Goal: Task Accomplishment & Management: Manage account settings

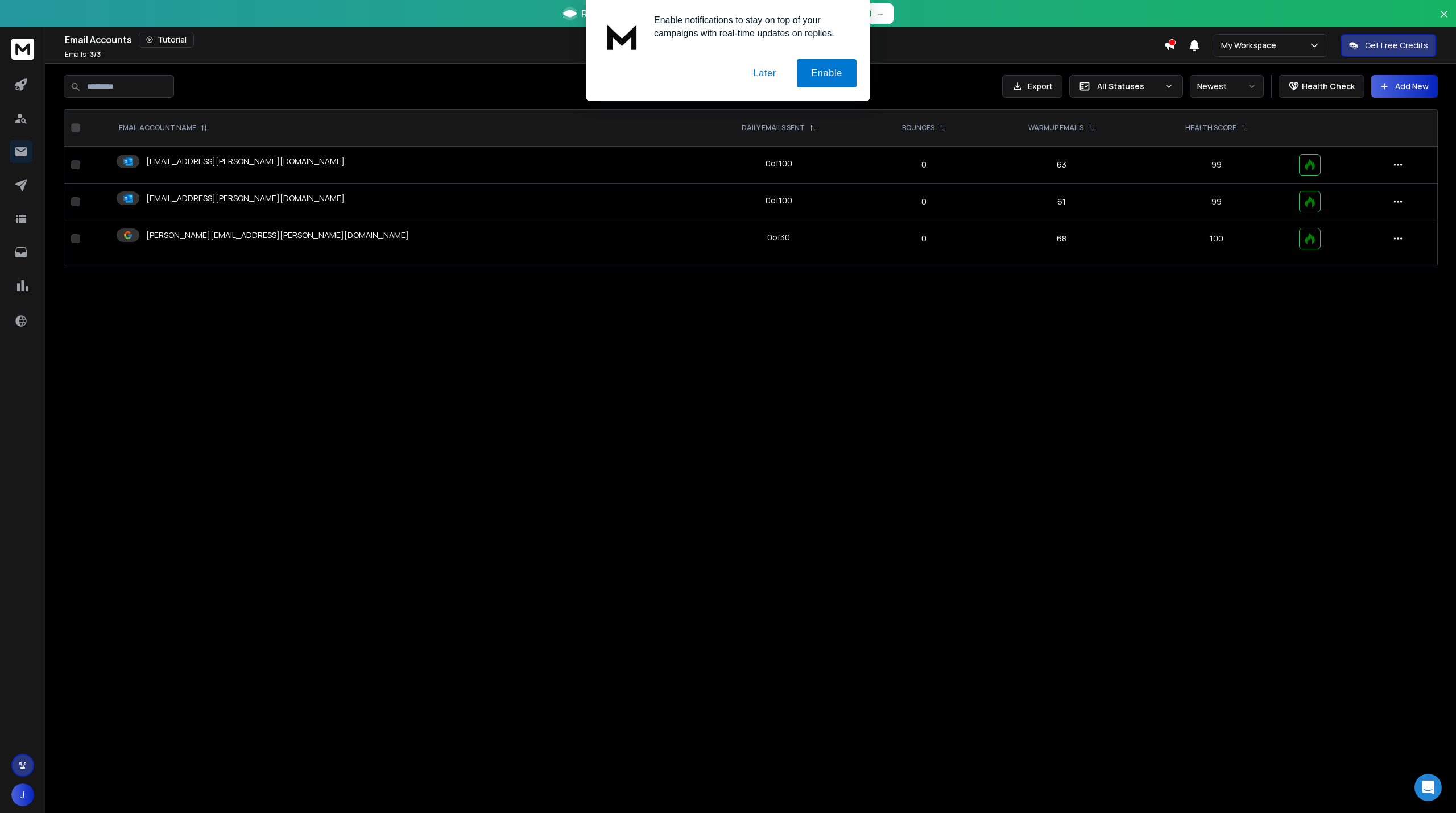
click at [772, 72] on button "Later" at bounding box center [764, 74] width 51 height 29
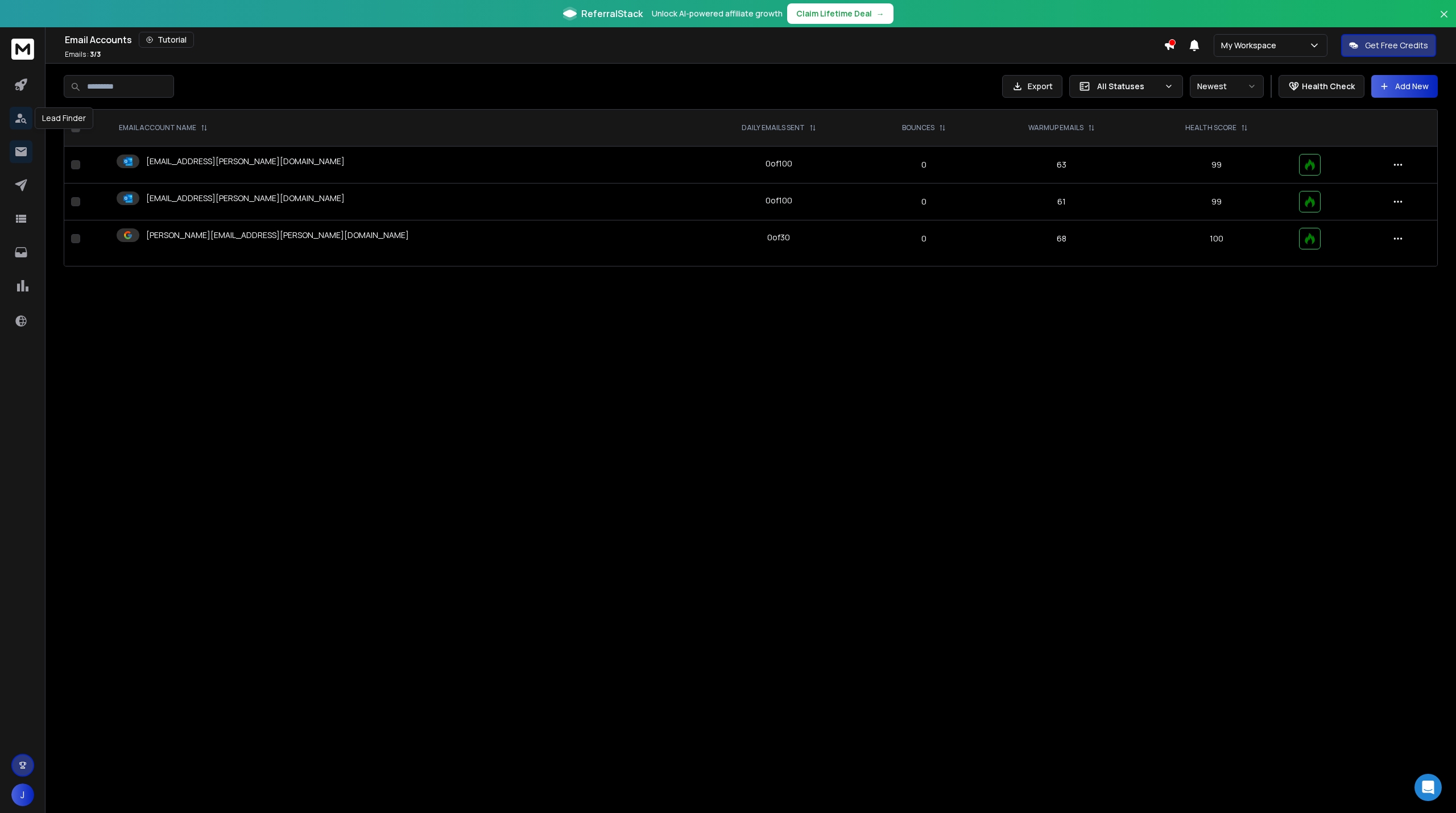
click at [19, 126] on link at bounding box center [20, 118] width 23 height 23
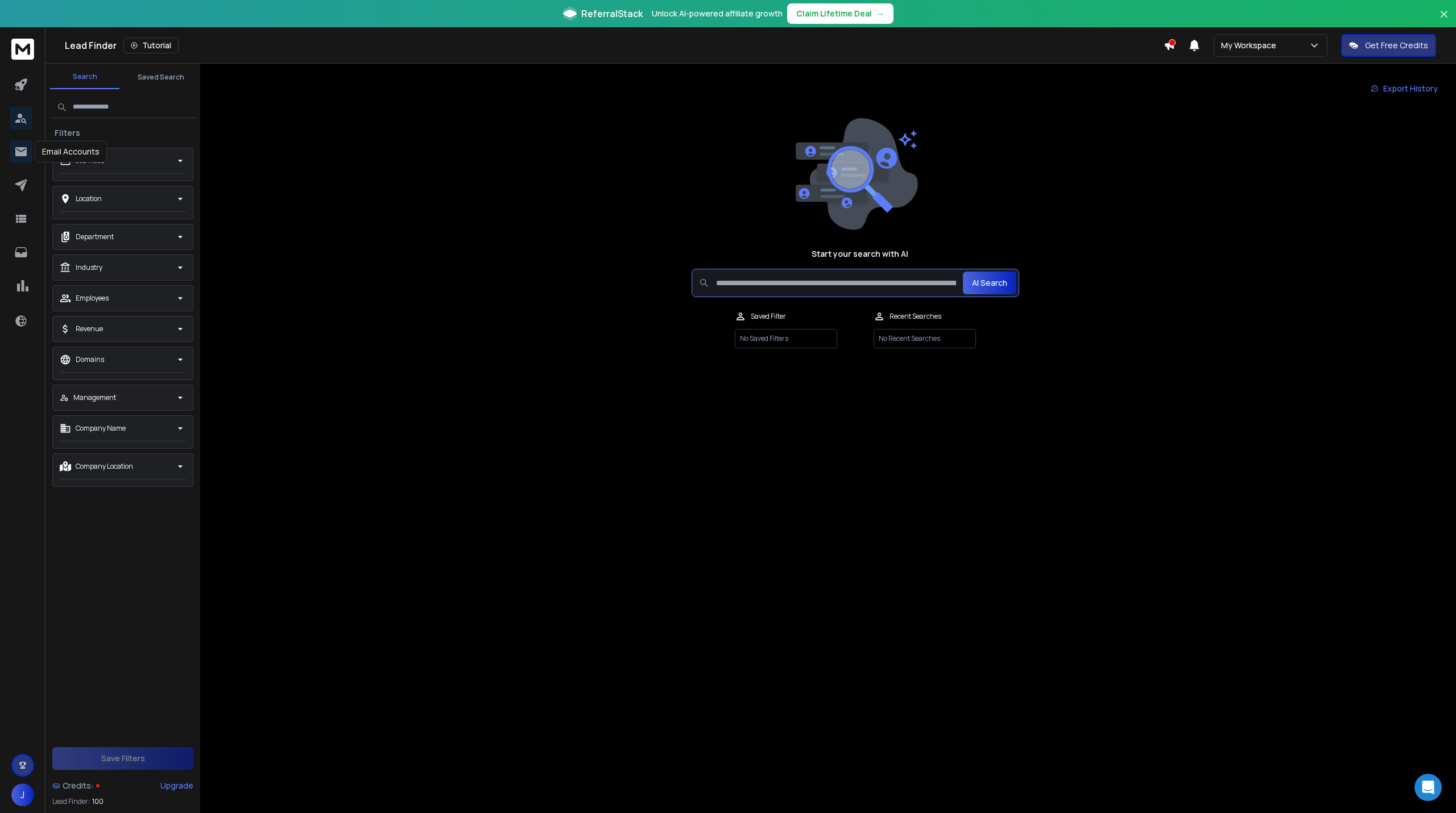
click at [26, 162] on link at bounding box center [20, 151] width 23 height 23
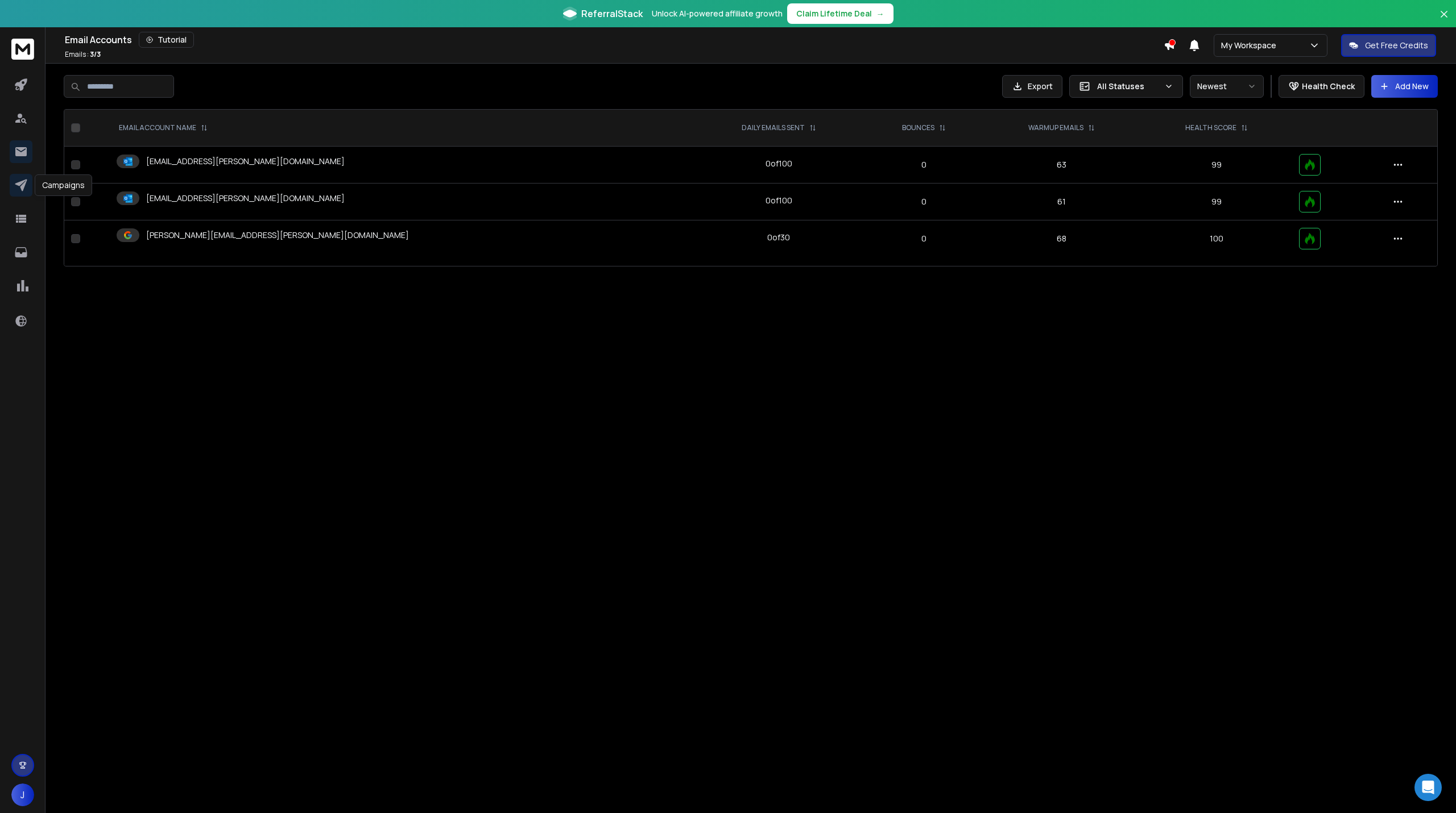
click at [27, 185] on icon at bounding box center [21, 185] width 14 height 14
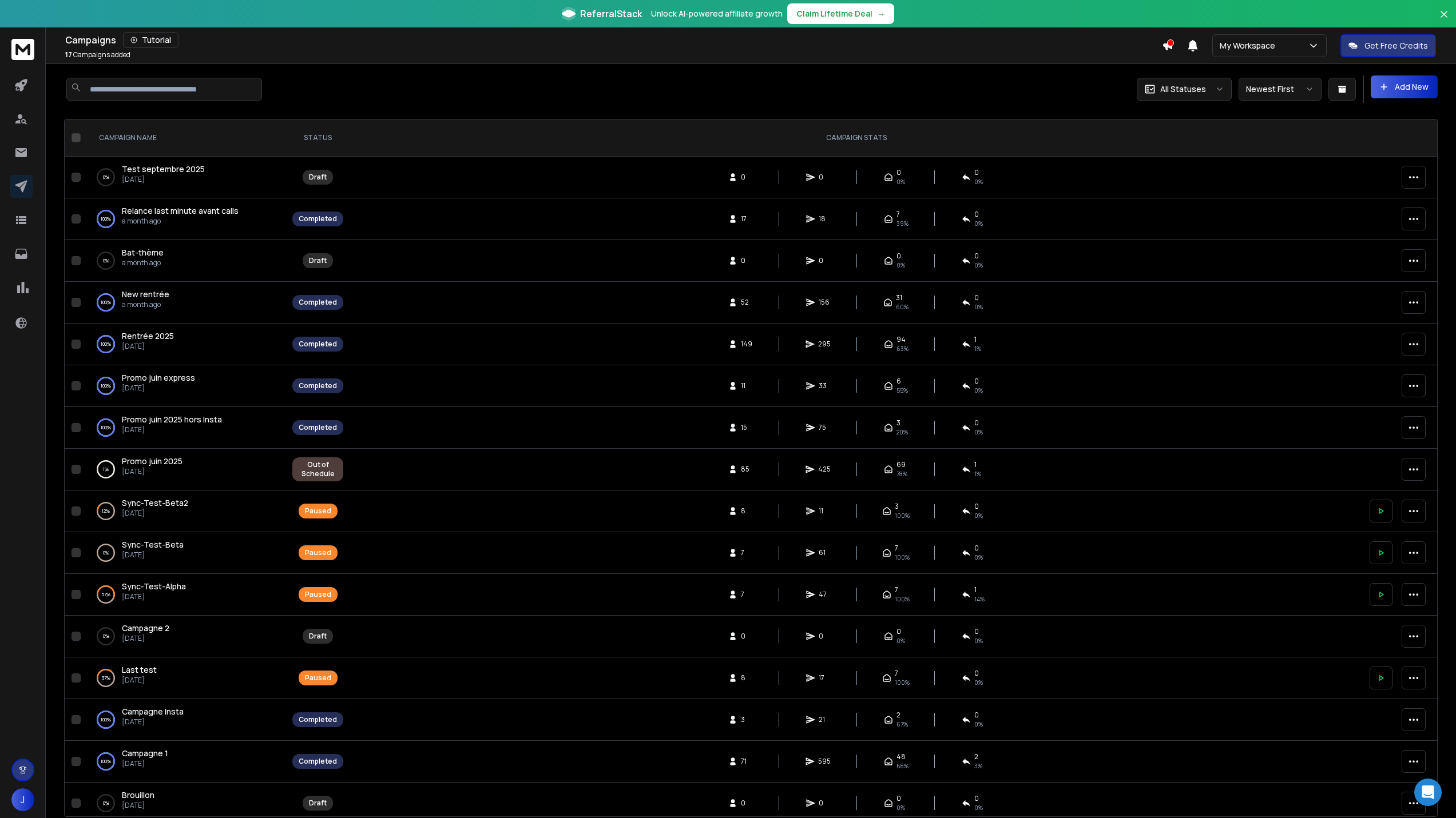
click at [203, 214] on span "Relance last minute avant calls" at bounding box center [180, 210] width 117 height 11
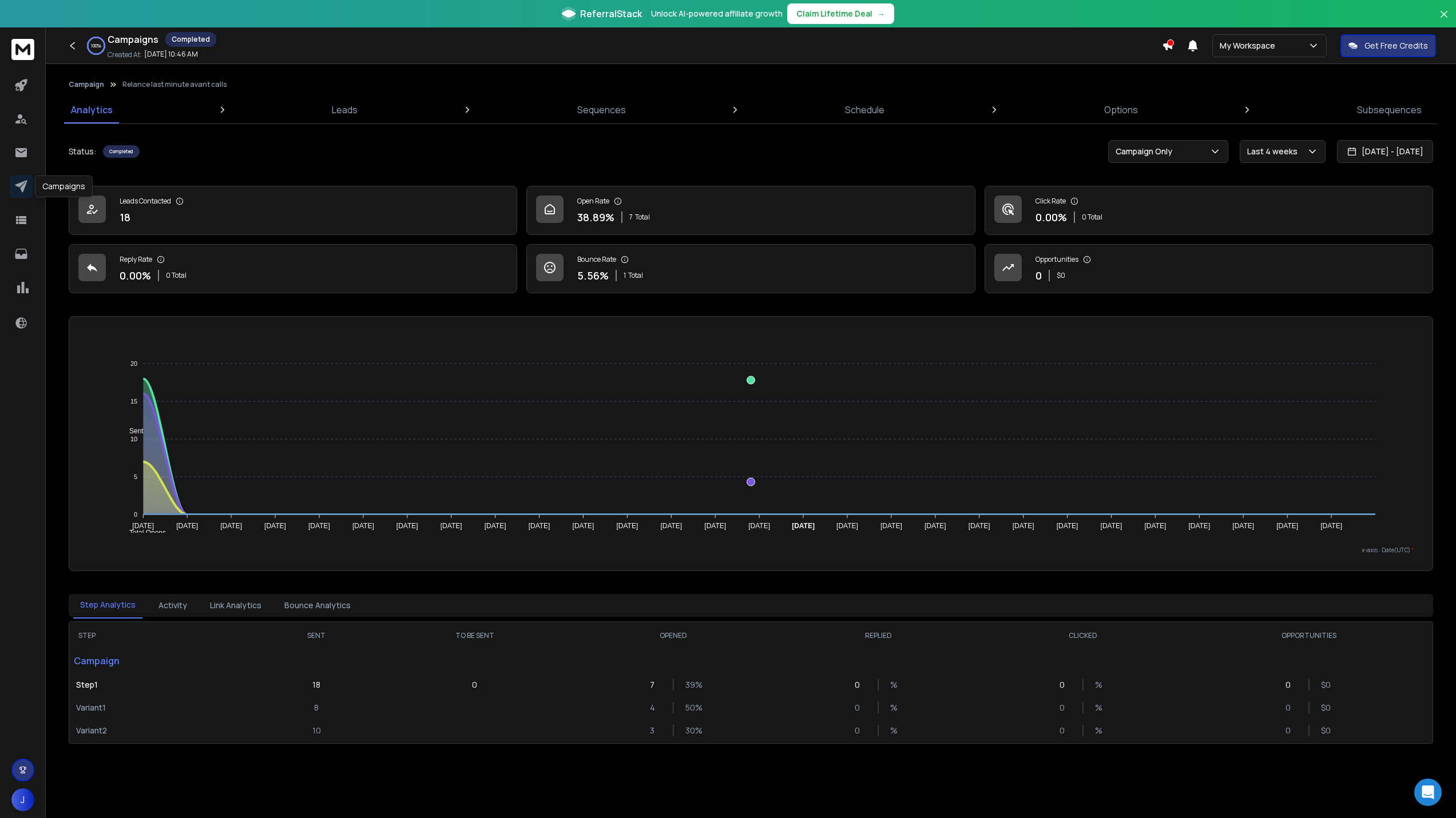
click at [27, 184] on icon at bounding box center [21, 186] width 14 height 14
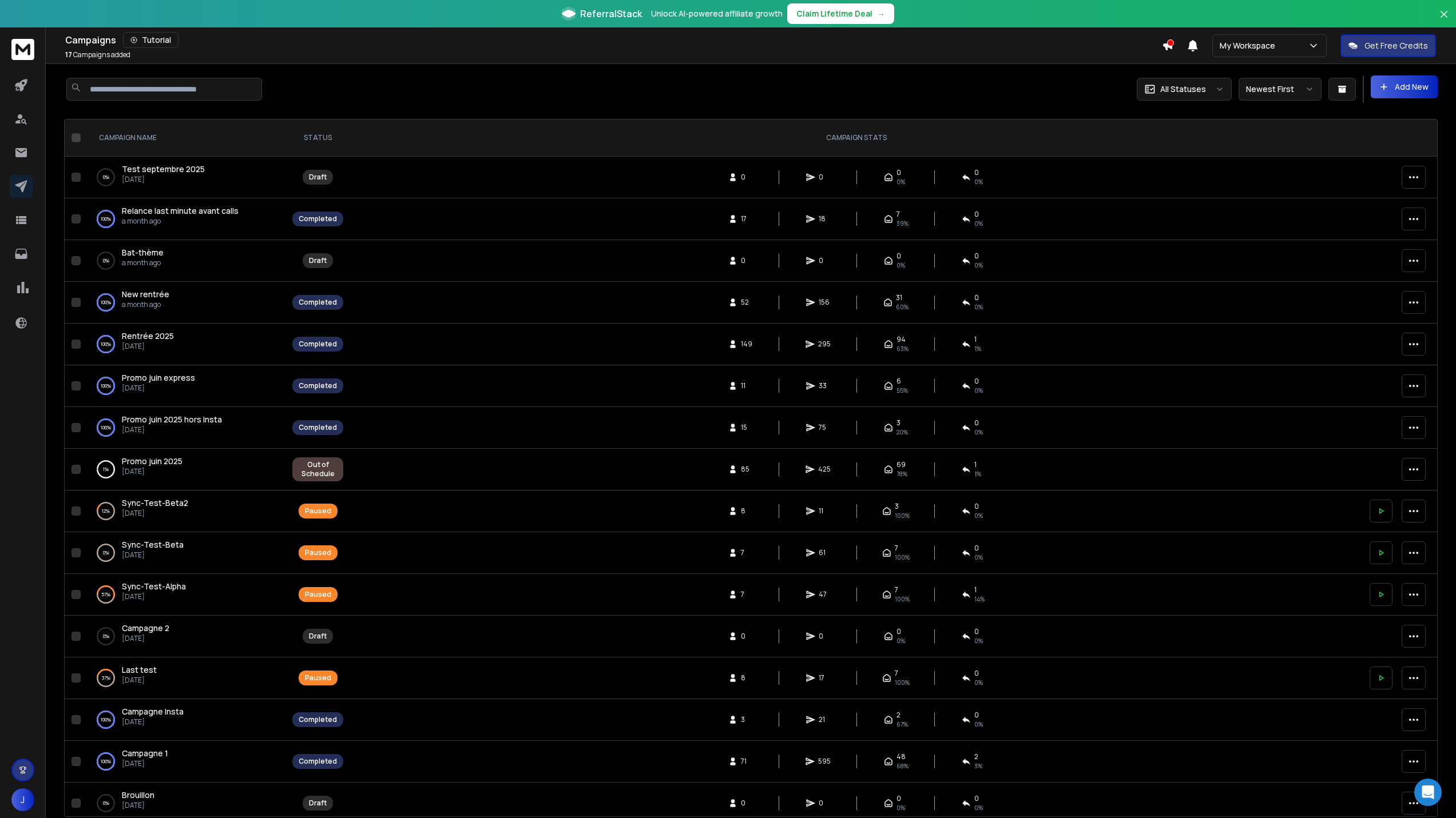
click at [147, 254] on span "Bat-thème" at bounding box center [142, 252] width 42 height 11
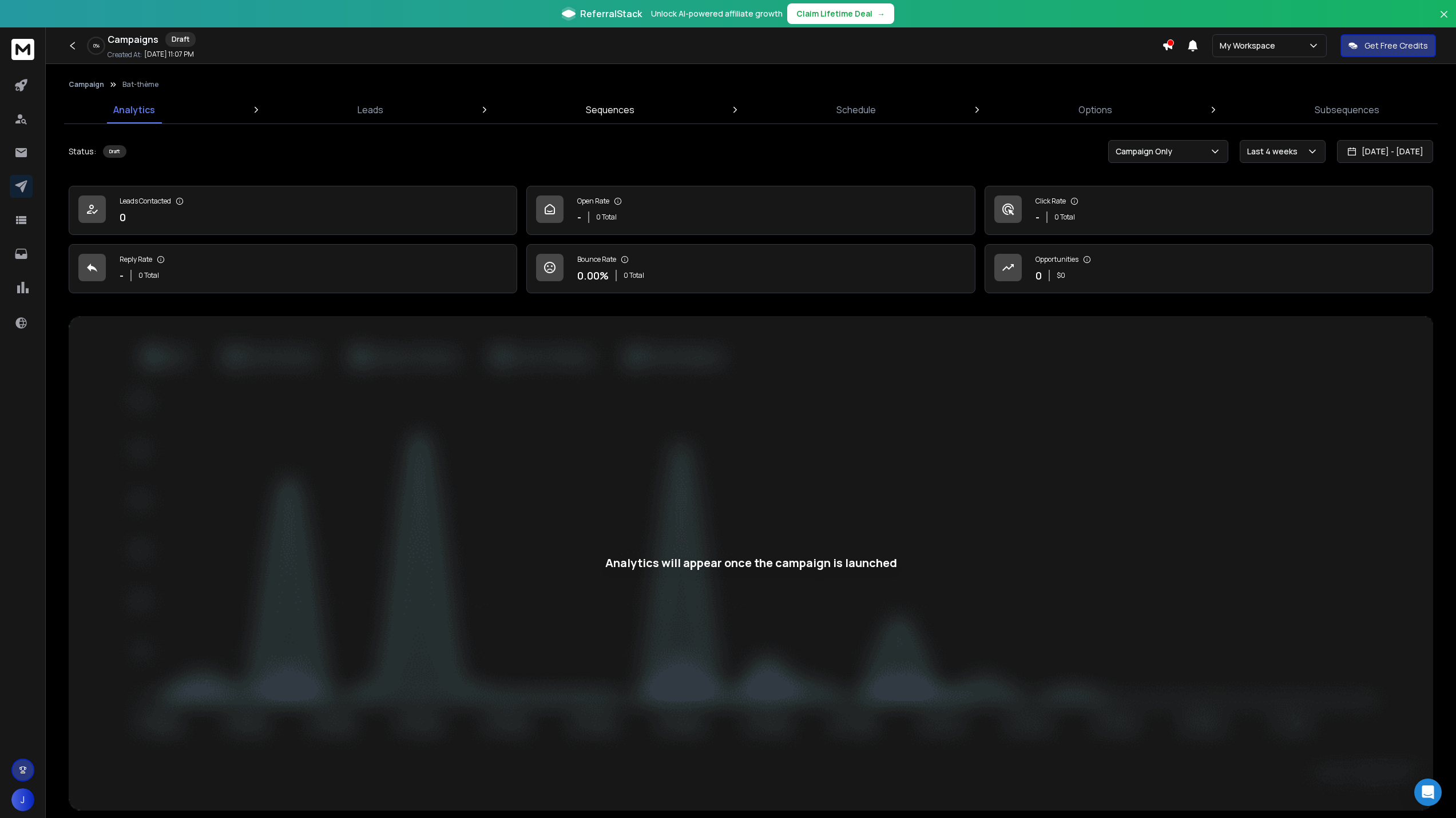
click at [628, 112] on p "Sequences" at bounding box center [610, 110] width 49 height 14
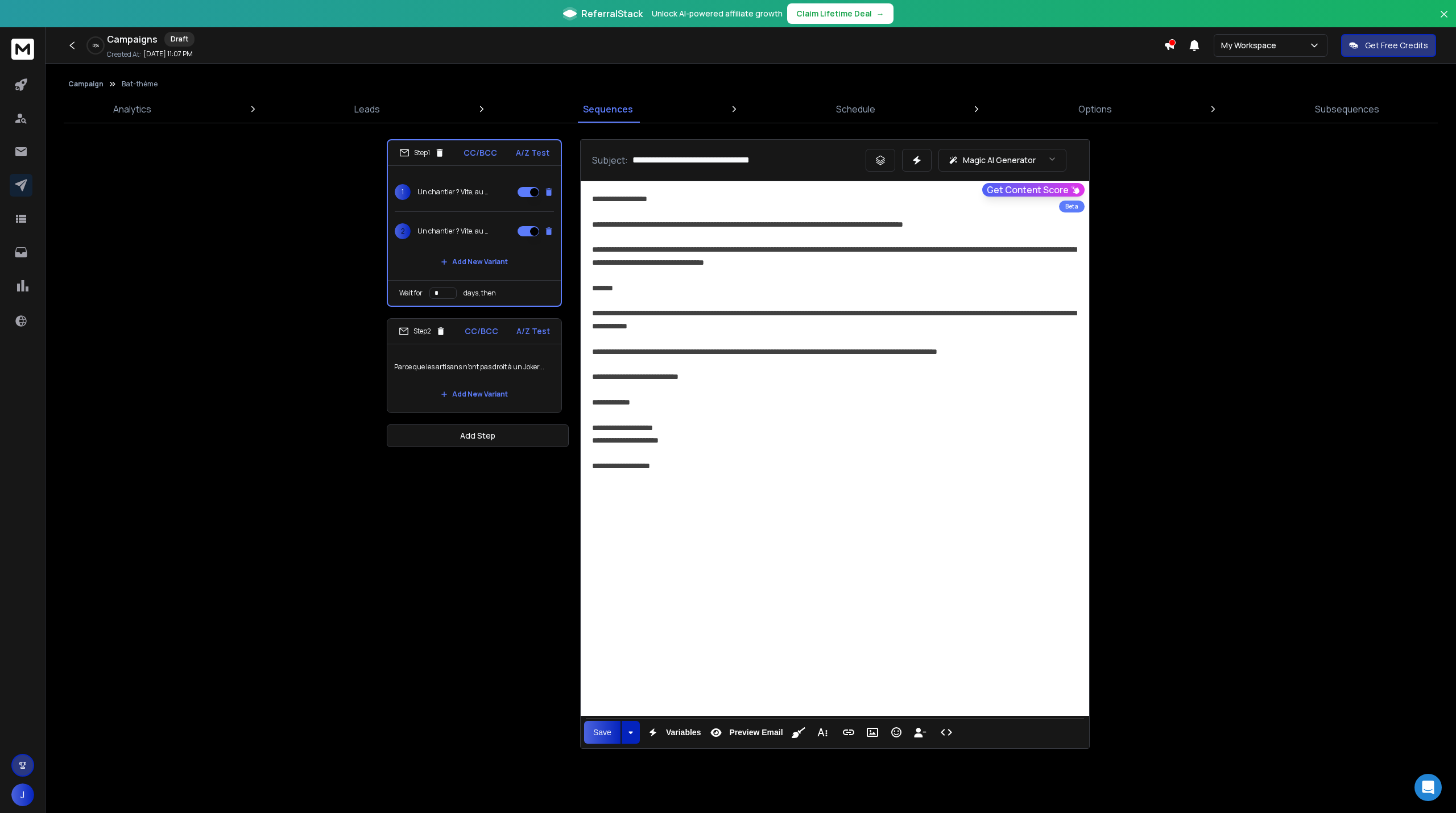
click at [472, 190] on p "Un chantier ? Vite, au Bat-phone !" at bounding box center [454, 192] width 73 height 9
click at [453, 228] on p "Un chantier ? Vite, au Bat-phone !" at bounding box center [454, 231] width 73 height 9
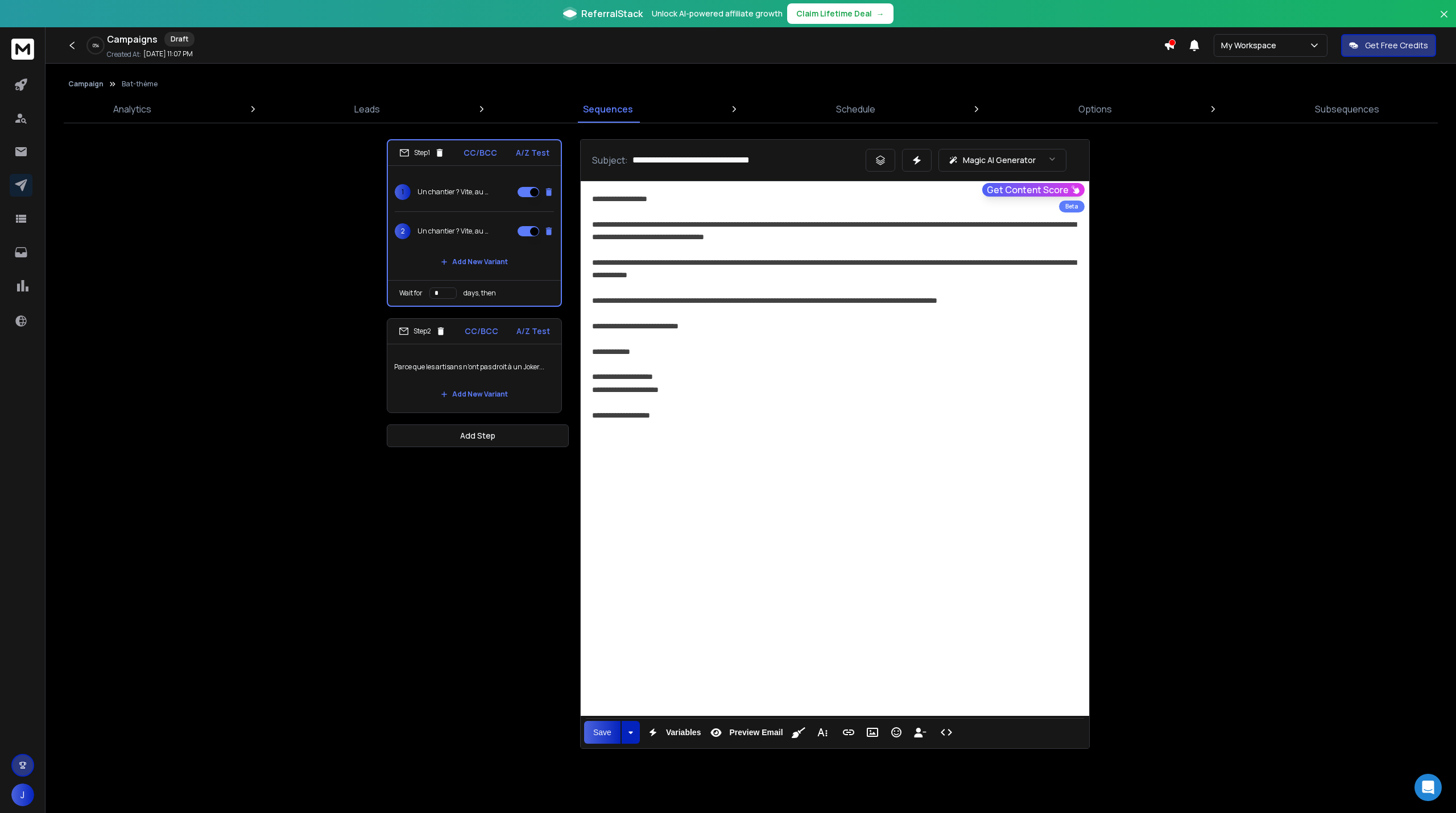
click at [453, 193] on p "Un chantier ? Vite, au Bat-phone !" at bounding box center [454, 192] width 73 height 9
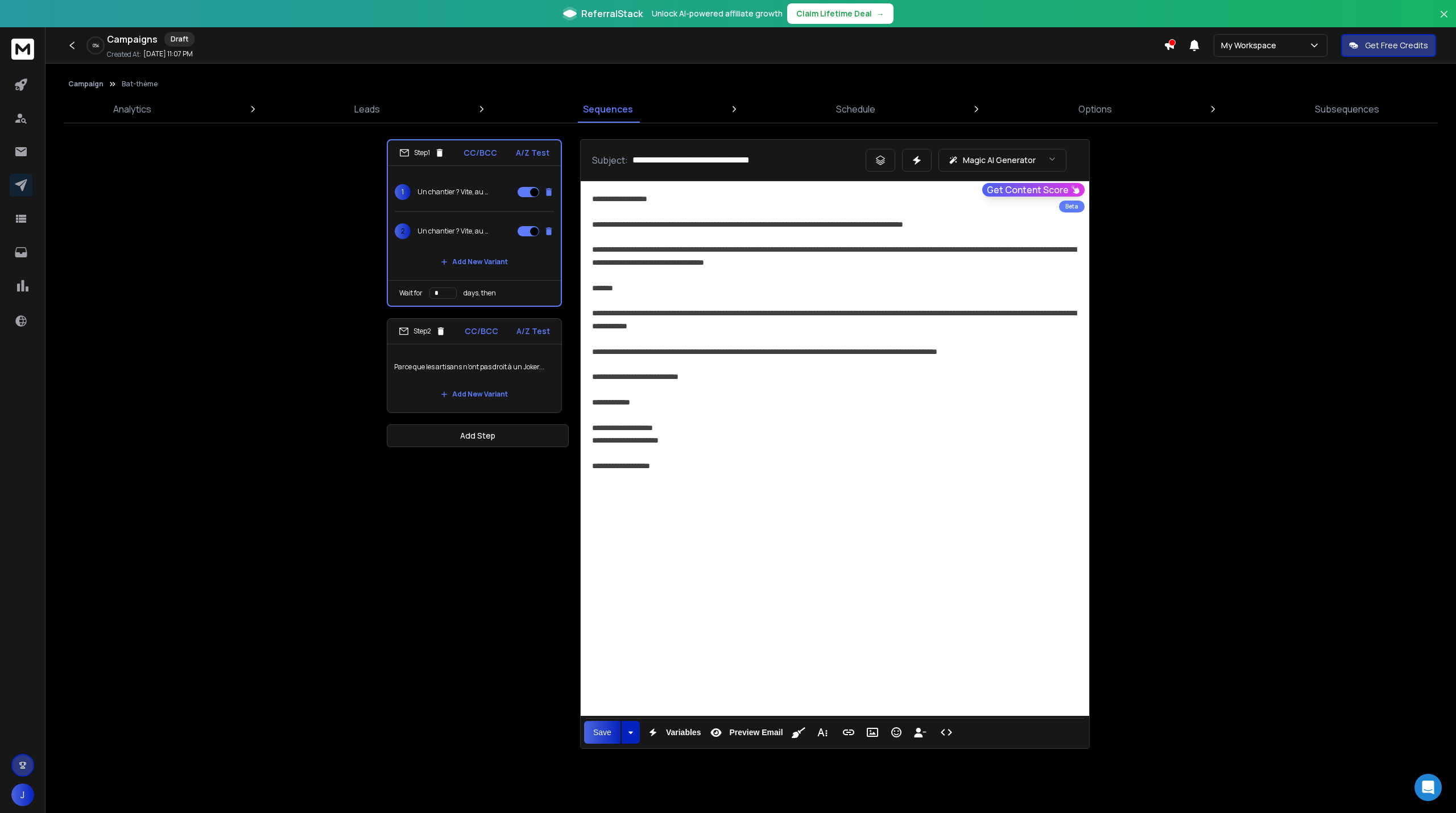
click at [453, 234] on p "Un chantier ? Vite, au Bat-phone !" at bounding box center [454, 231] width 73 height 9
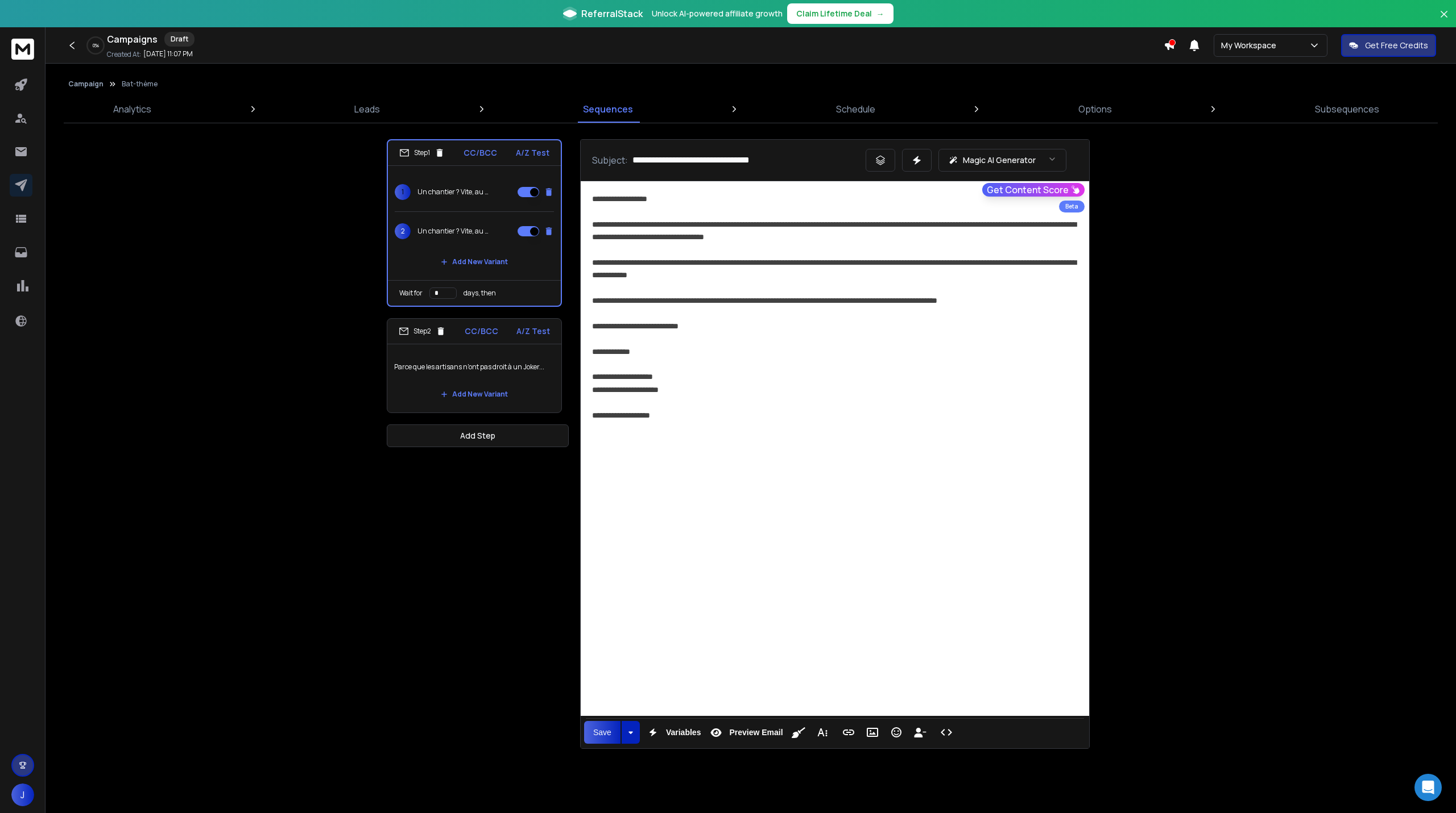
click at [461, 190] on p "Un chantier ? Vite, au Bat-phone !" at bounding box center [454, 192] width 73 height 9
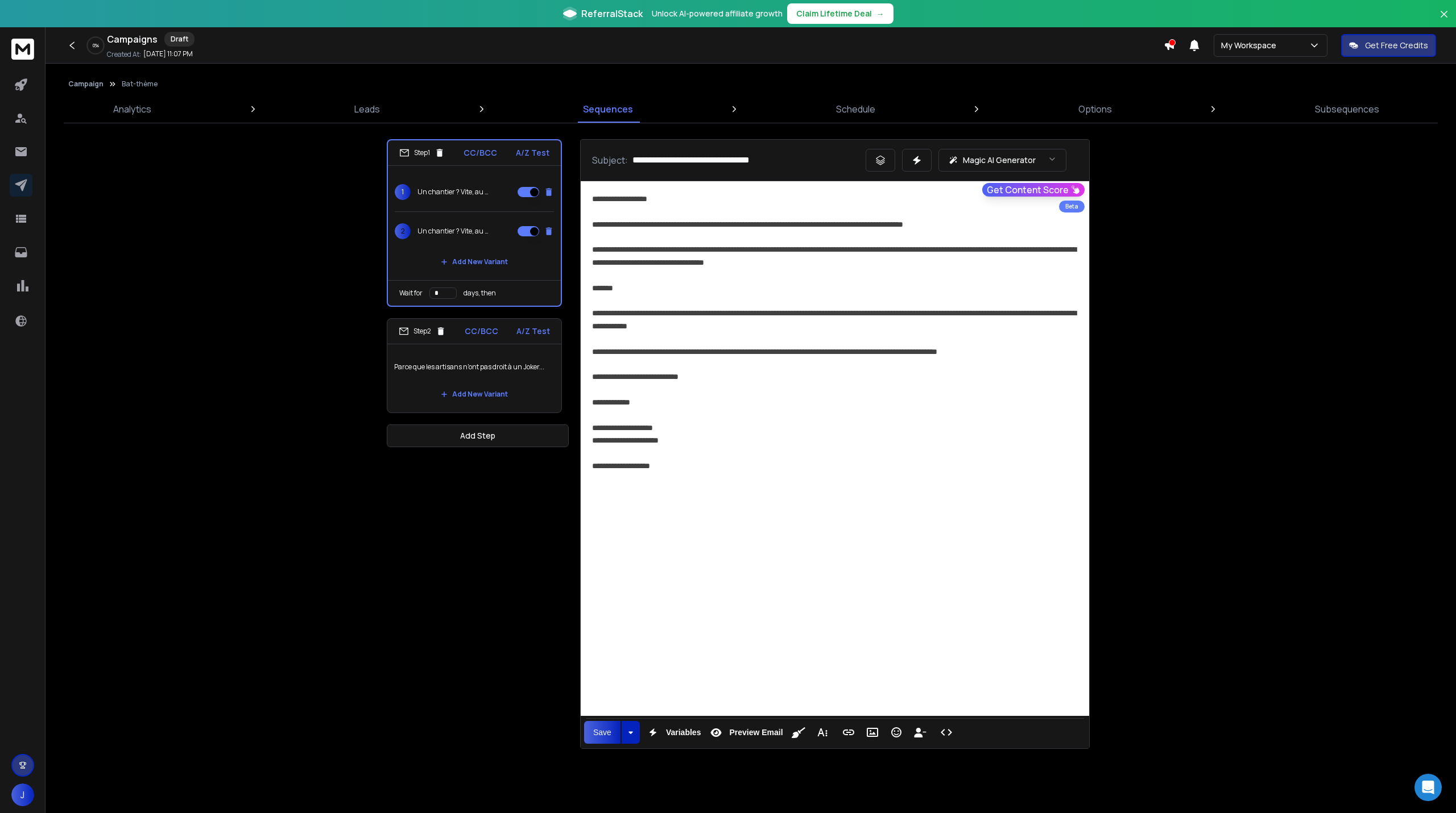
click at [442, 224] on div "2 Un chantier ? Vite, au Bat-phone !" at bounding box center [442, 231] width 96 height 16
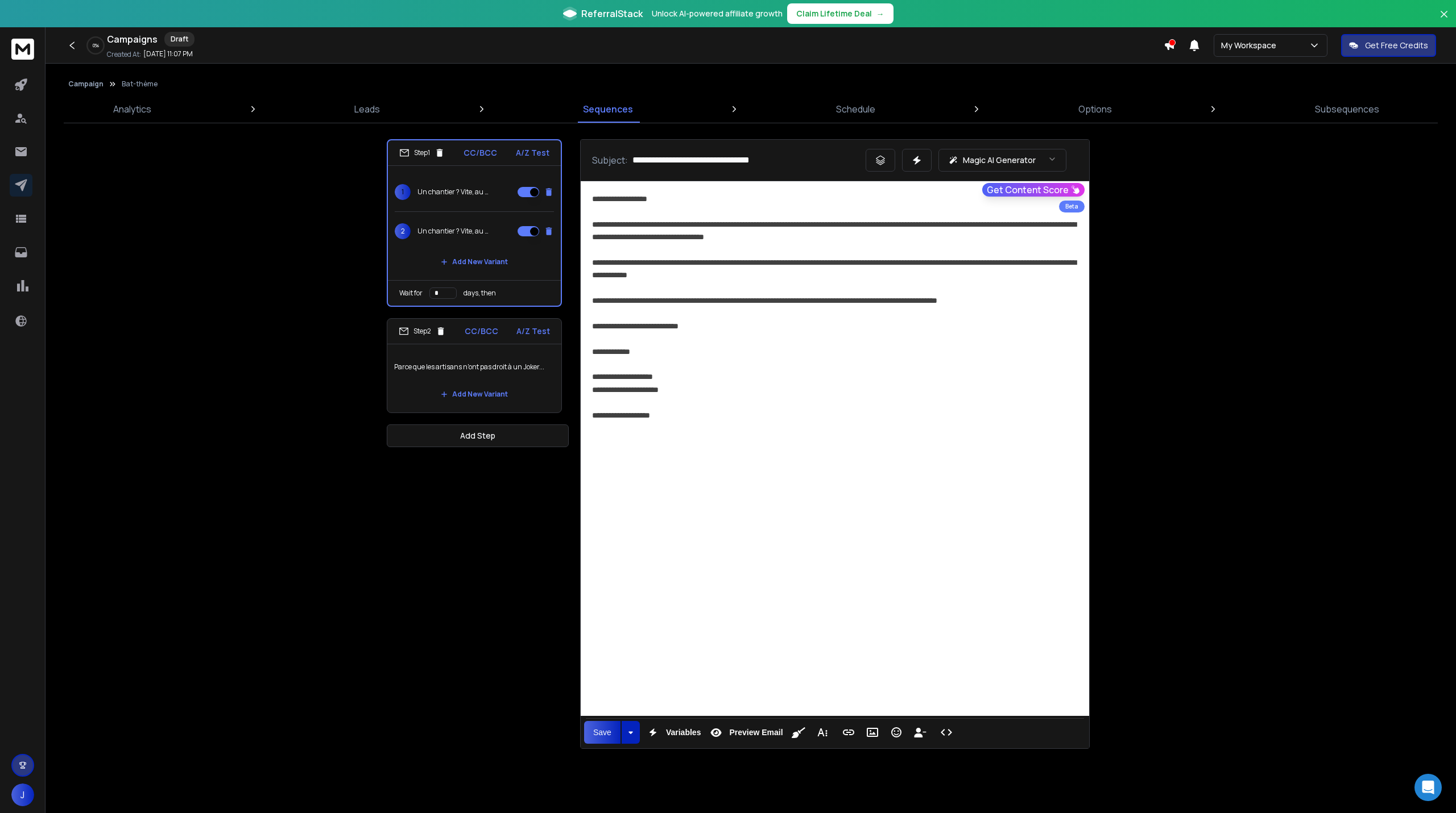
click at [866, 226] on span "**********" at bounding box center [834, 231] width 484 height 20
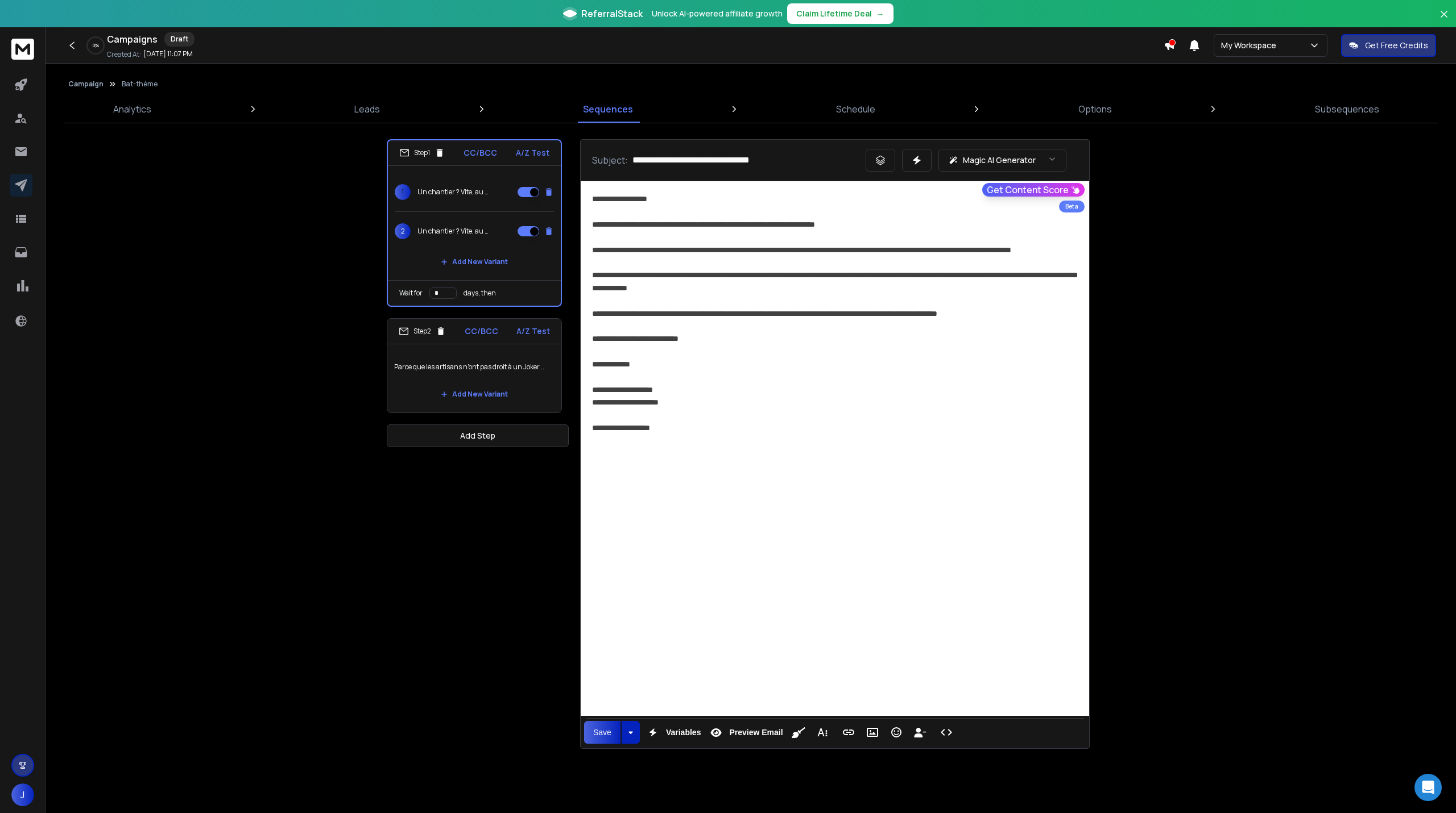
click at [455, 190] on p "Un chantier ? Vite, au Bat-phone !" at bounding box center [454, 192] width 73 height 9
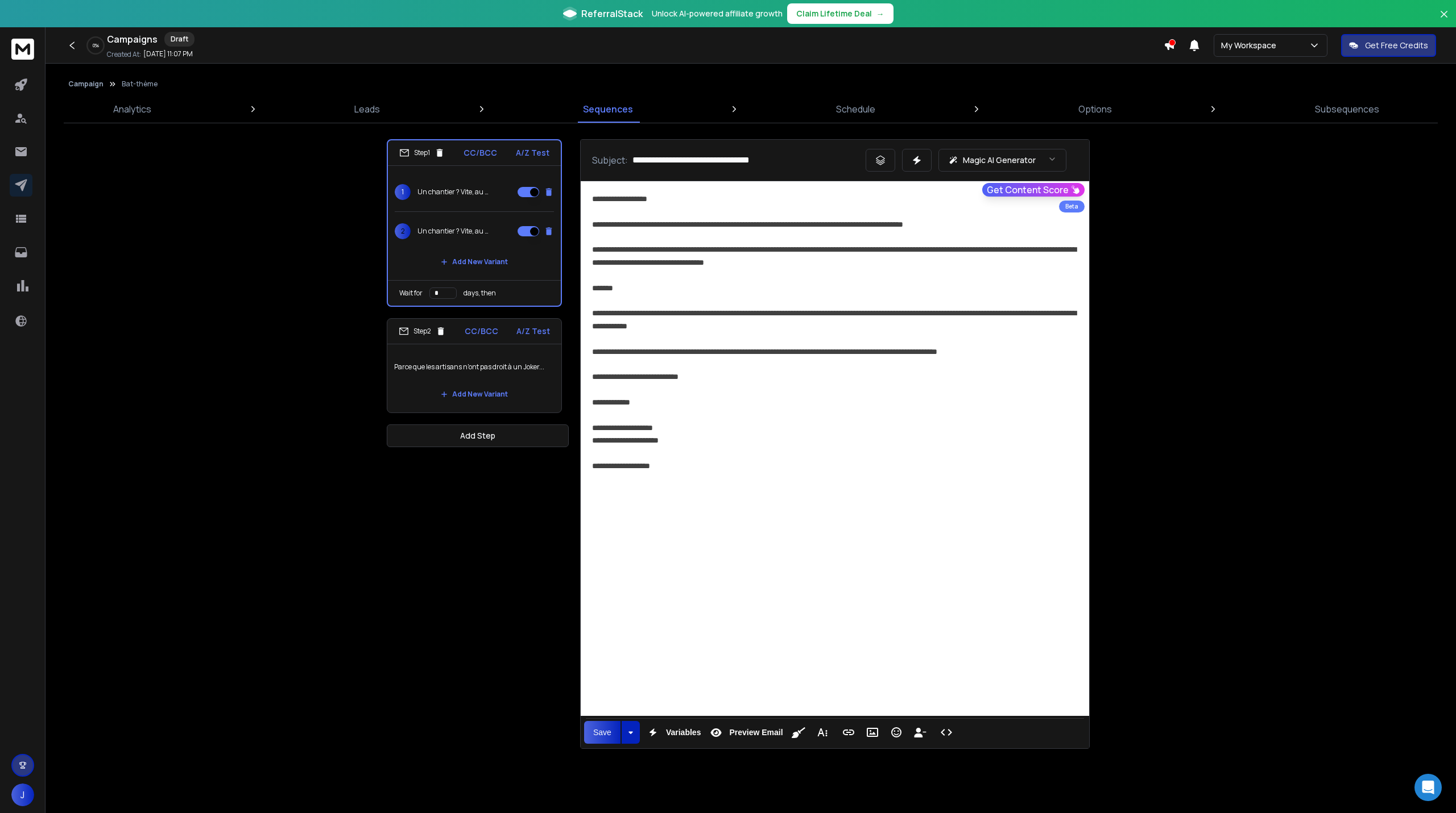
click at [464, 222] on div "2 Un chantier ? Vite, au Bat-phone !" at bounding box center [474, 232] width 159 height 39
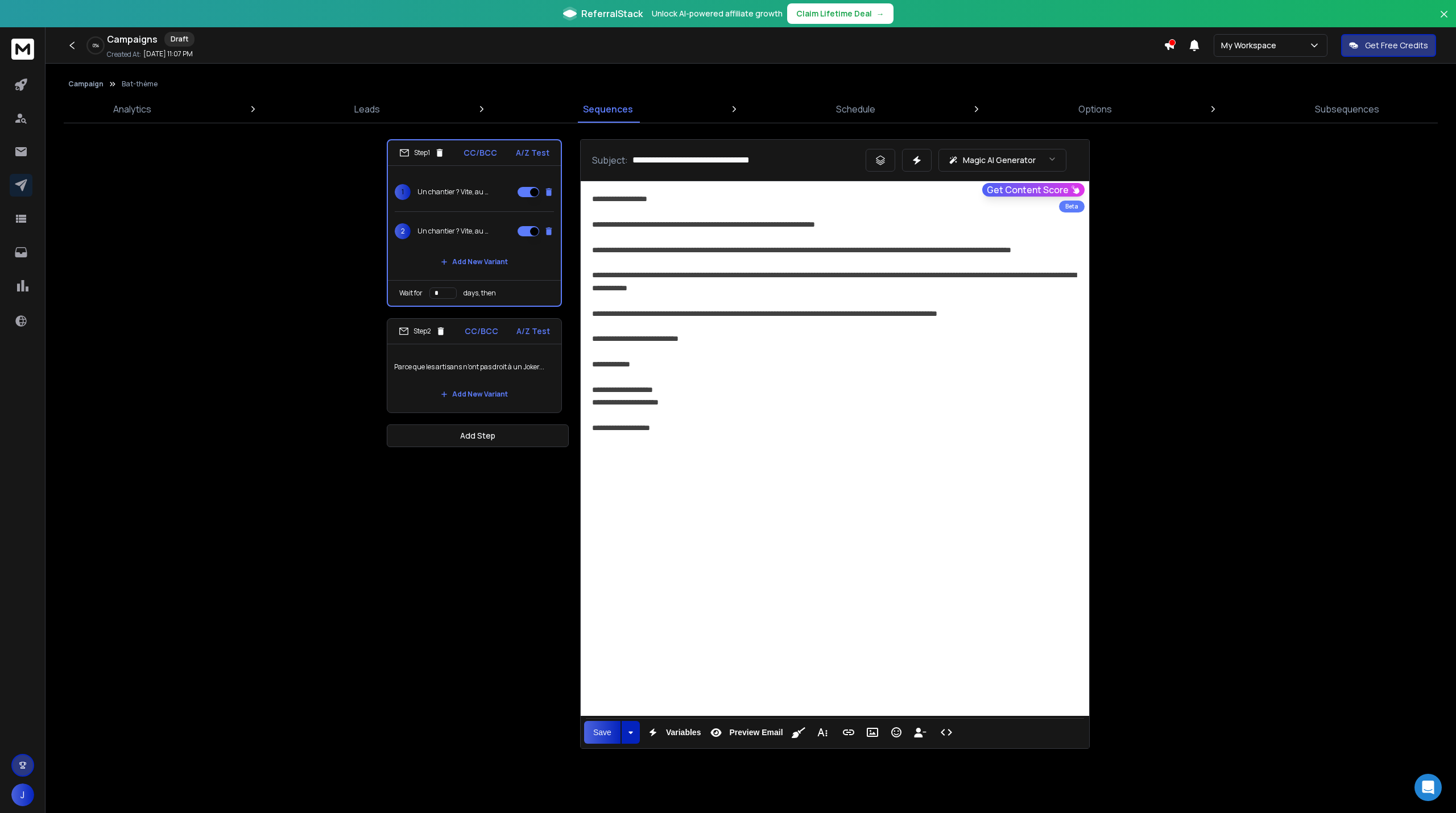
click at [463, 376] on p "Parce que les artisans n'ont pas droit à un Joker..." at bounding box center [474, 367] width 160 height 32
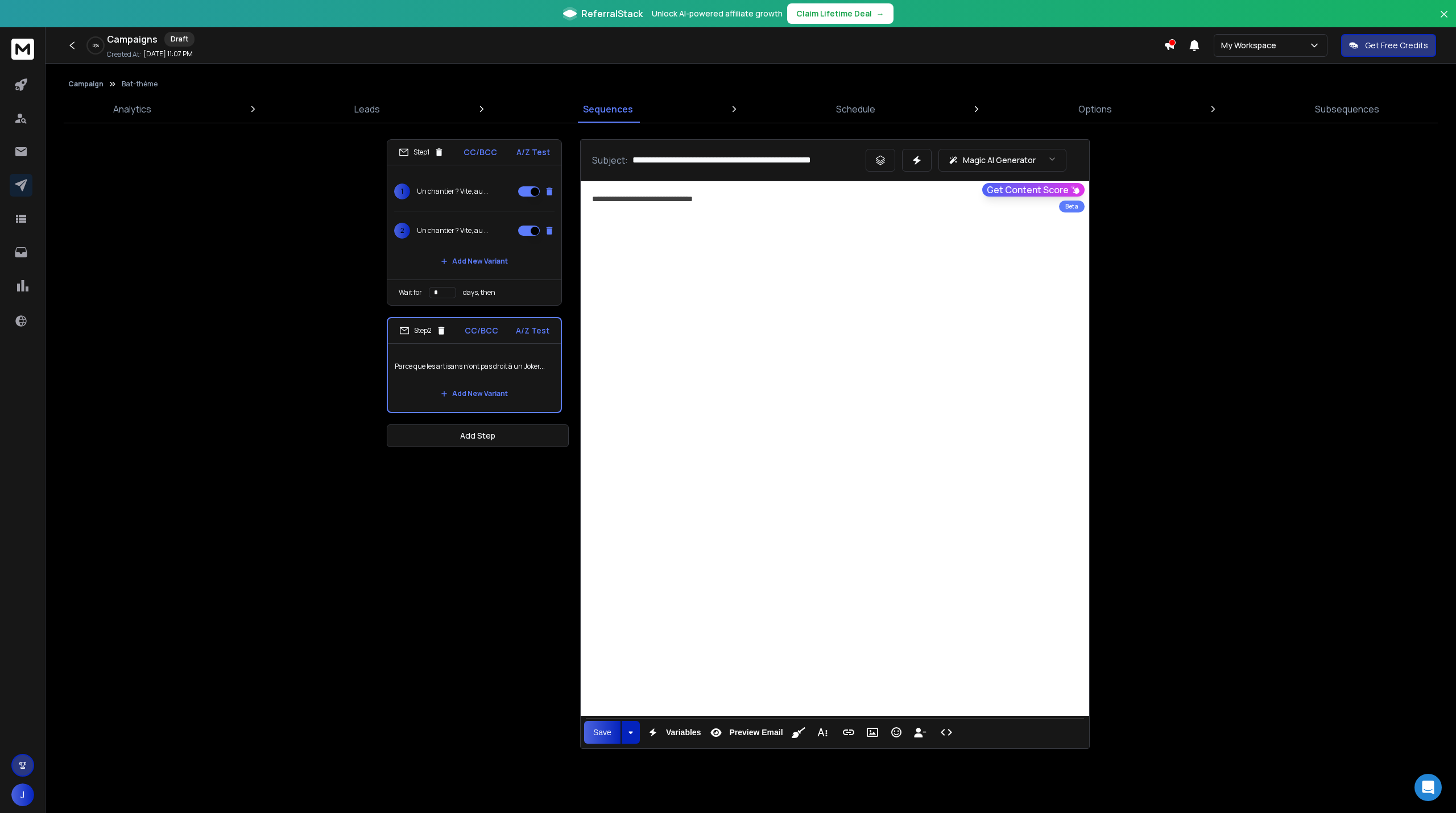
click at [461, 229] on p "Un chantier ? Vite, au Bat-phone !" at bounding box center [453, 230] width 73 height 9
type input "**********"
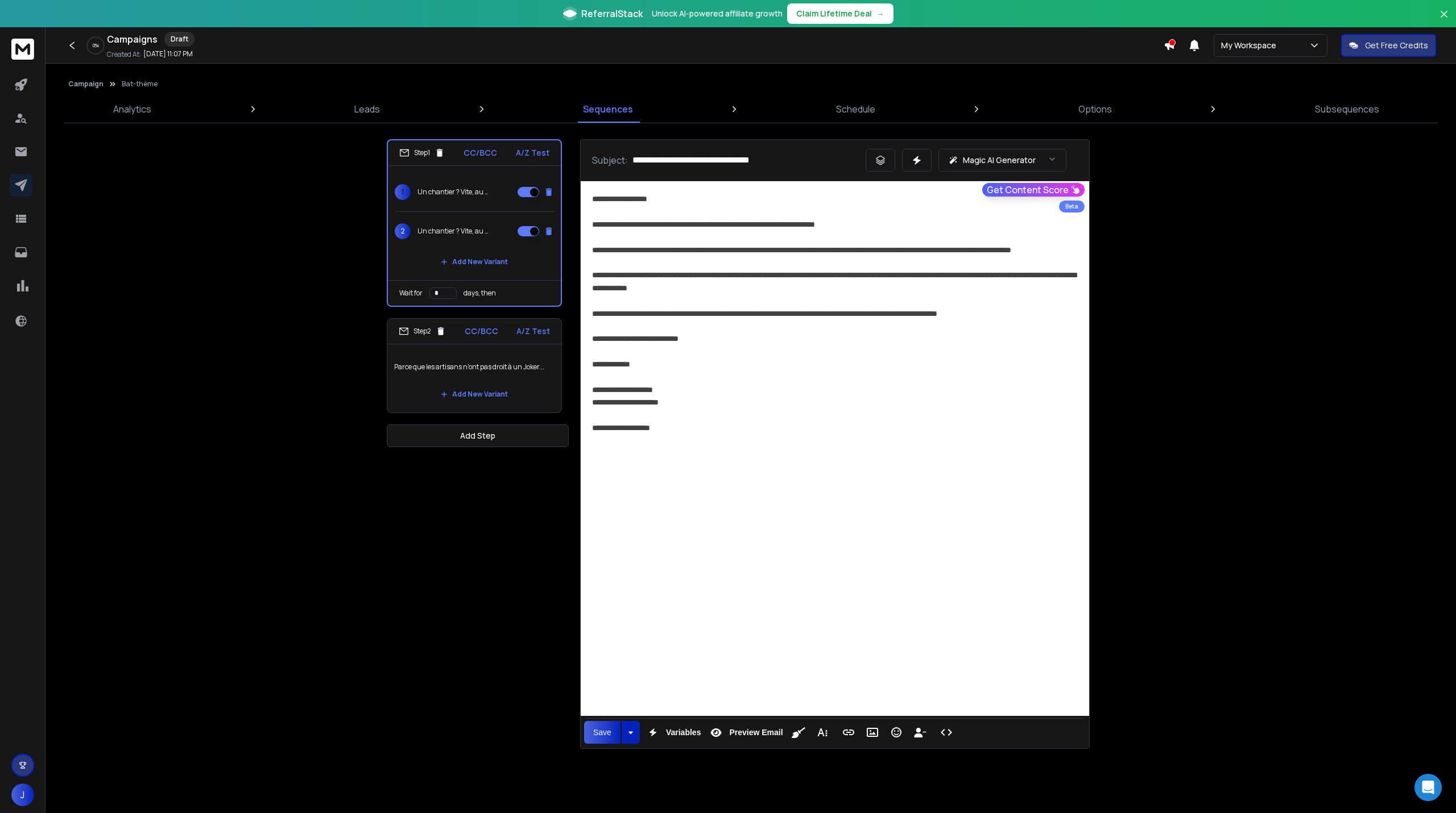
click at [786, 297] on div "**********" at bounding box center [835, 326] width 486 height 165
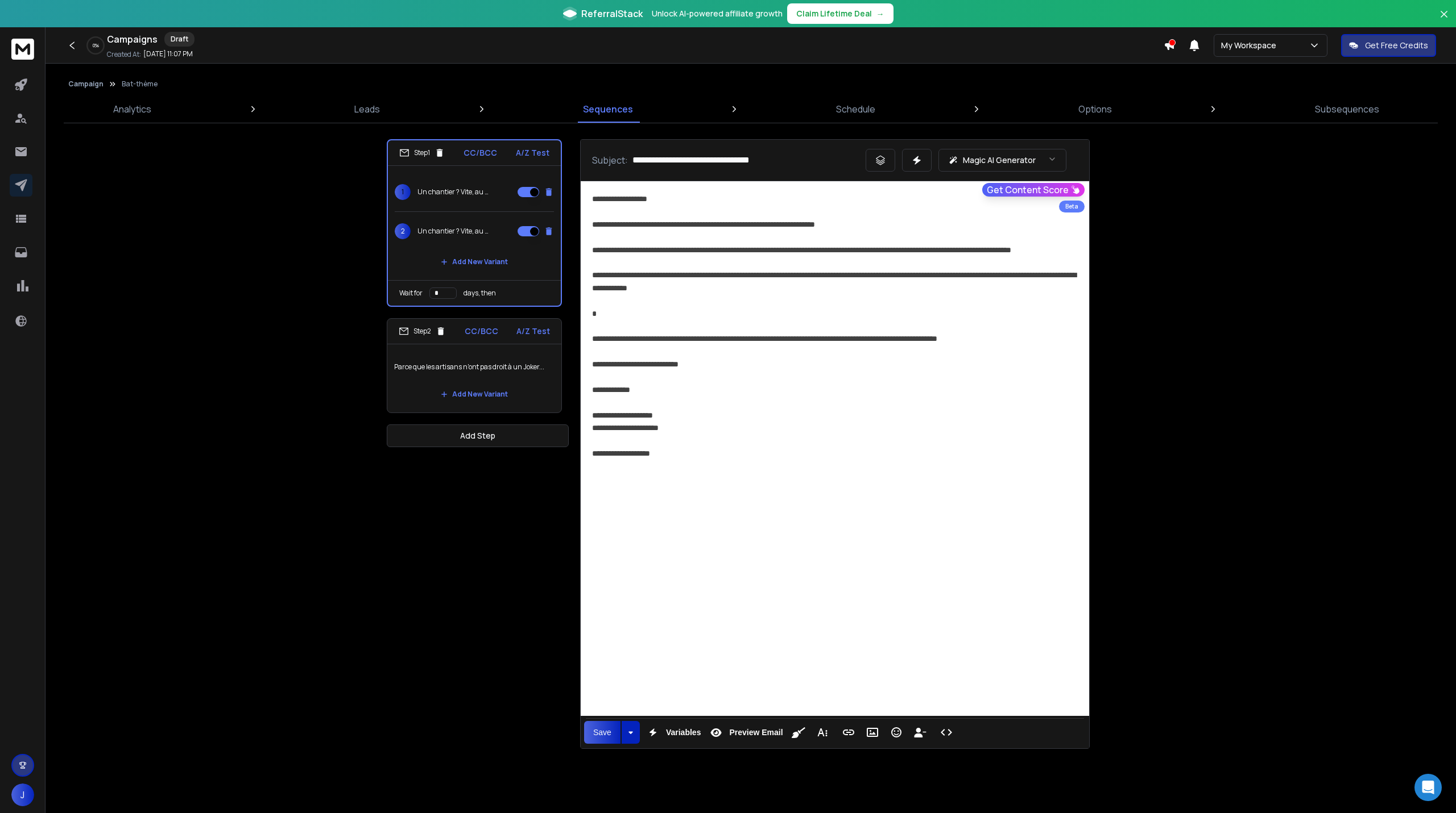
click at [774, 228] on span "**********" at bounding box center [703, 224] width 223 height 8
click at [780, 224] on span "**********" at bounding box center [703, 224] width 223 height 8
click at [627, 325] on div "**********" at bounding box center [835, 371] width 486 height 127
click at [872, 729] on icon "button" at bounding box center [872, 733] width 11 height 9
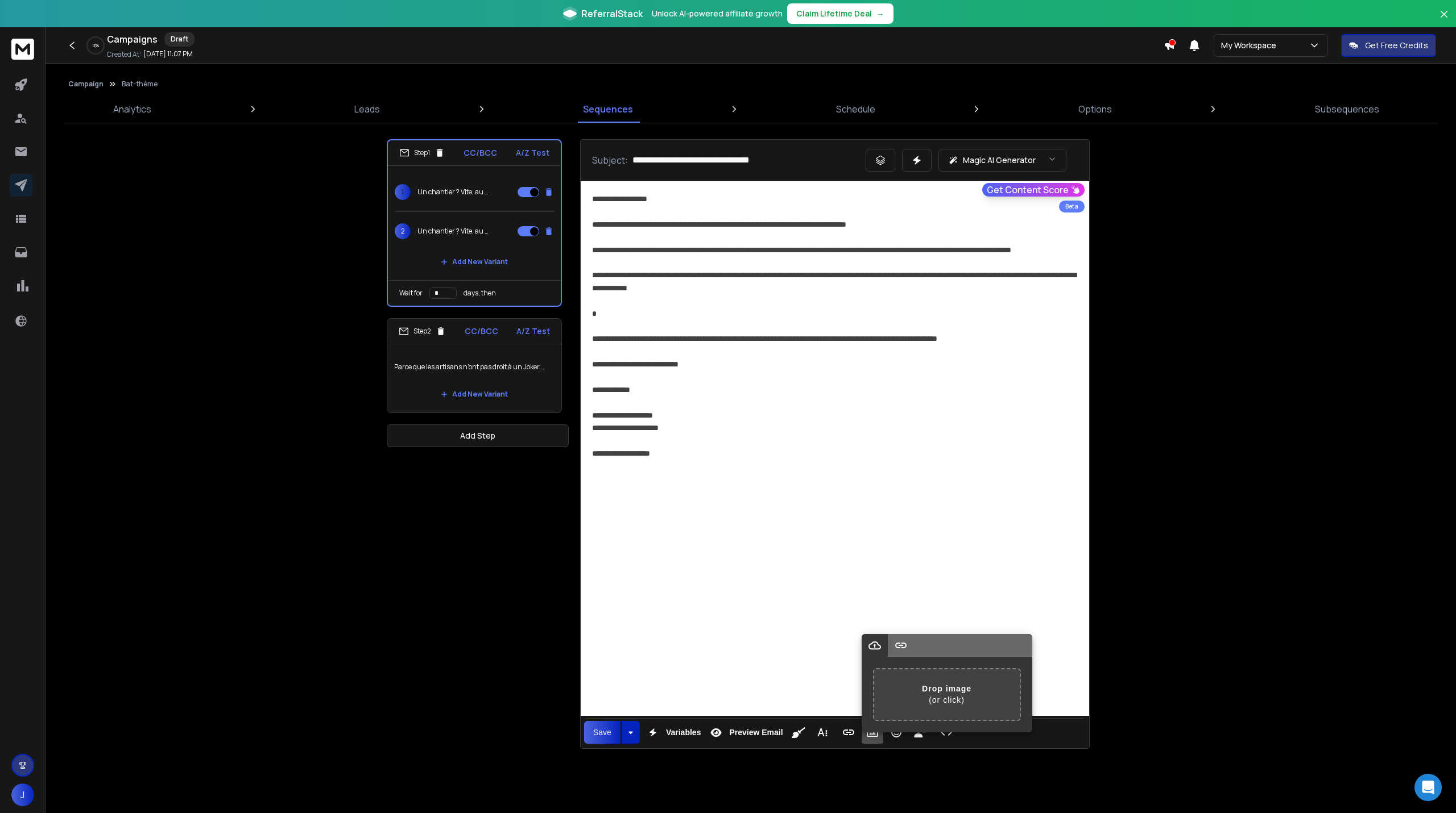
click at [943, 697] on input "file" at bounding box center [946, 695] width 146 height 51
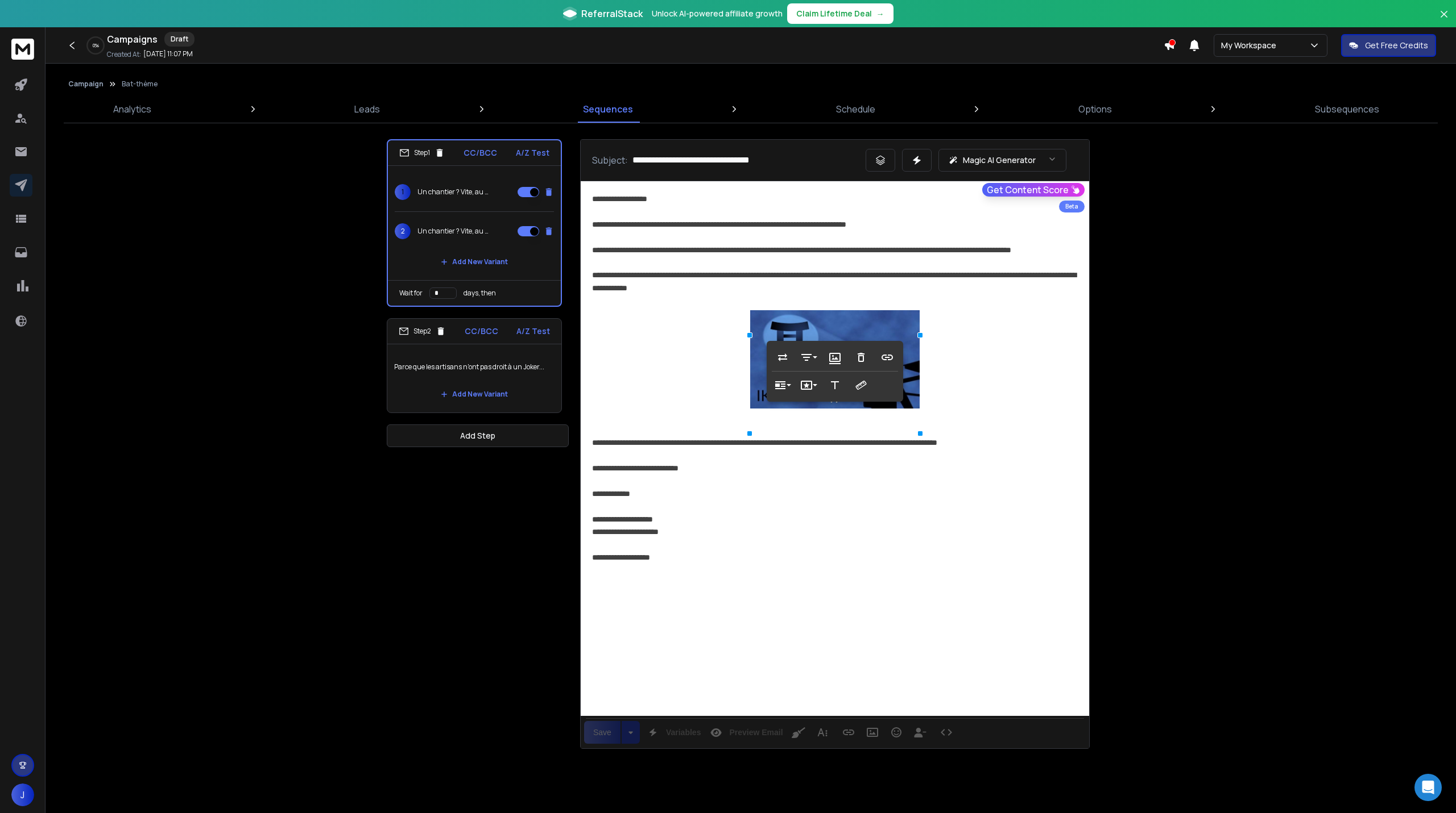
click at [1016, 421] on div "**********" at bounding box center [835, 425] width 486 height 228
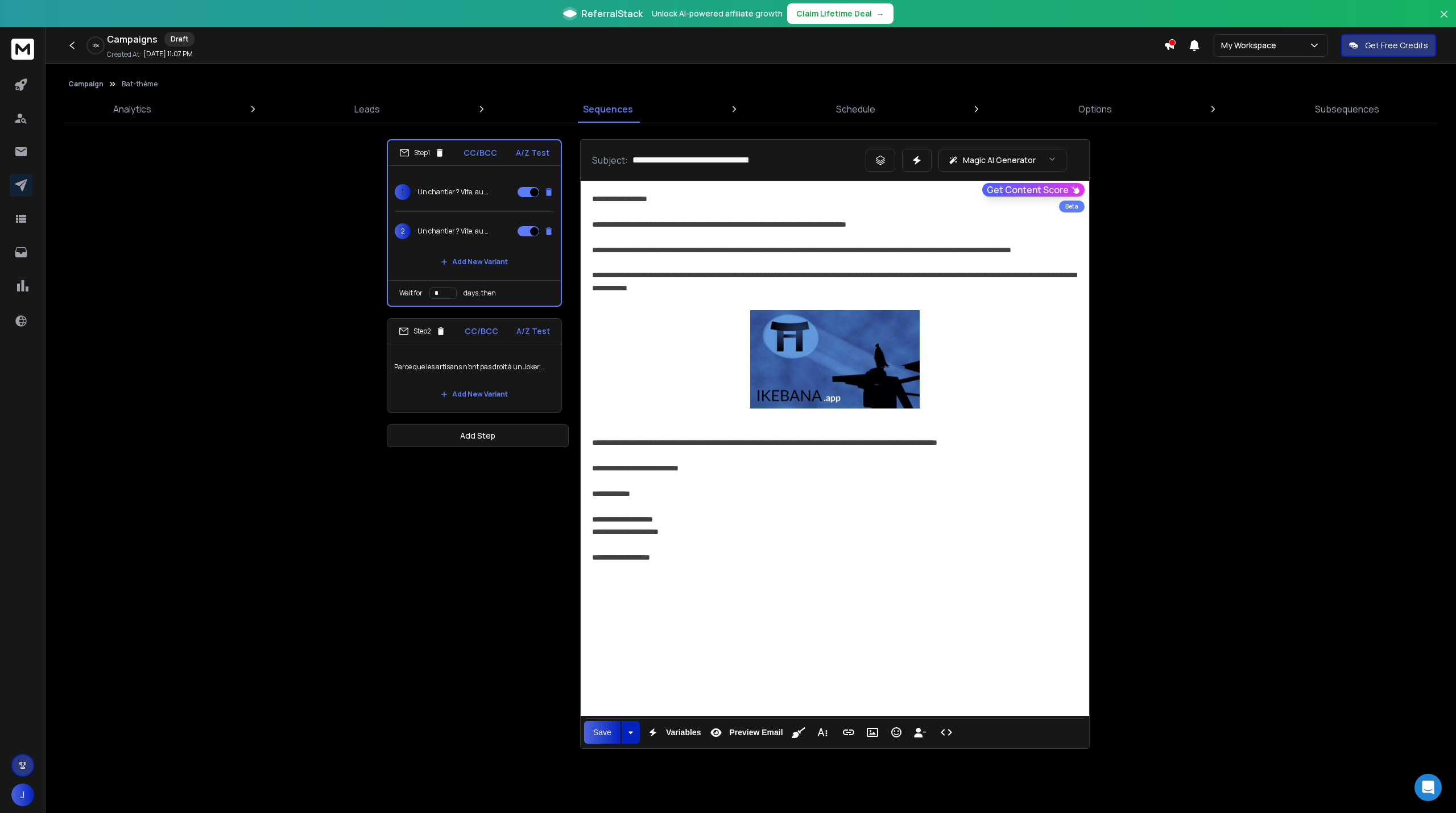
click at [808, 380] on img at bounding box center [835, 360] width 171 height 98
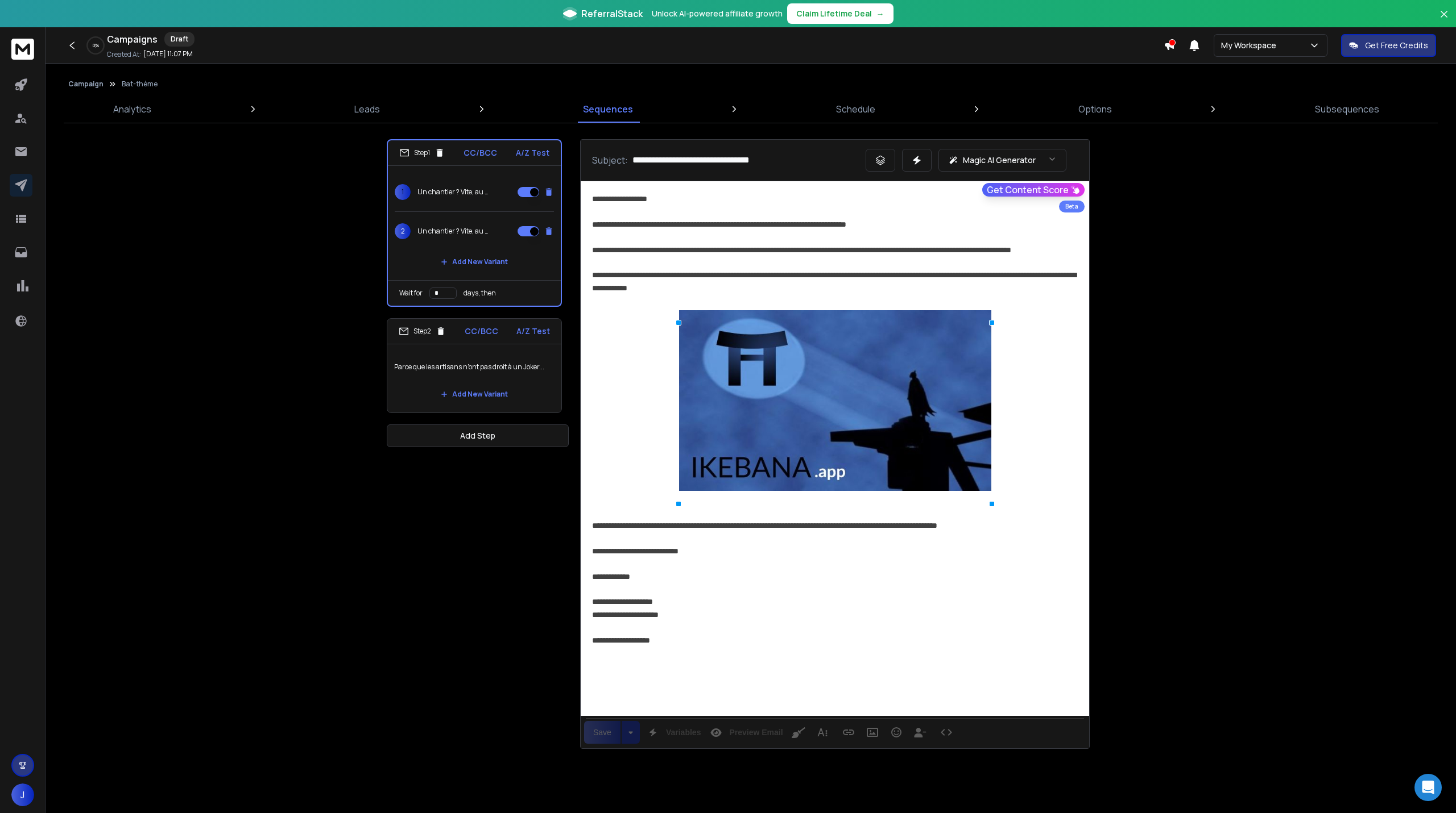
drag, startPoint x: 751, startPoint y: 419, endPoint x: 608, endPoint y: 495, distance: 161.9
click at [826, 440] on img at bounding box center [835, 401] width 313 height 181
click at [786, 376] on icon "button" at bounding box center [780, 373] width 14 height 14
click at [1023, 356] on span at bounding box center [835, 401] width 486 height 181
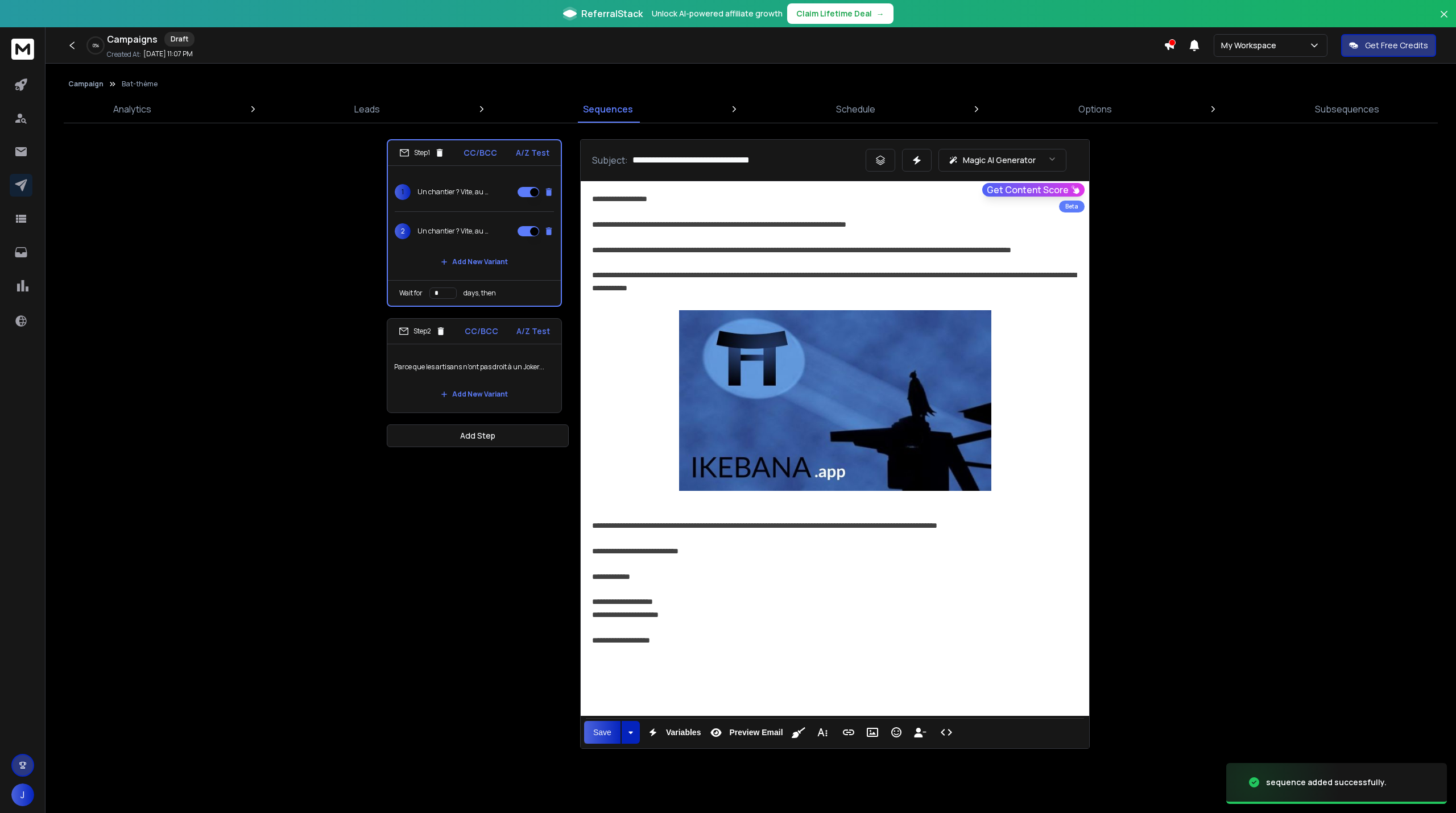
click at [463, 190] on p "Un chantier ? Vite, au Bat-phone !" at bounding box center [454, 192] width 73 height 9
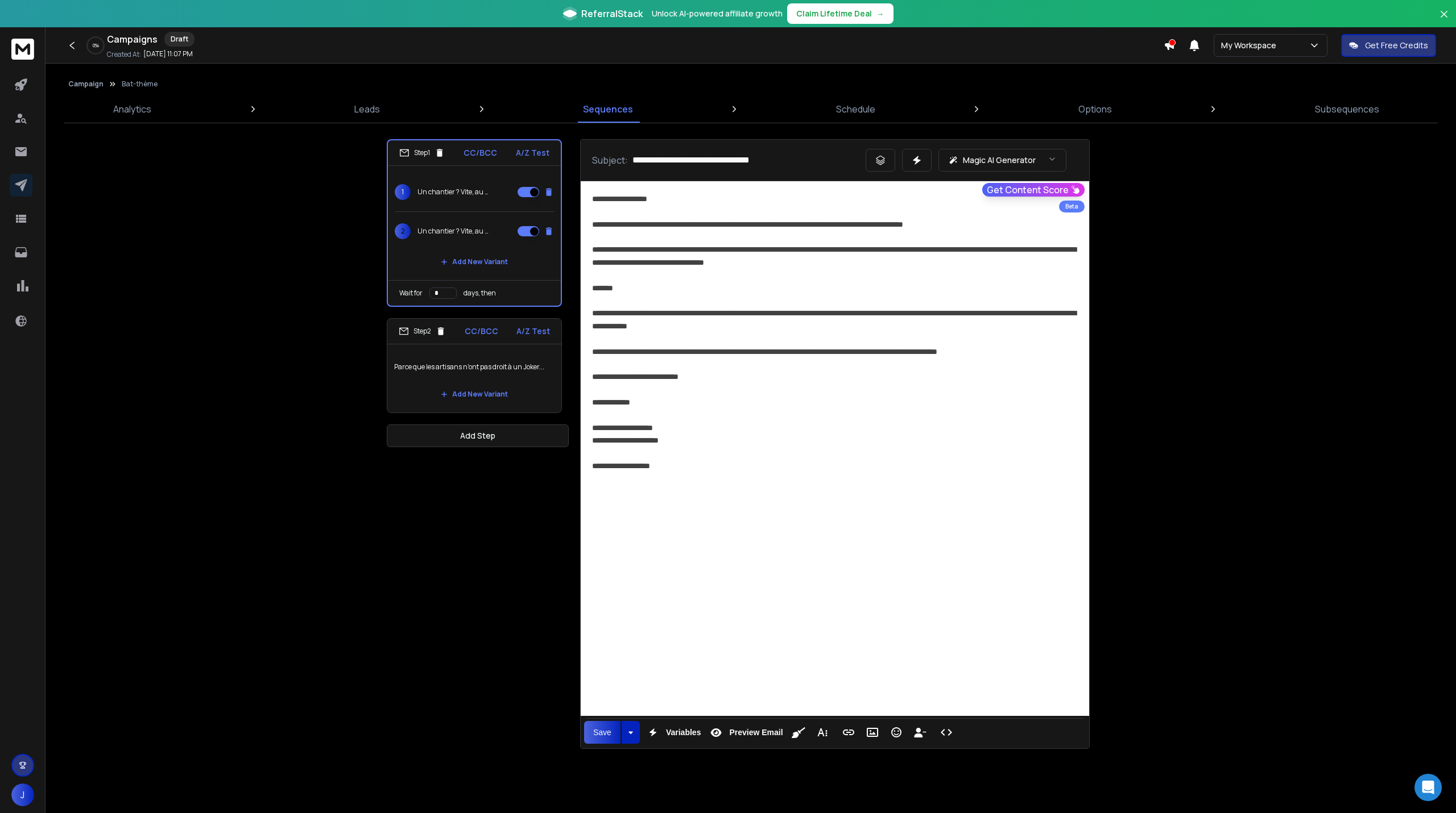
click at [463, 190] on p "Un chantier ? Vite, au Bat-phone !" at bounding box center [454, 192] width 73 height 9
click at [461, 226] on div "2 Un chantier ? Vite, au Bat-phone !" at bounding box center [442, 231] width 96 height 16
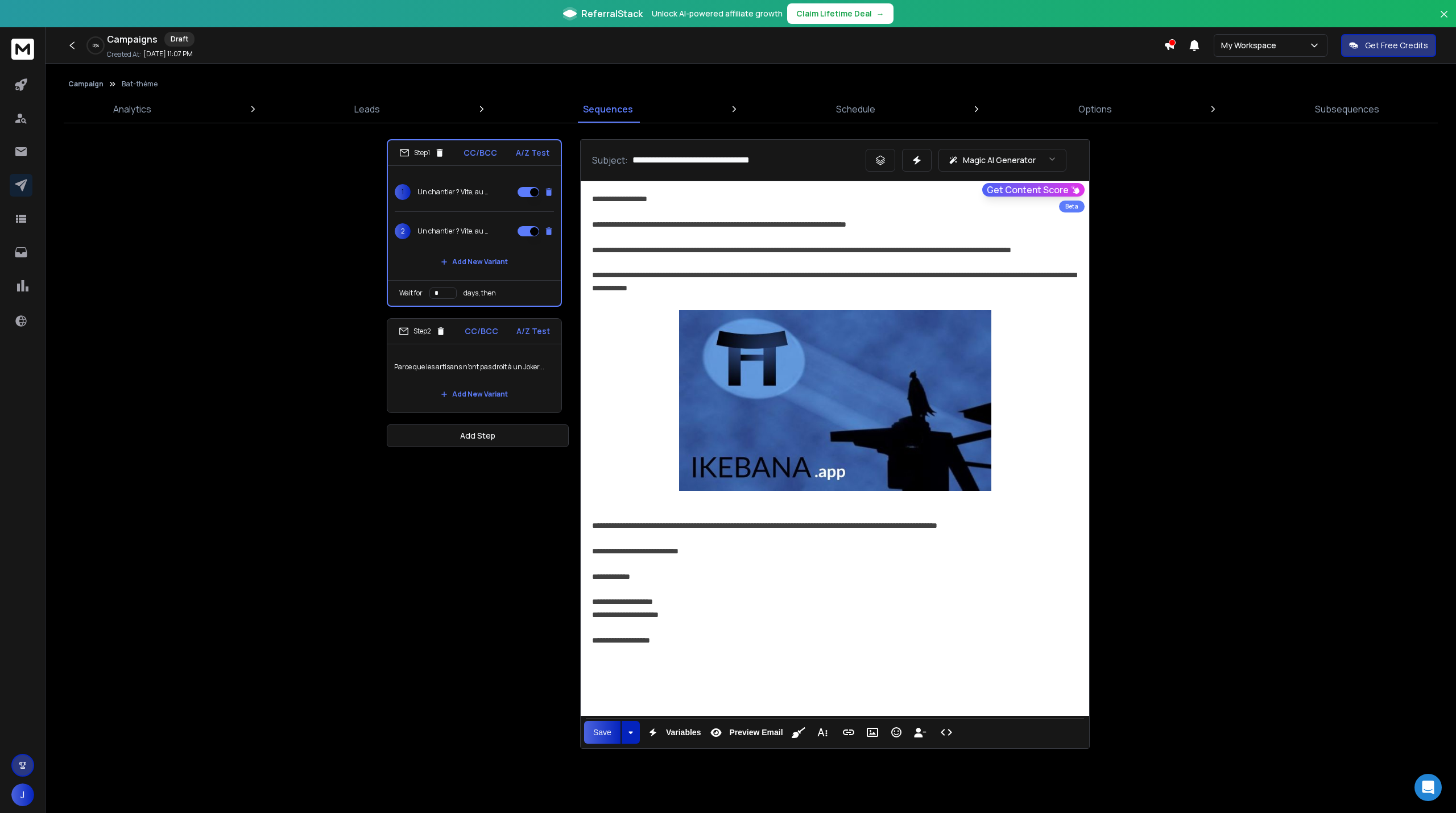
click at [469, 191] on p "Un chantier ? Vite, au Bat-phone !" at bounding box center [454, 192] width 73 height 9
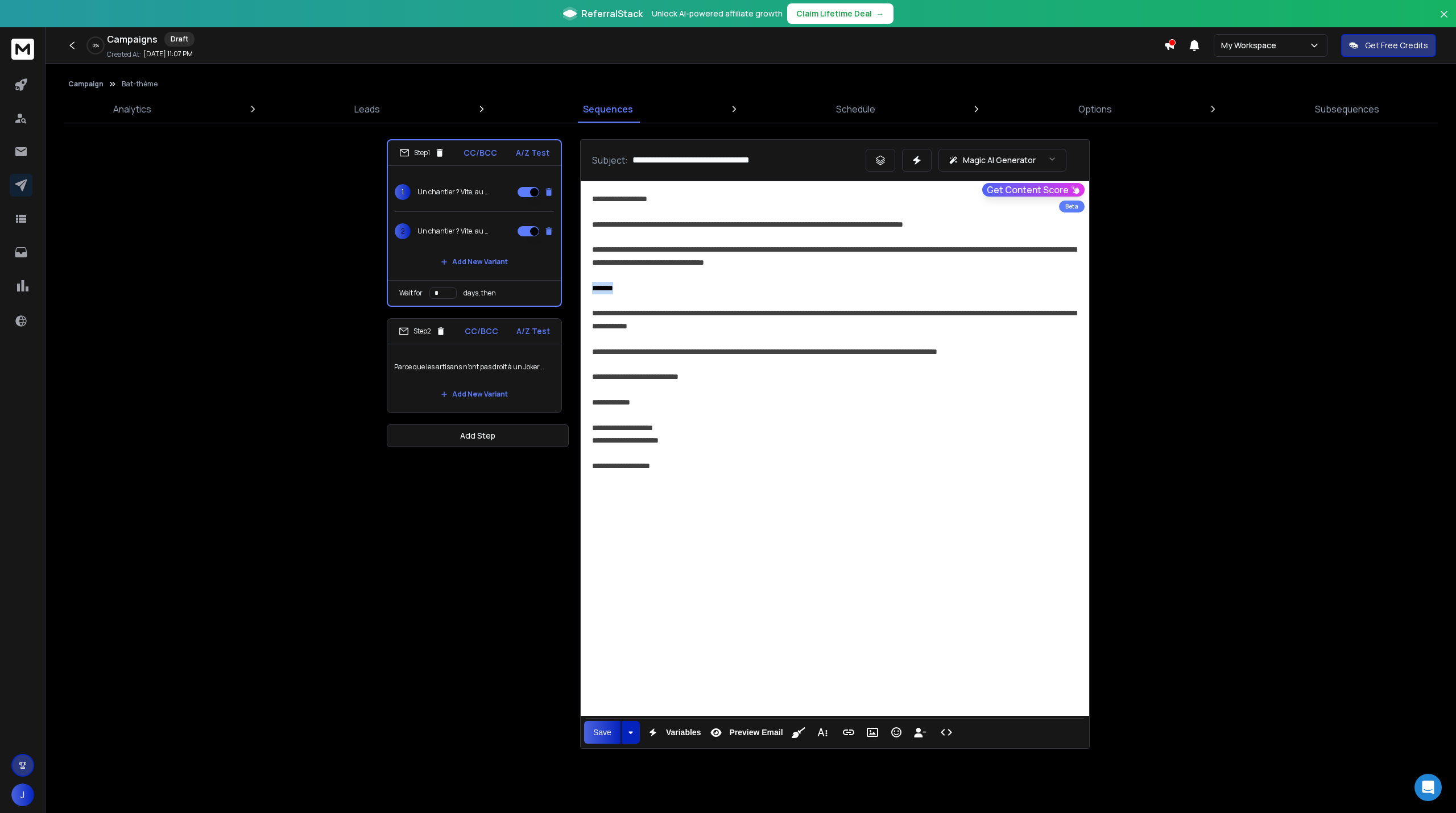
drag, startPoint x: 635, startPoint y: 288, endPoint x: 549, endPoint y: 290, distance: 86.0
click at [549, 290] on div "**********" at bounding box center [751, 444] width 728 height 610
click at [872, 728] on icon "button" at bounding box center [872, 733] width 11 height 9
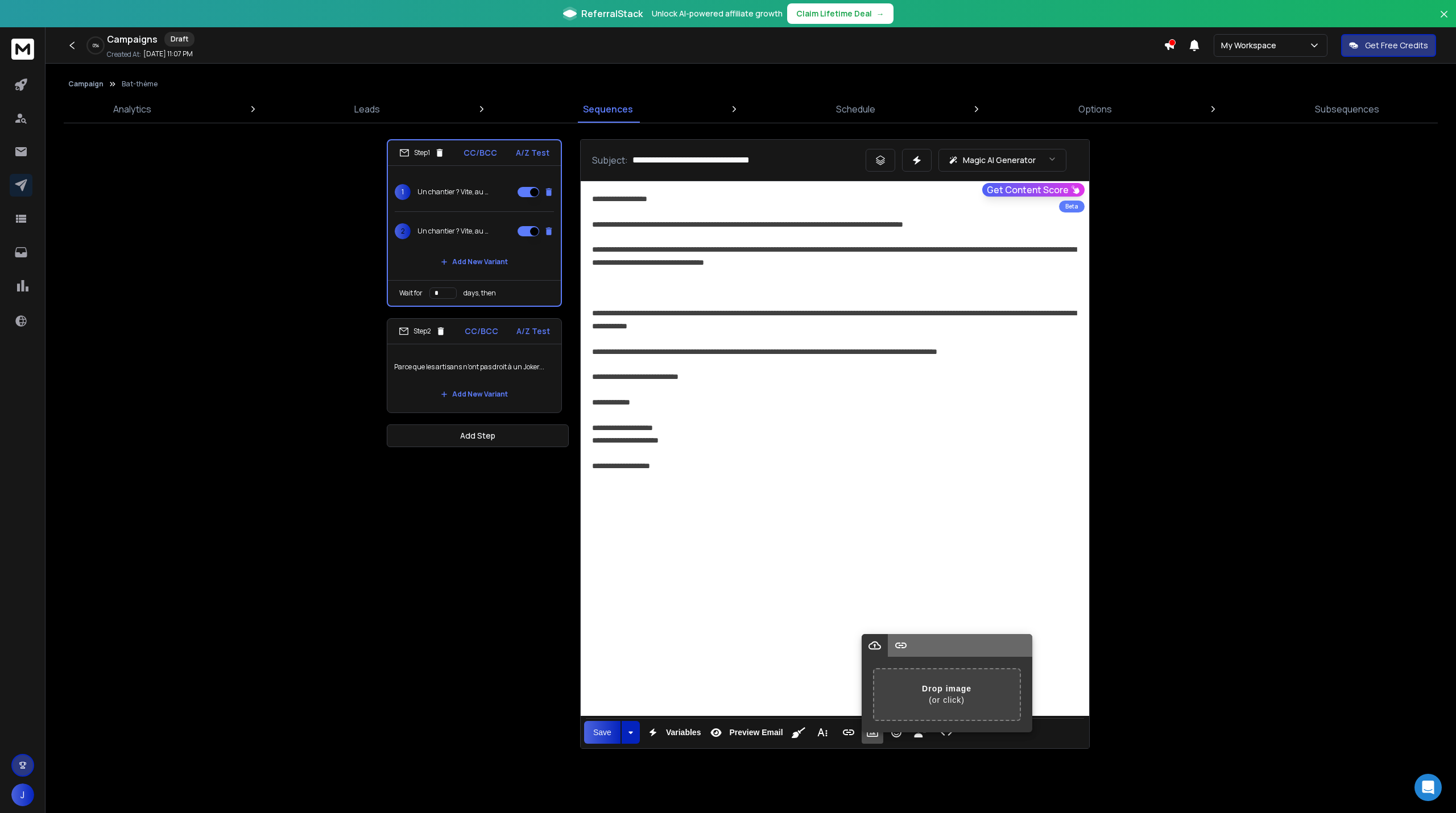
click at [922, 702] on input "file" at bounding box center [946, 695] width 146 height 51
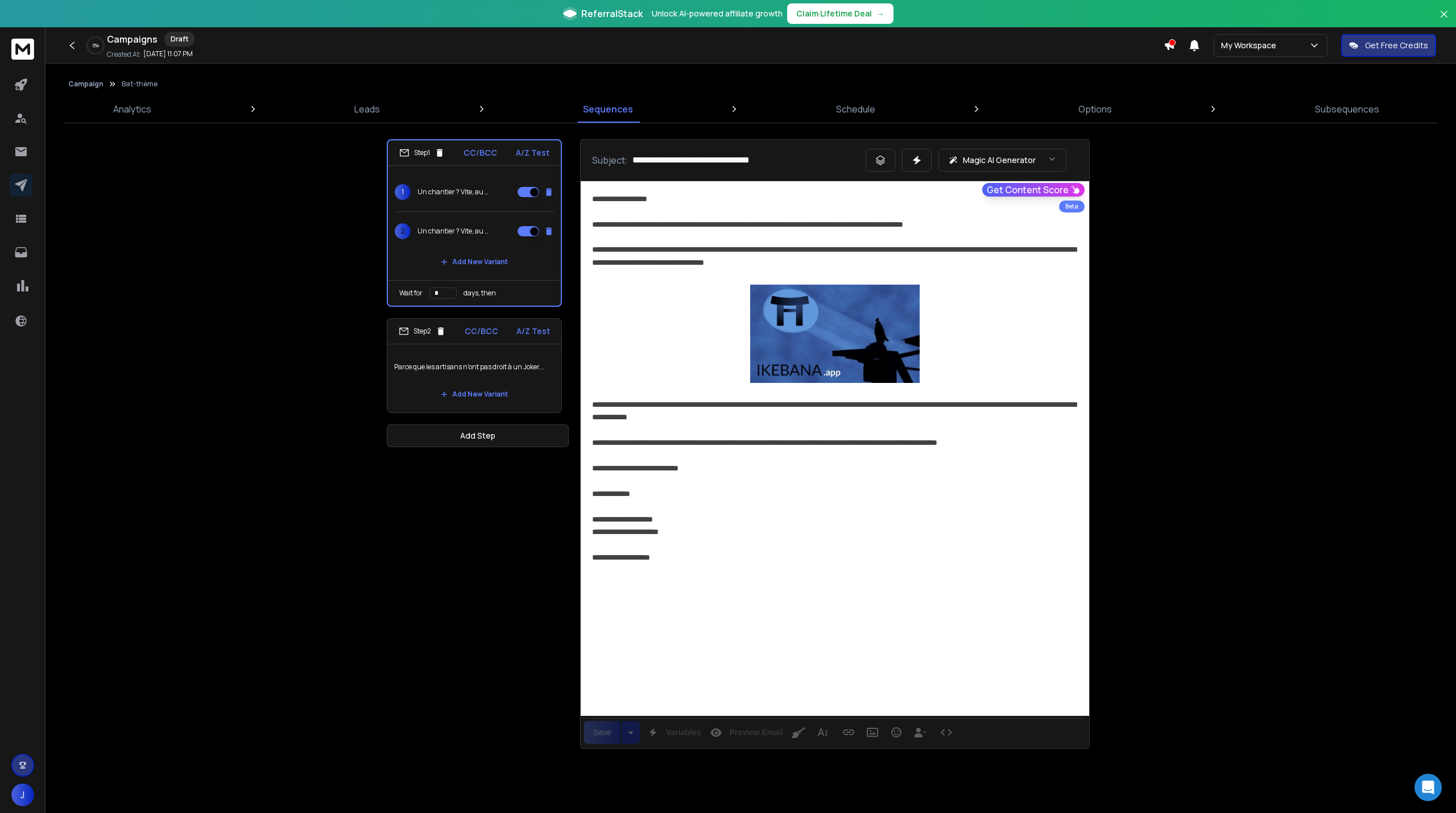
drag, startPoint x: 748, startPoint y: 283, endPoint x: 696, endPoint y: 270, distance: 53.6
click at [780, 327] on img at bounding box center [835, 334] width 171 height 98
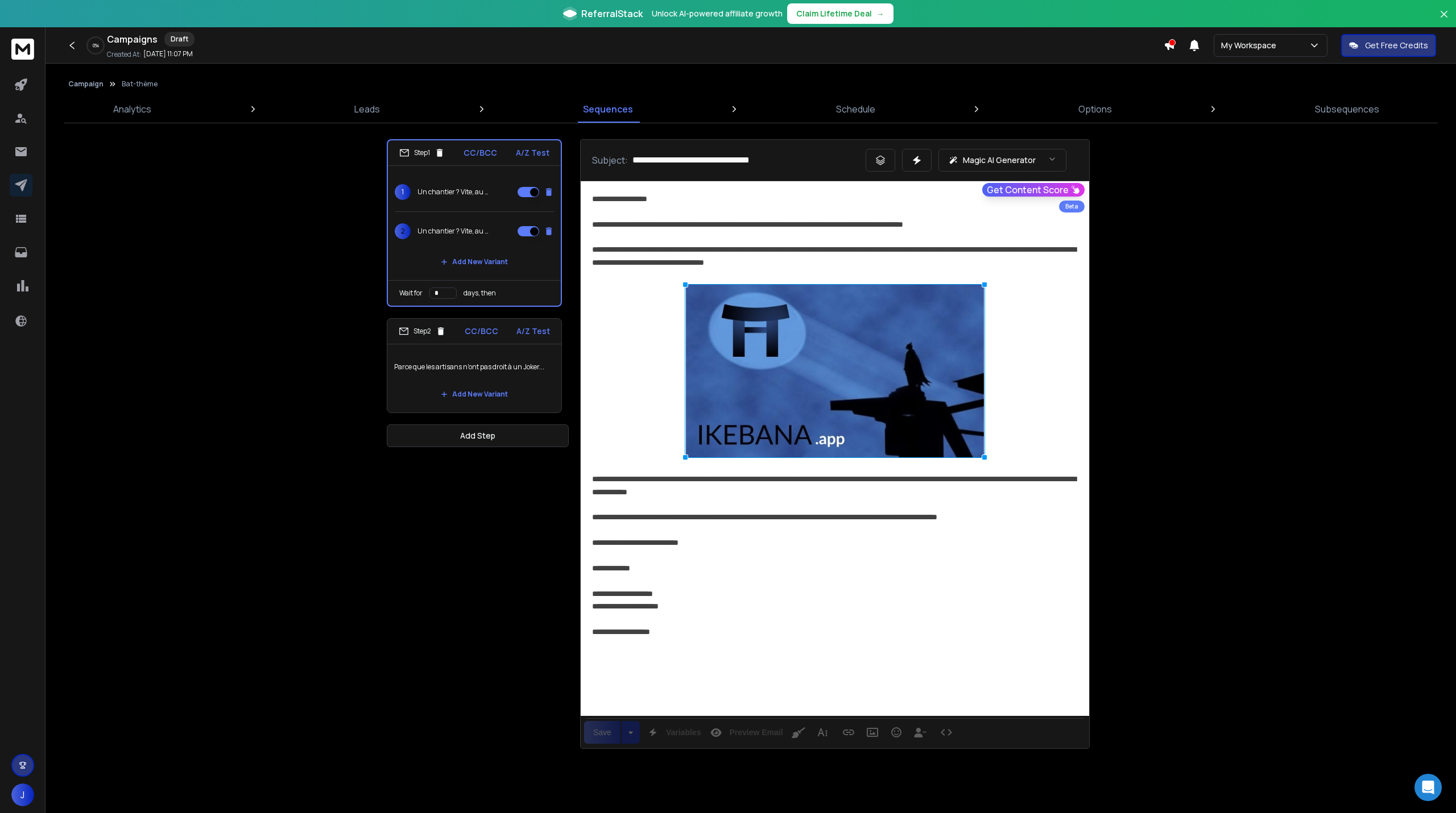
drag, startPoint x: 748, startPoint y: 382, endPoint x: 620, endPoint y: 448, distance: 144.0
click at [450, 228] on p "Un chantier ? Vite, au Bat-phone !" at bounding box center [454, 231] width 73 height 9
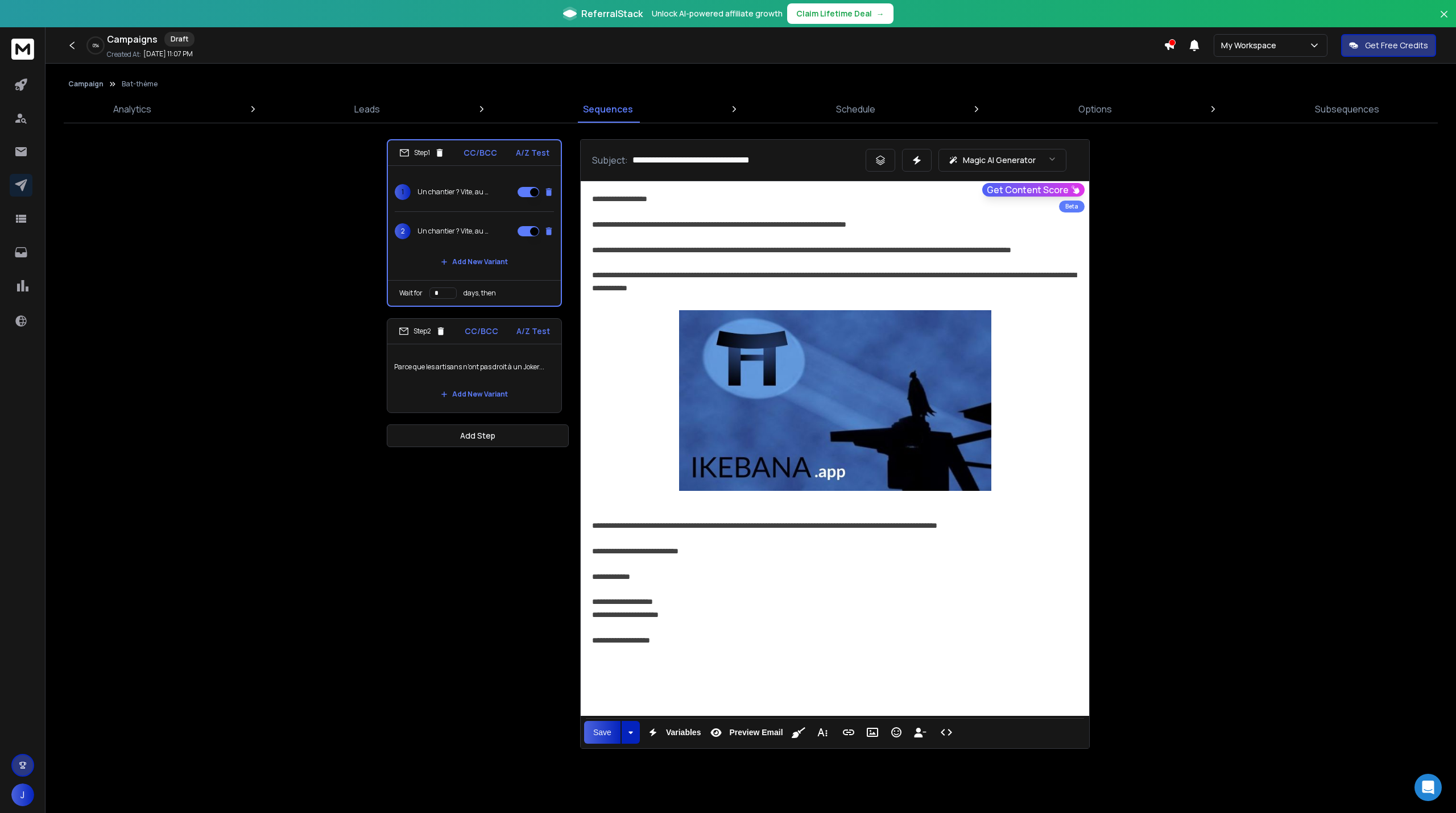
click at [456, 193] on p "Un chantier ? Vite, au Bat-phone !" at bounding box center [454, 192] width 73 height 9
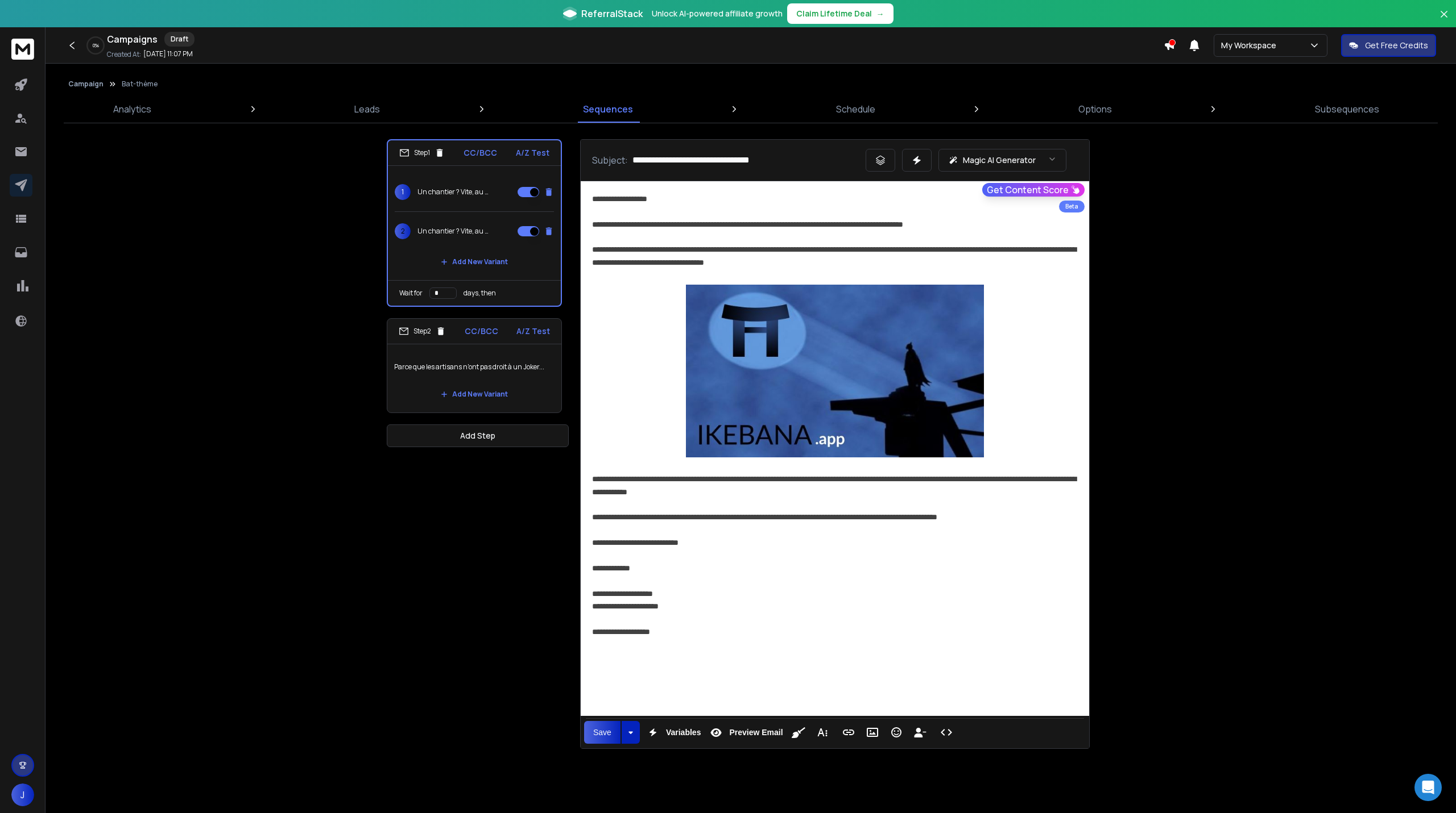
click at [461, 233] on p "Un chantier ? Vite, au Bat-phone !" at bounding box center [454, 231] width 73 height 9
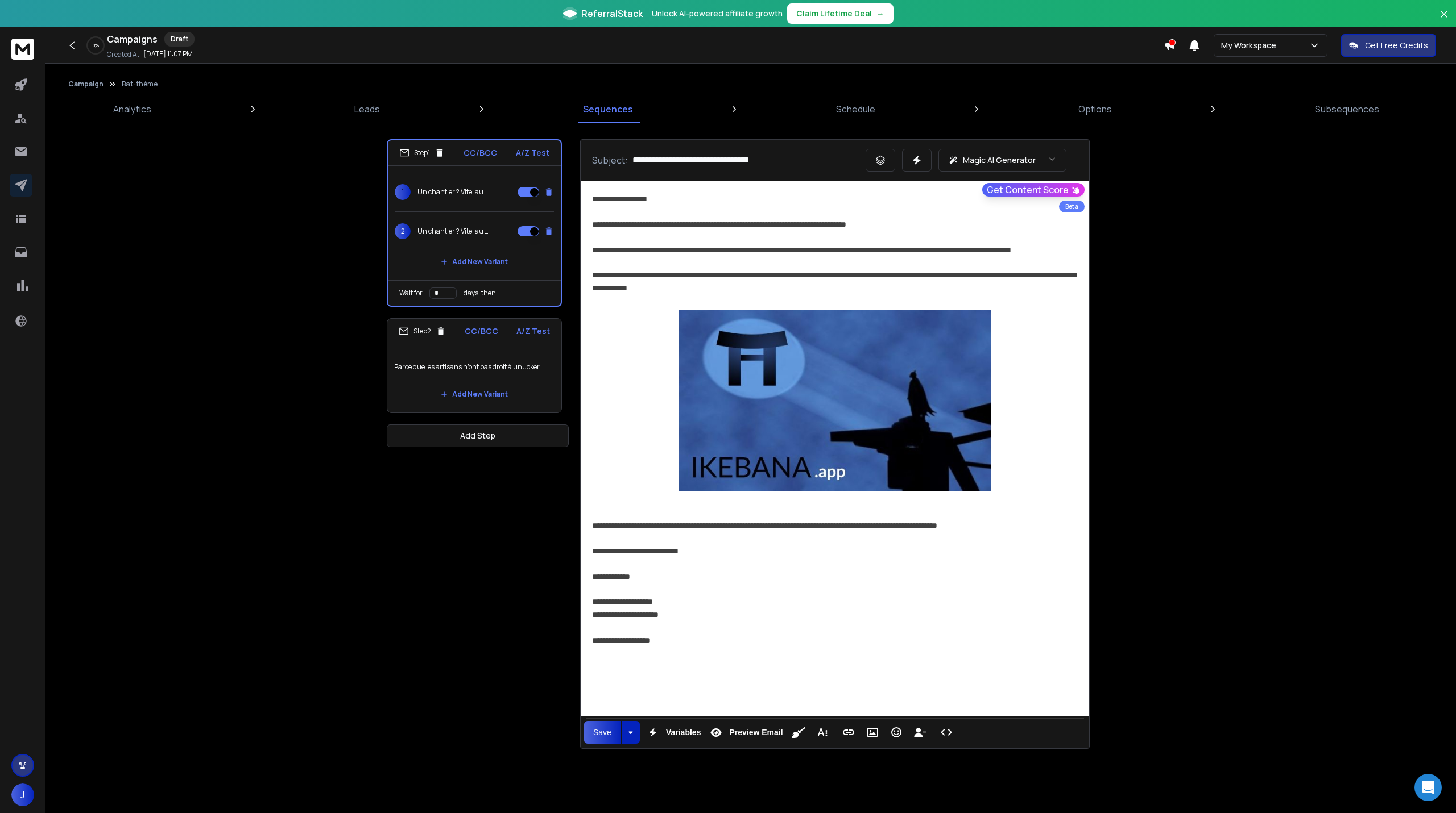
click at [466, 199] on div "1 Un chantier ? Vite, au Bat-phone !" at bounding box center [442, 192] width 96 height 16
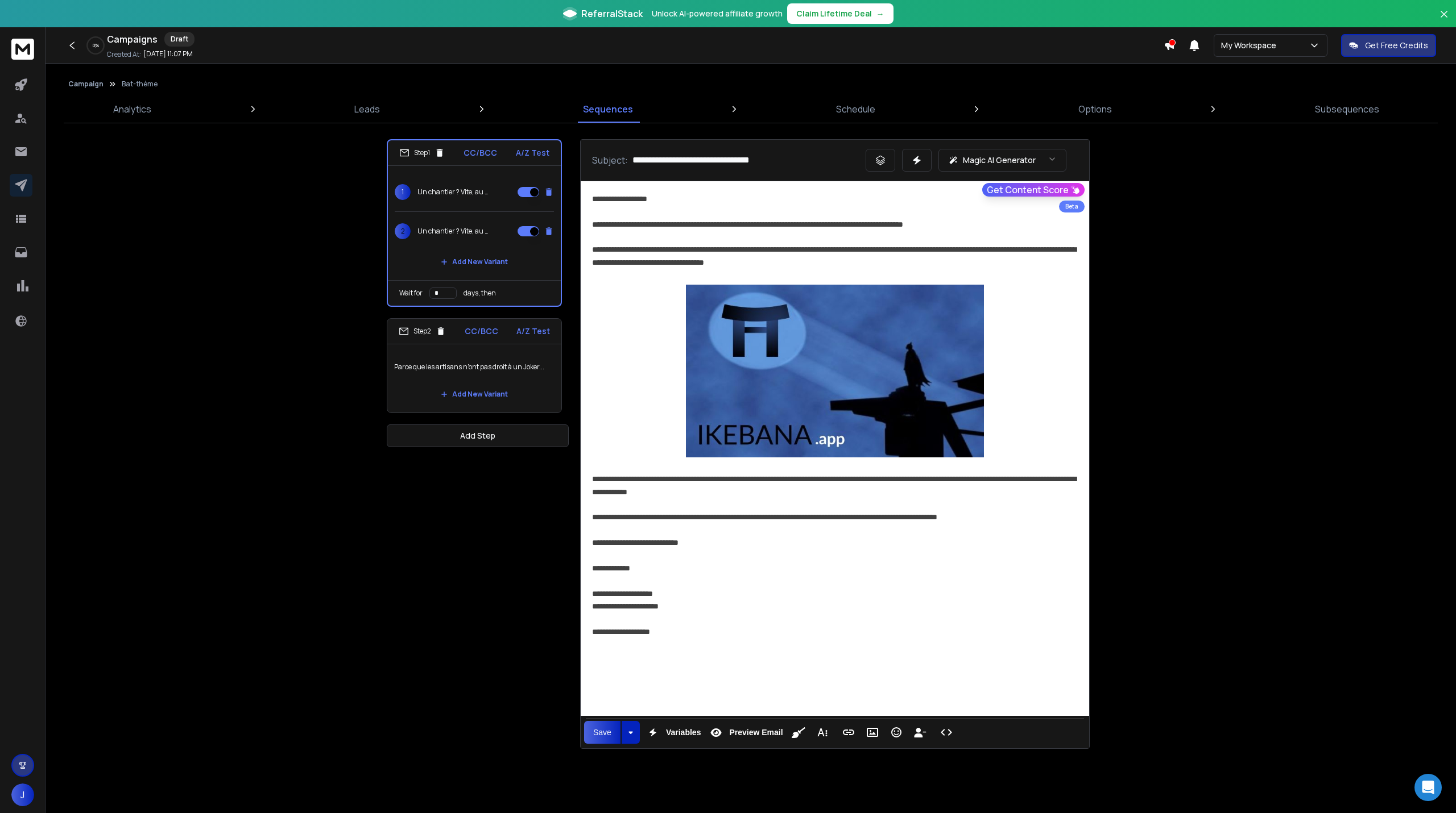
click at [725, 413] on img at bounding box center [834, 371] width 299 height 173
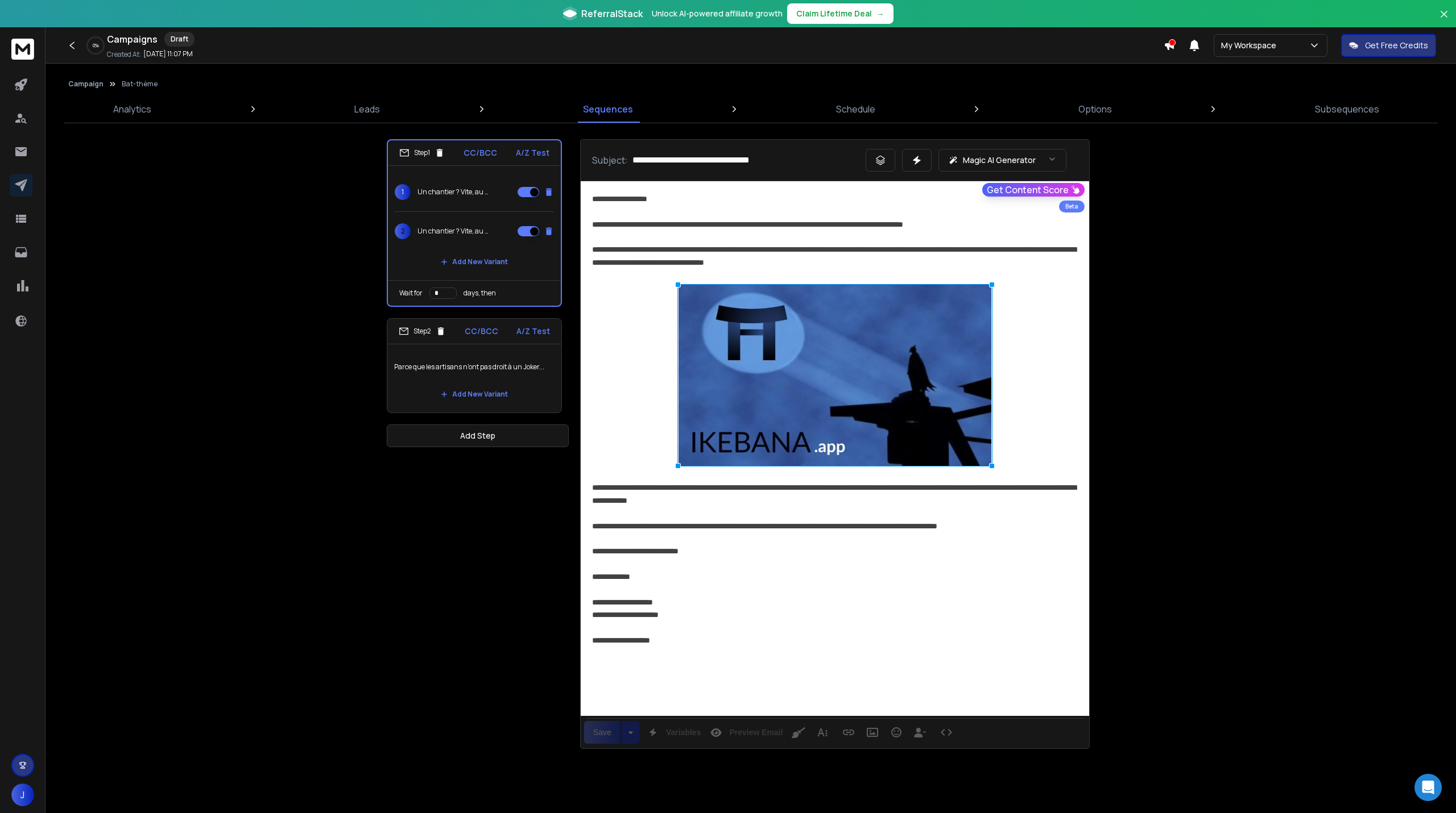
drag, startPoint x: 685, startPoint y: 459, endPoint x: 670, endPoint y: 467, distance: 17.0
click at [460, 219] on div "2 Un chantier ? Vite, au Bat-phone !" at bounding box center [474, 232] width 159 height 39
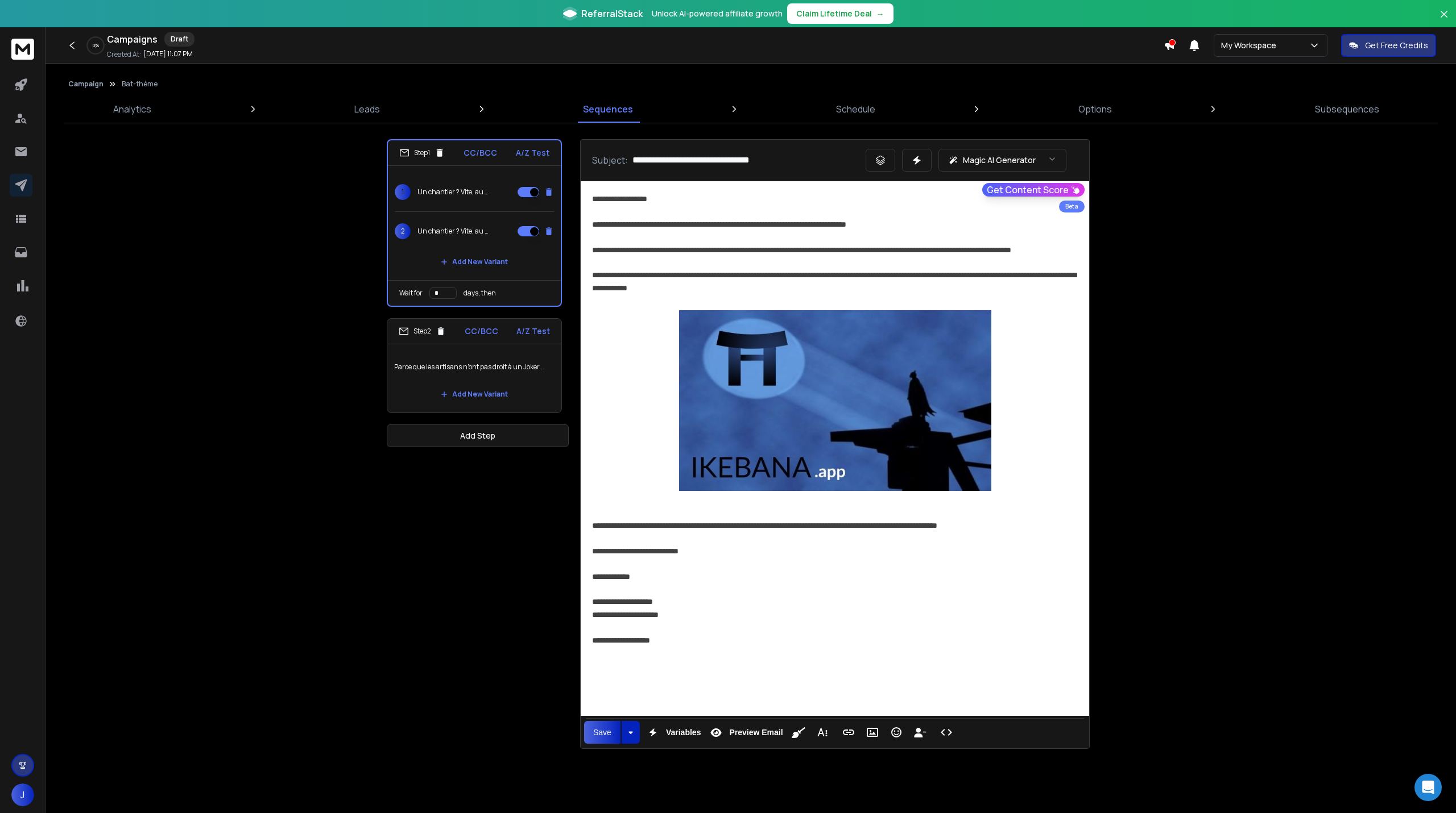
click at [460, 190] on p "Un chantier ? Vite, au Bat-phone !" at bounding box center [454, 192] width 73 height 9
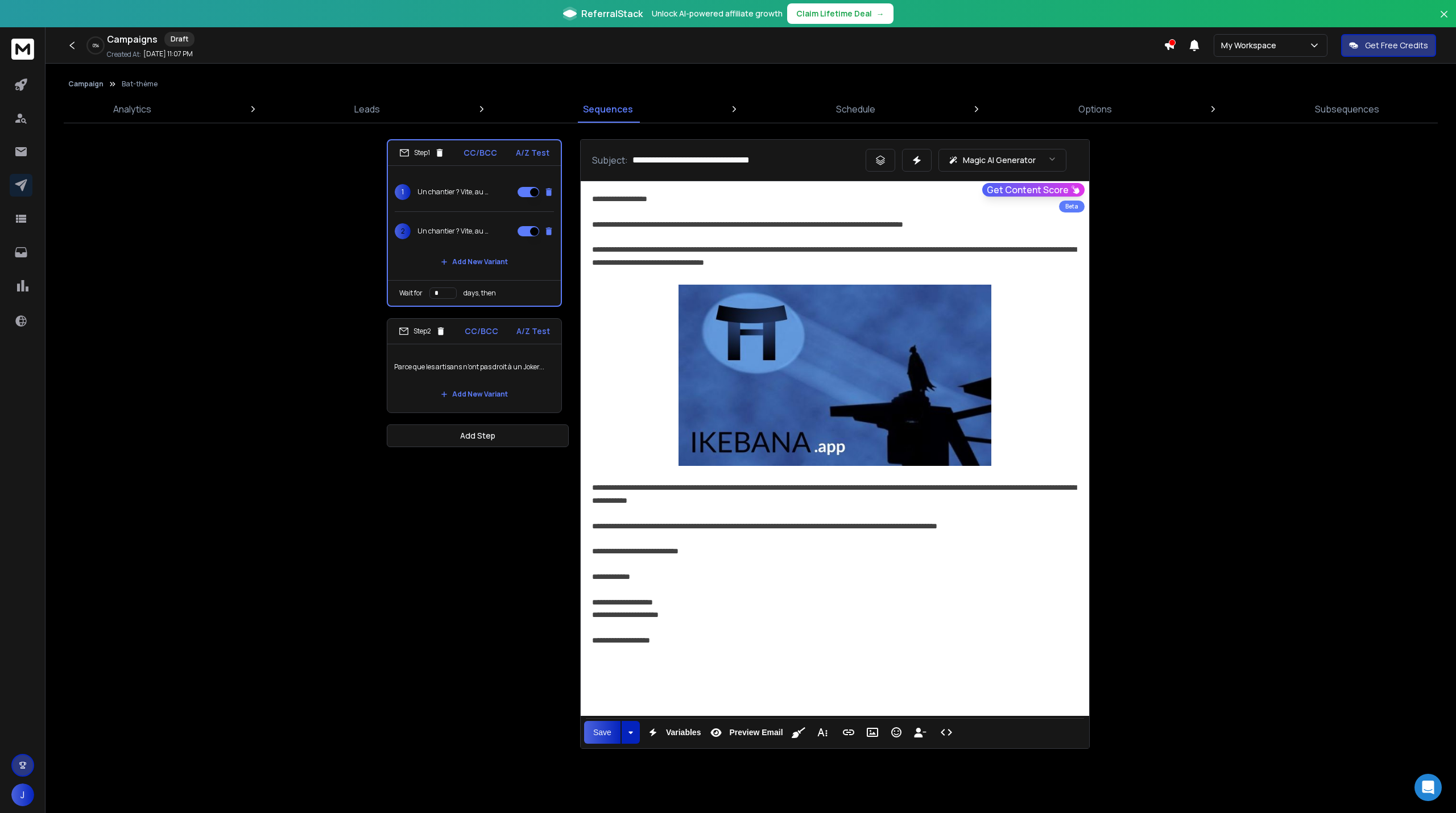
click at [465, 237] on div "2 Un chantier ? Vite, au Bat-phone !" at bounding box center [442, 231] width 96 height 16
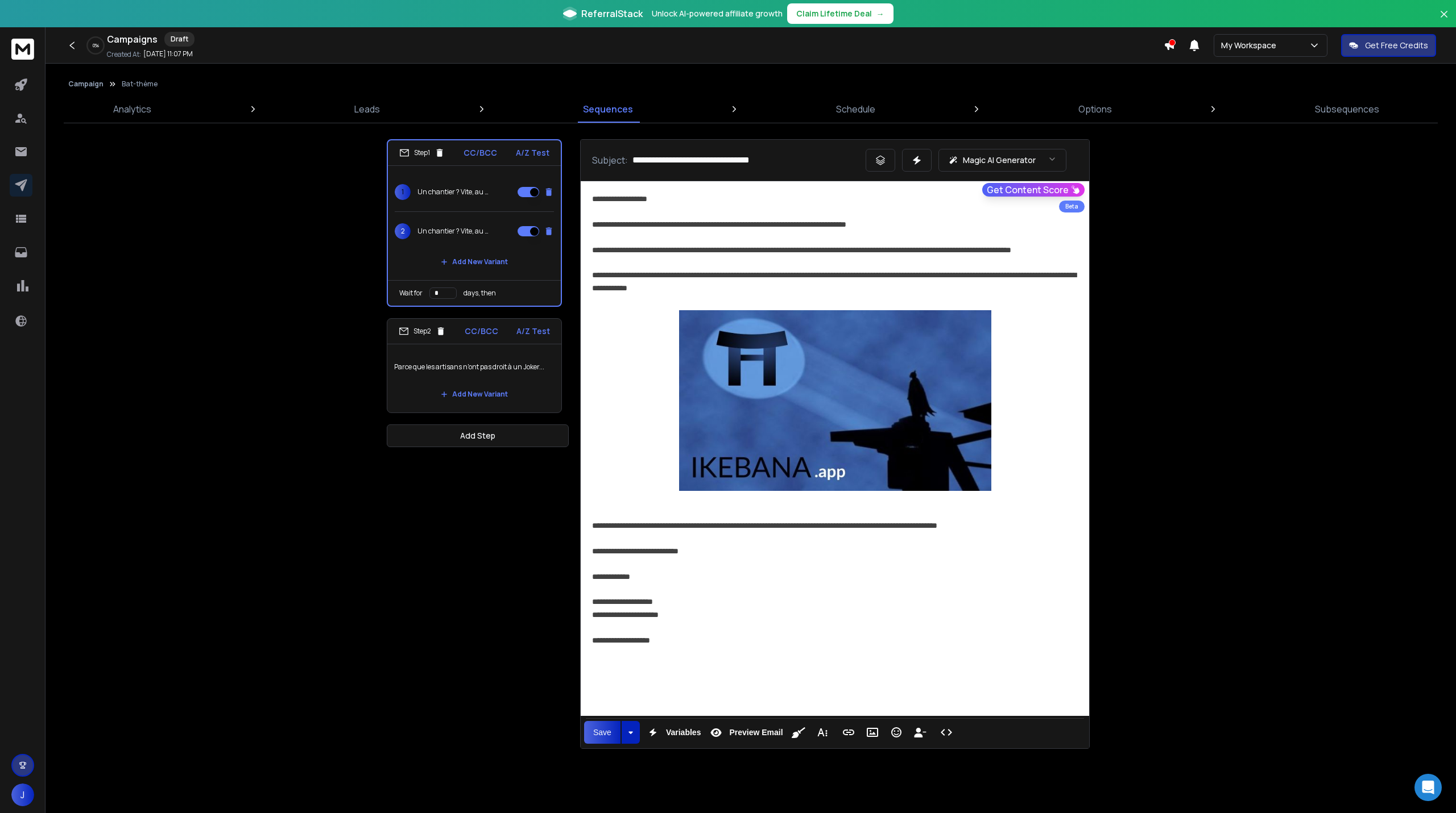
click at [469, 200] on div "1 Un chantier ? Vite, au Bat-phone !" at bounding box center [442, 192] width 96 height 16
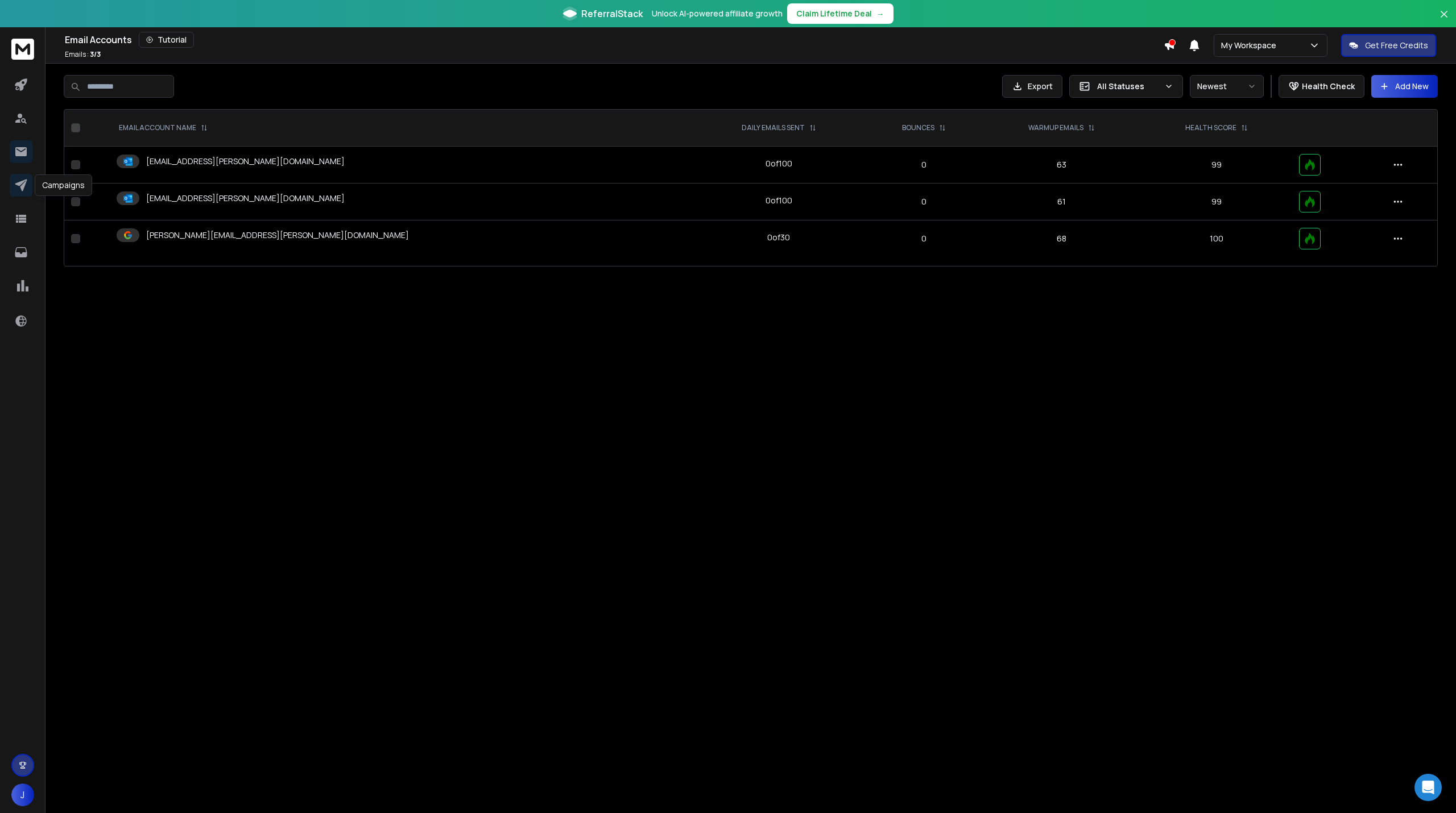
click at [24, 188] on icon at bounding box center [20, 185] width 12 height 12
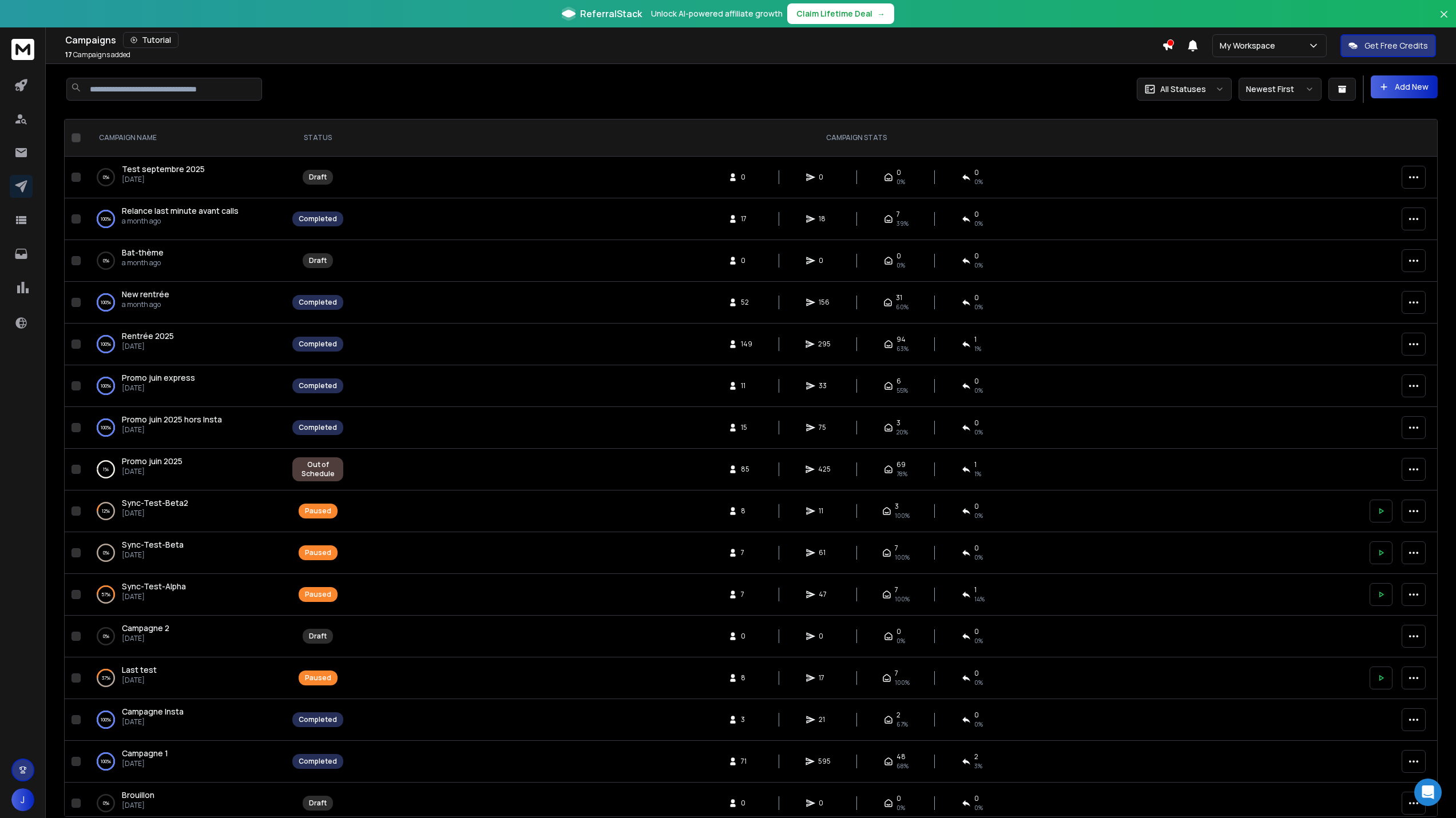
click at [159, 335] on span "Rentrée 2025" at bounding box center [147, 335] width 52 height 11
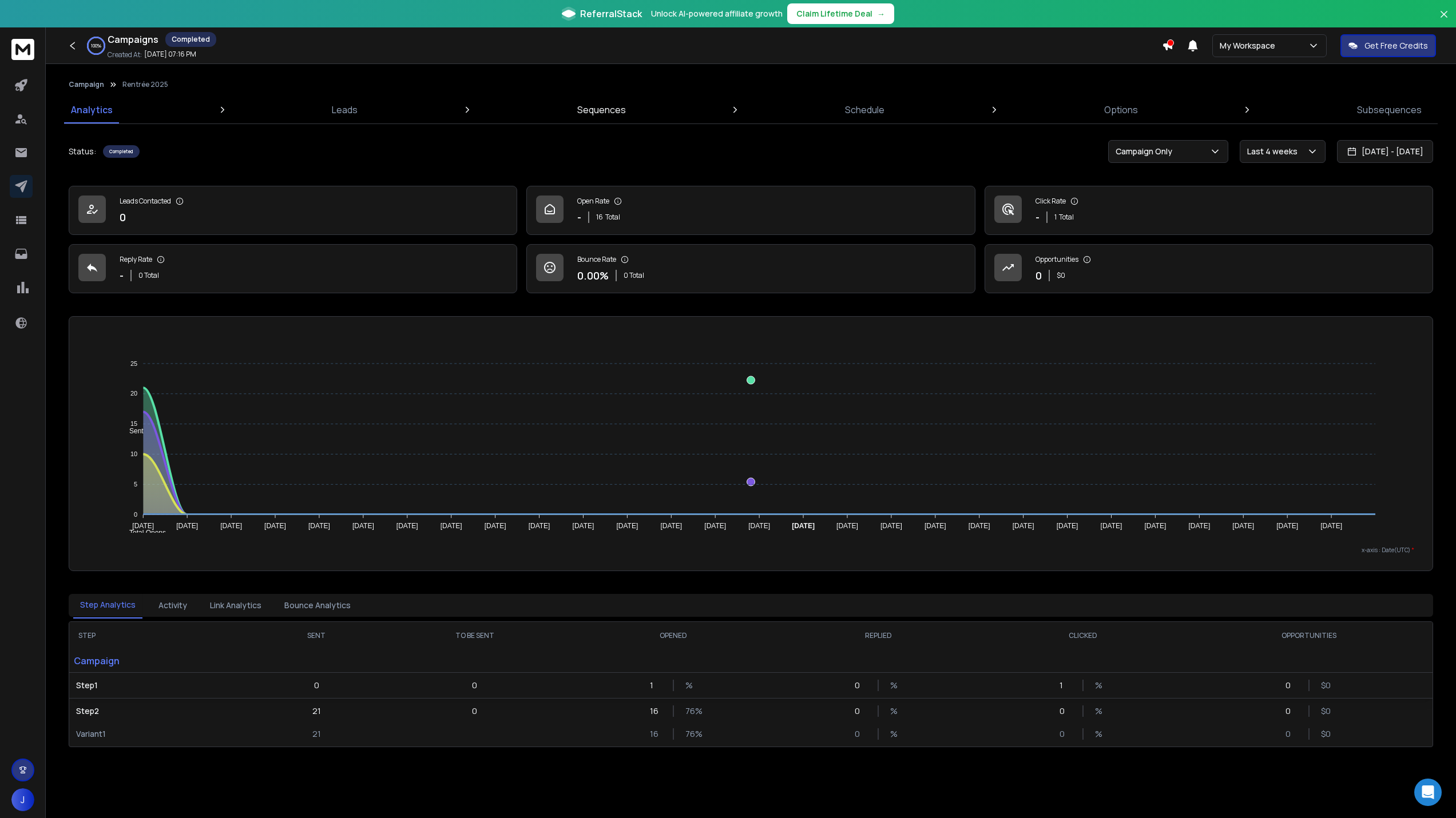
click at [616, 105] on p "Sequences" at bounding box center [601, 110] width 49 height 14
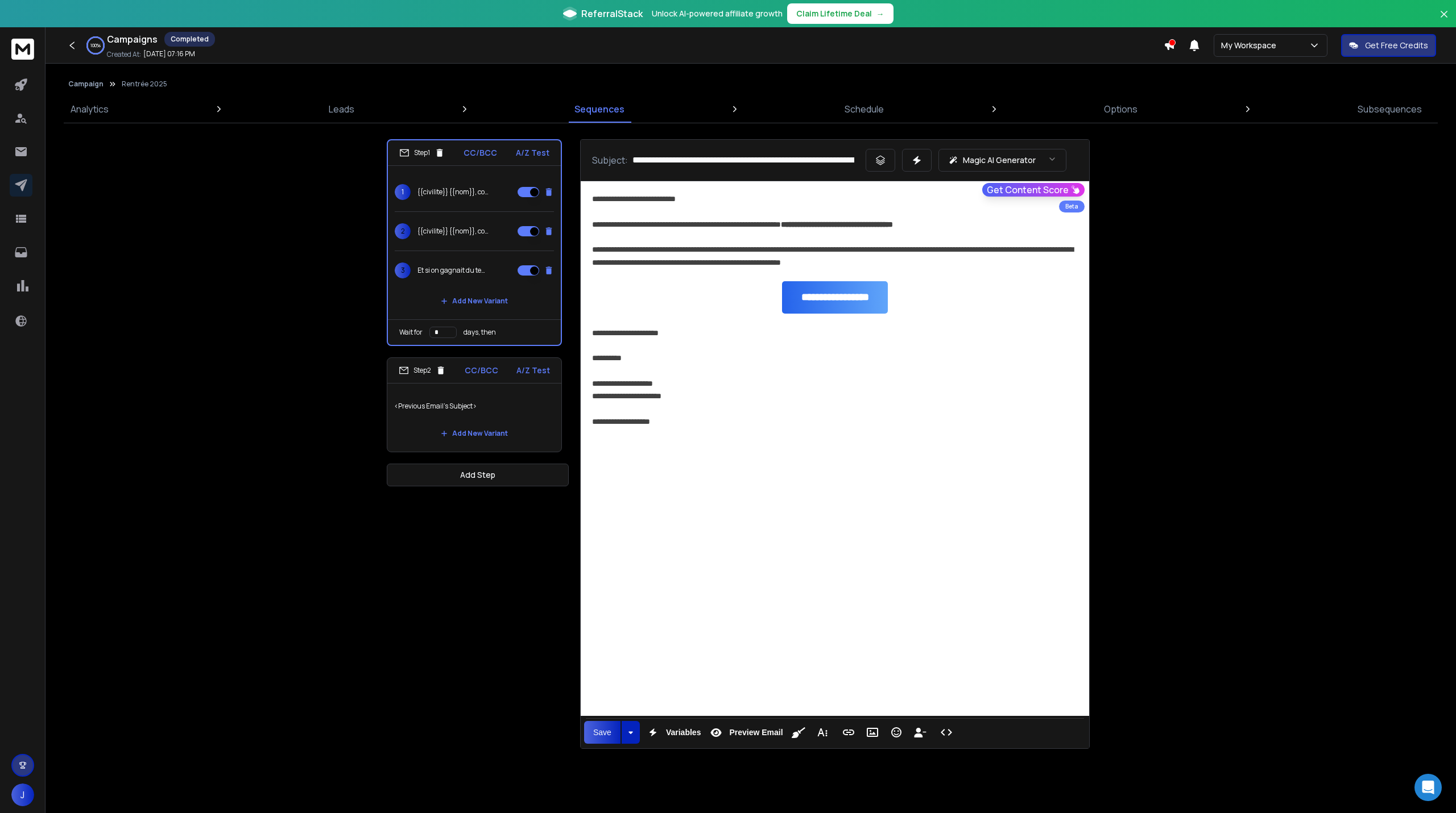
click at [476, 228] on p "{{civilite}} {{nom}}, construisons ensemble [DOMAIN_NAME] !" at bounding box center [454, 231] width 73 height 9
type input "**********"
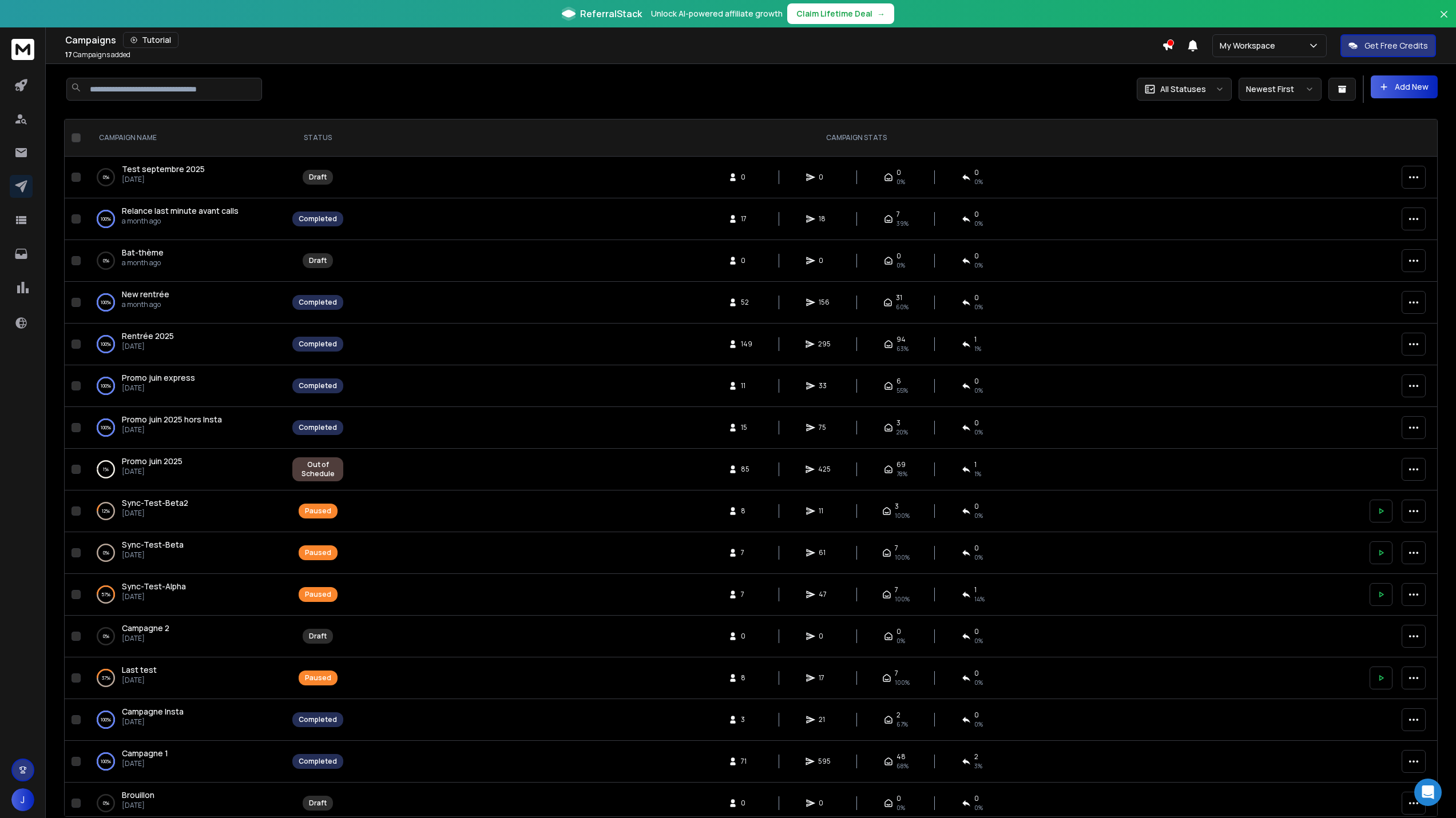
click at [158, 297] on span "New rentrée" at bounding box center [146, 294] width 48 height 11
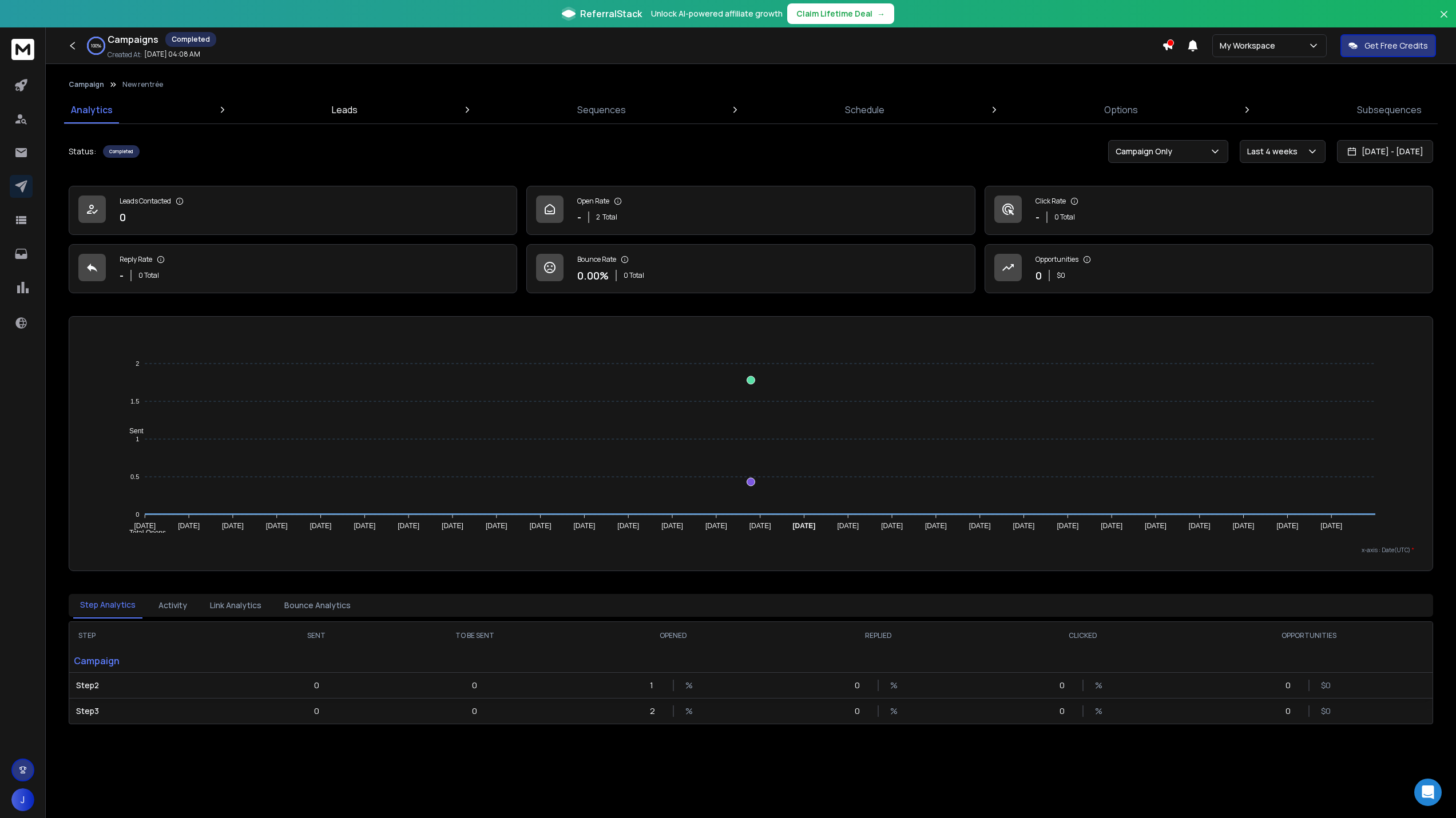
click at [343, 114] on p "Leads" at bounding box center [345, 110] width 26 height 14
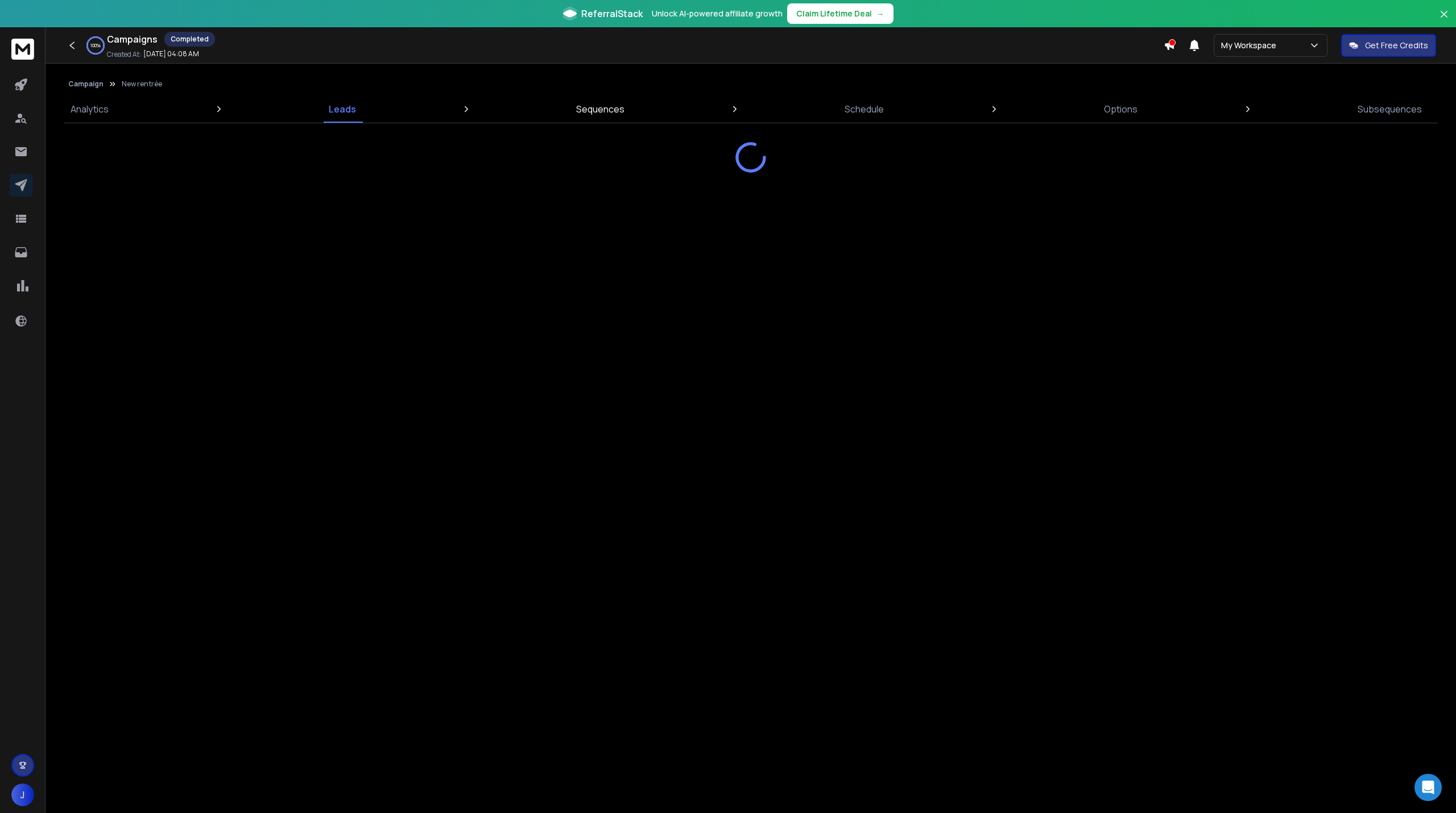
click at [620, 107] on p "Sequences" at bounding box center [599, 109] width 48 height 14
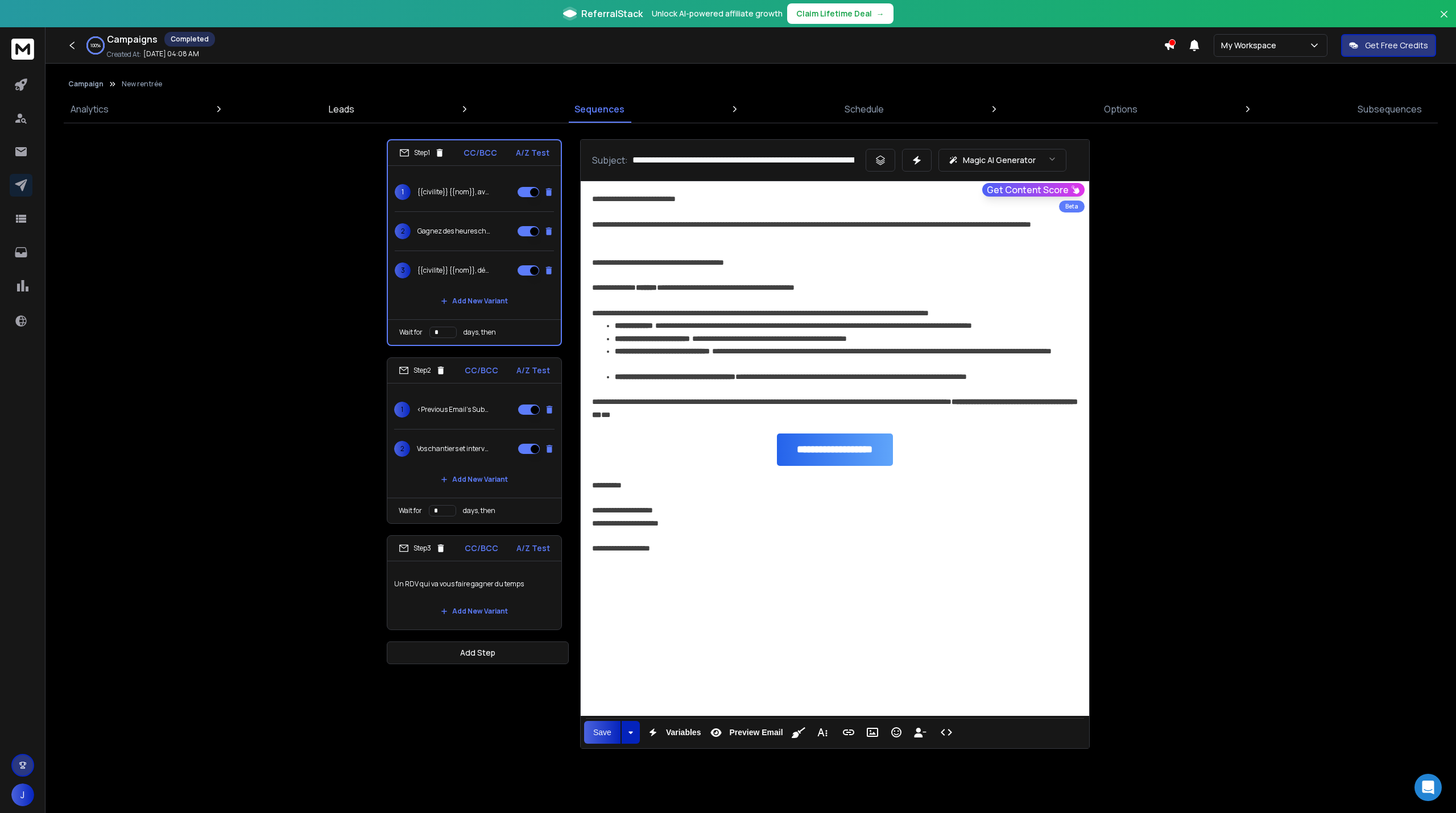
click at [350, 112] on p "Leads" at bounding box center [341, 109] width 25 height 14
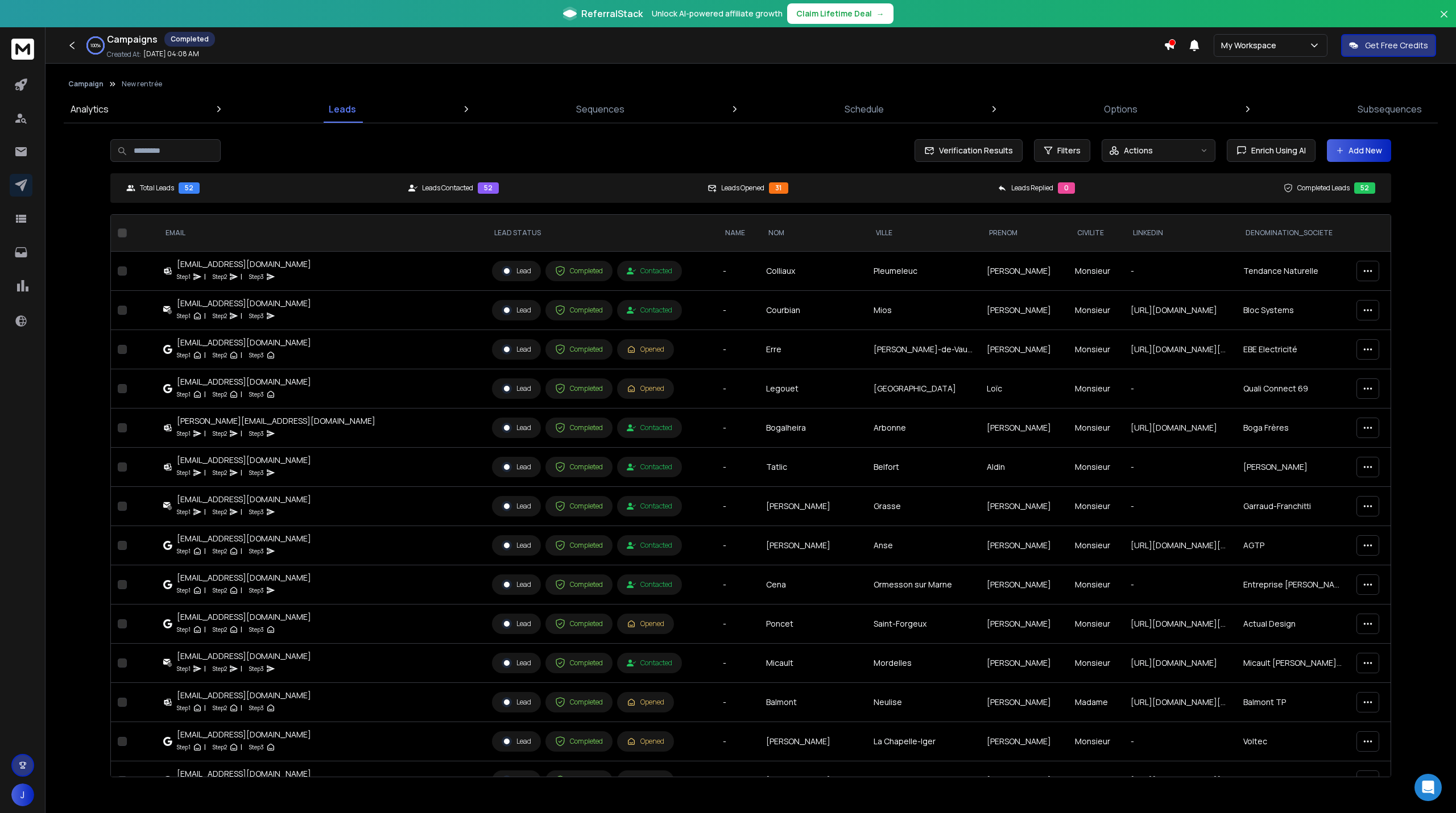
click at [97, 105] on p "Analytics" at bounding box center [89, 109] width 38 height 14
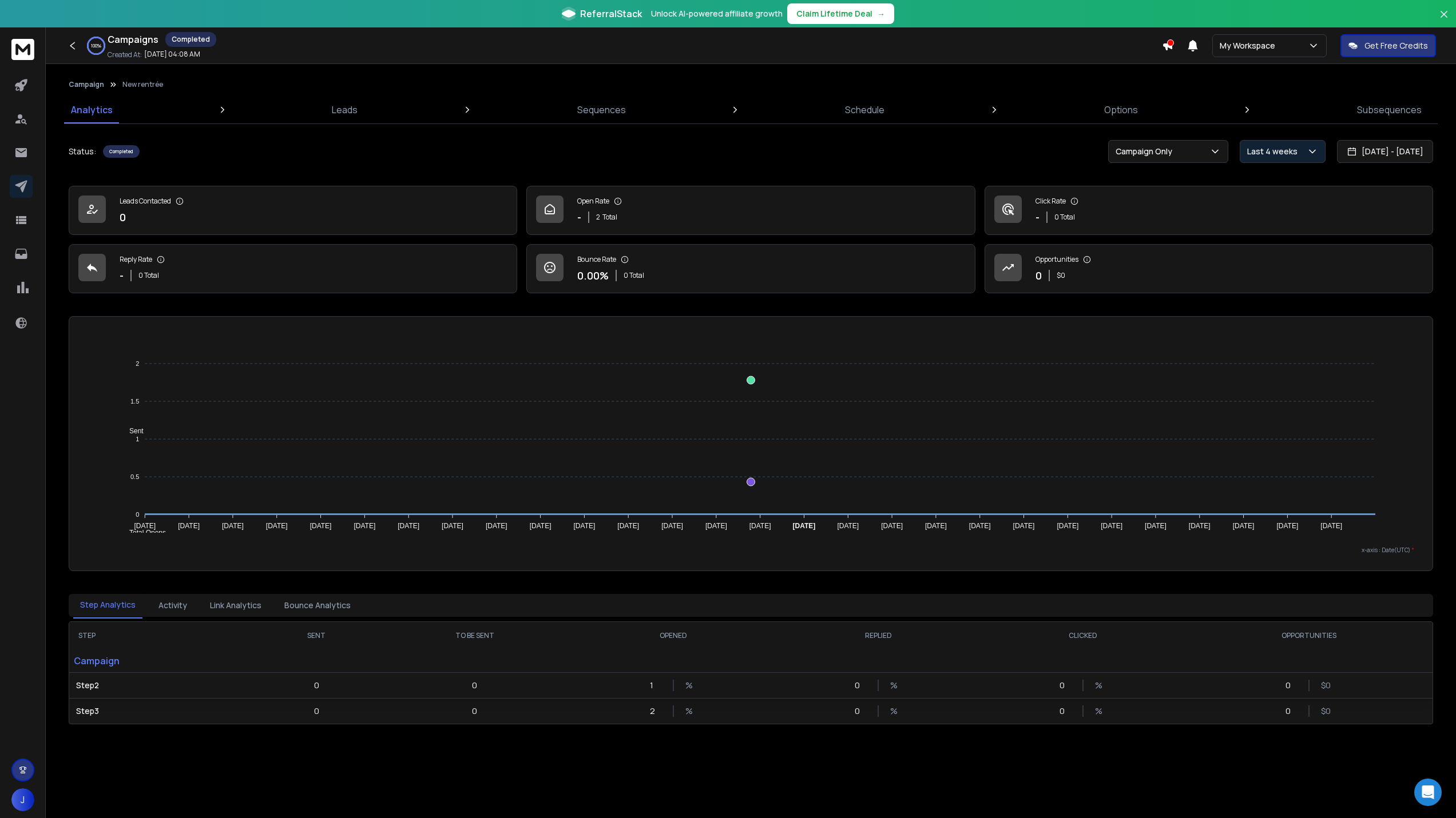
click at [1270, 148] on div "Last 4 weeks" at bounding box center [1281, 151] width 71 height 11
click at [1246, 304] on div "Last 12 months" at bounding box center [1252, 303] width 58 height 11
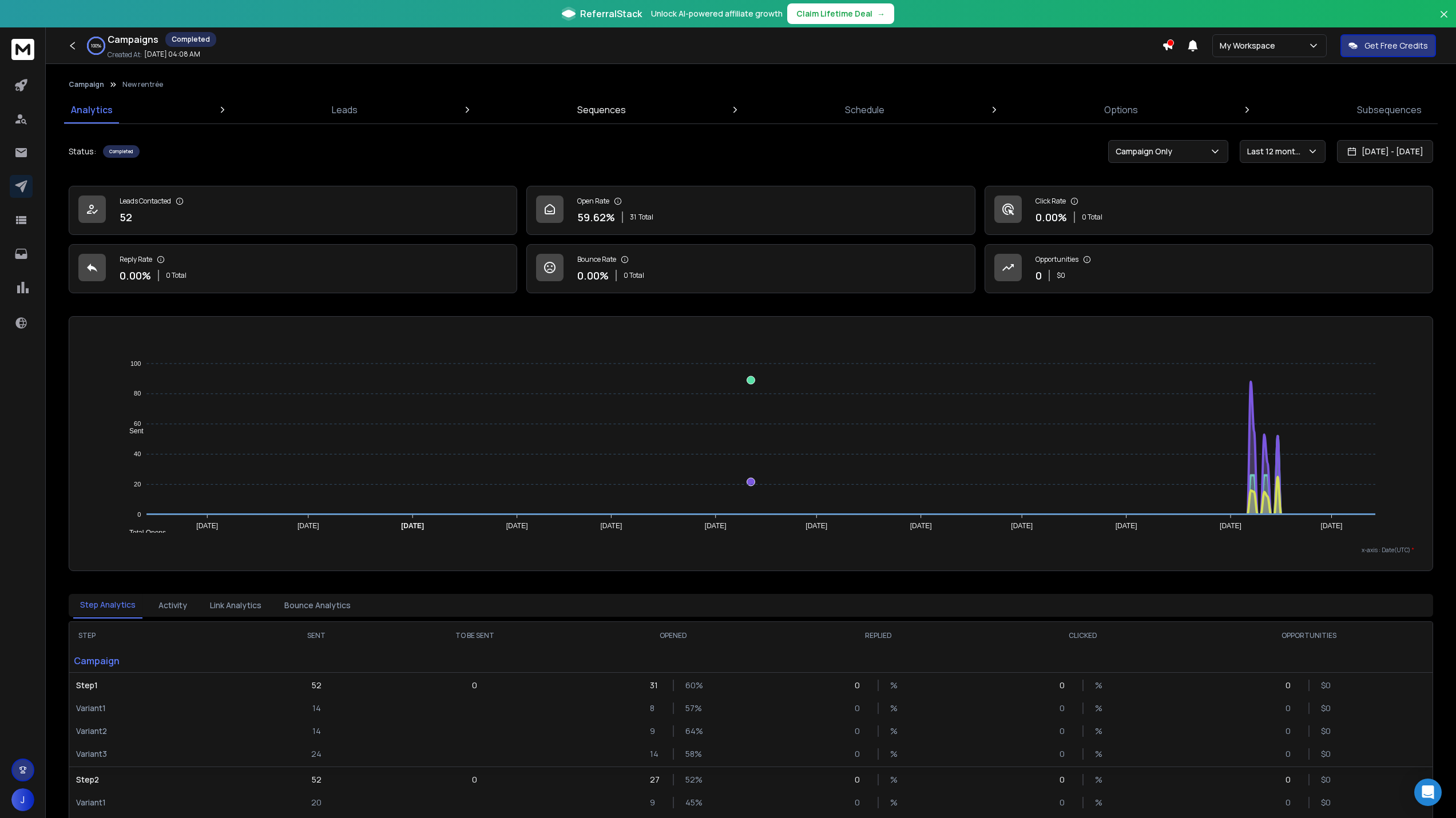
click at [611, 106] on p "Sequences" at bounding box center [601, 110] width 49 height 14
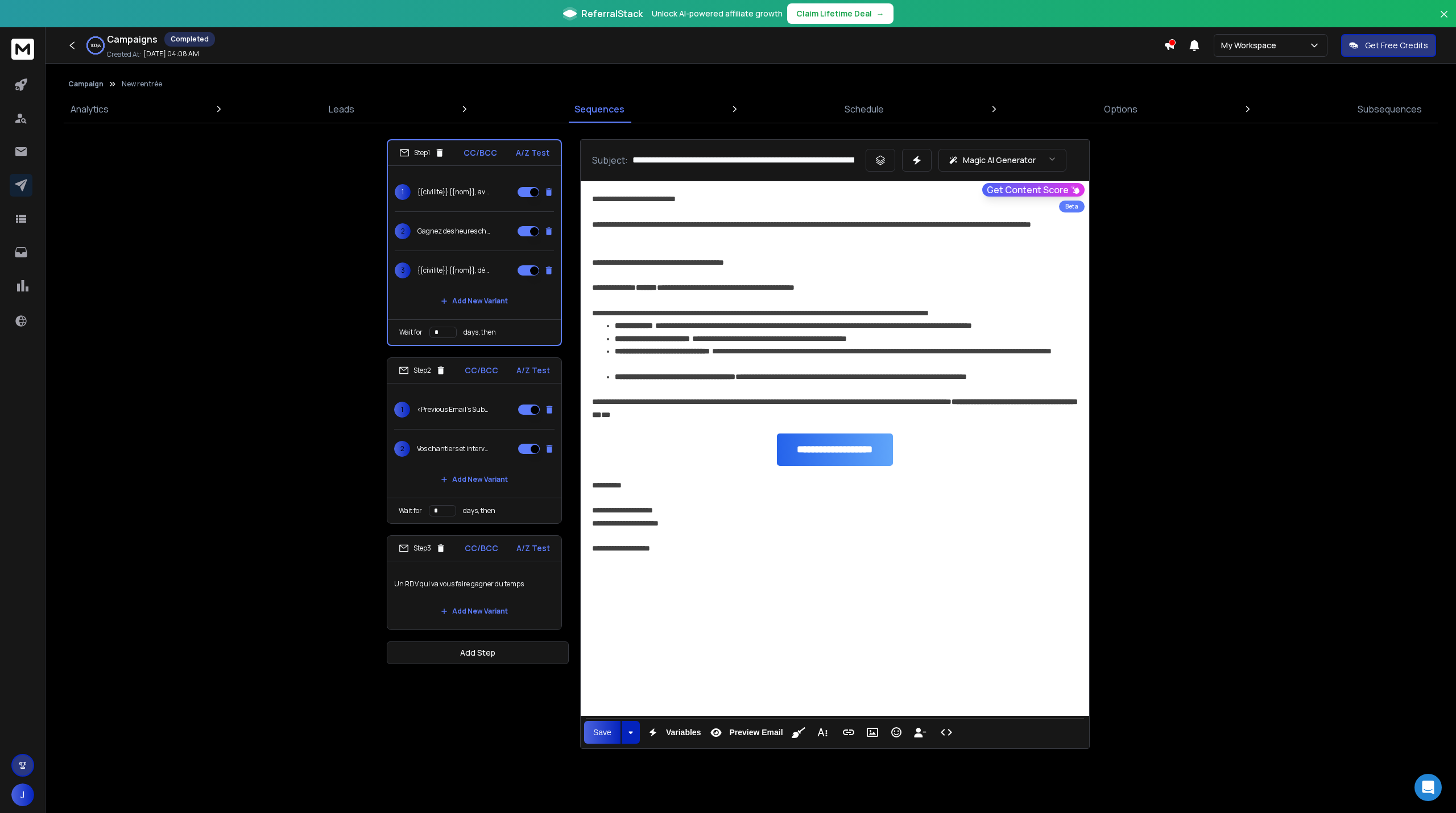
click at [472, 231] on p "Gagnez des heures chaque semaine sur vos chantiers" at bounding box center [454, 231] width 73 height 9
click at [463, 197] on div "1 {{civilite}} {{nom}}, avec [PERSON_NAME], ne perdez plus de temps sur vos cha…" at bounding box center [442, 192] width 96 height 16
click at [466, 234] on p "Gagnez des heures chaque semaine sur vos chantiers" at bounding box center [454, 231] width 73 height 9
click at [463, 276] on div "3  {{civilite}} {{nom}}, découvrez comment gagner des heures sur vos chantiers" at bounding box center [442, 270] width 96 height 16
type input "**********"
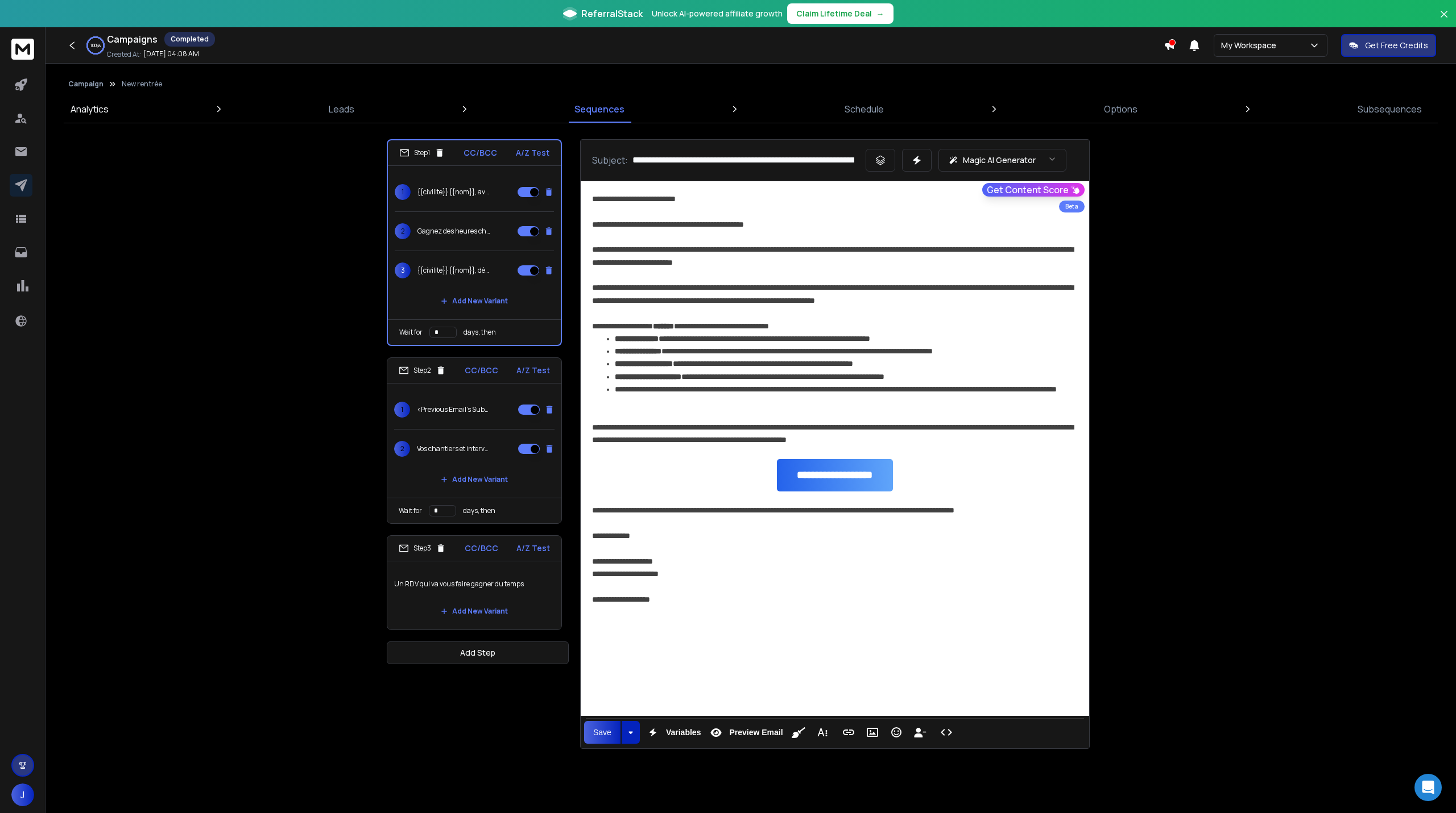
click at [106, 112] on p "Analytics" at bounding box center [89, 109] width 38 height 14
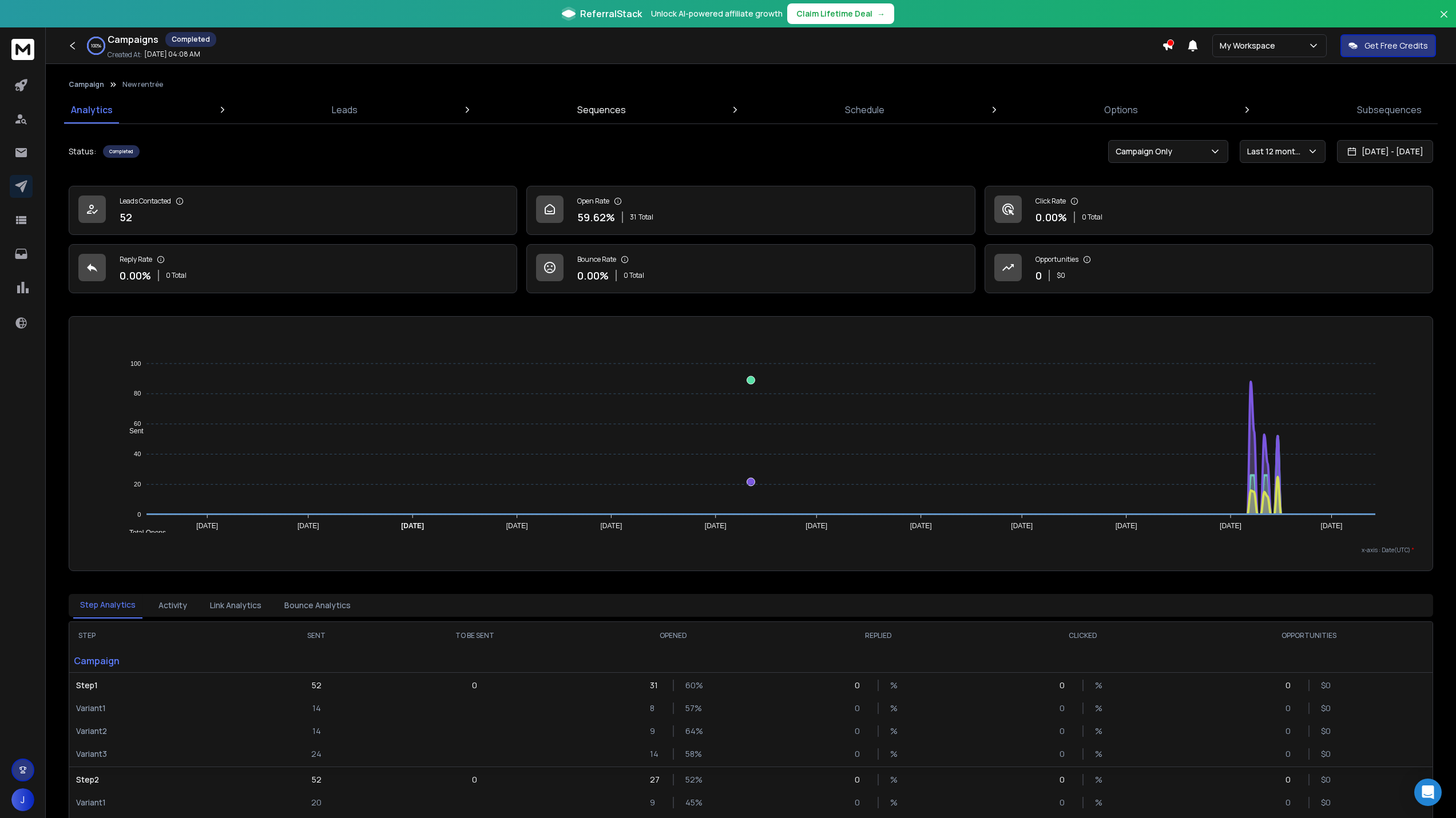
click at [617, 109] on p "Sequences" at bounding box center [601, 110] width 49 height 14
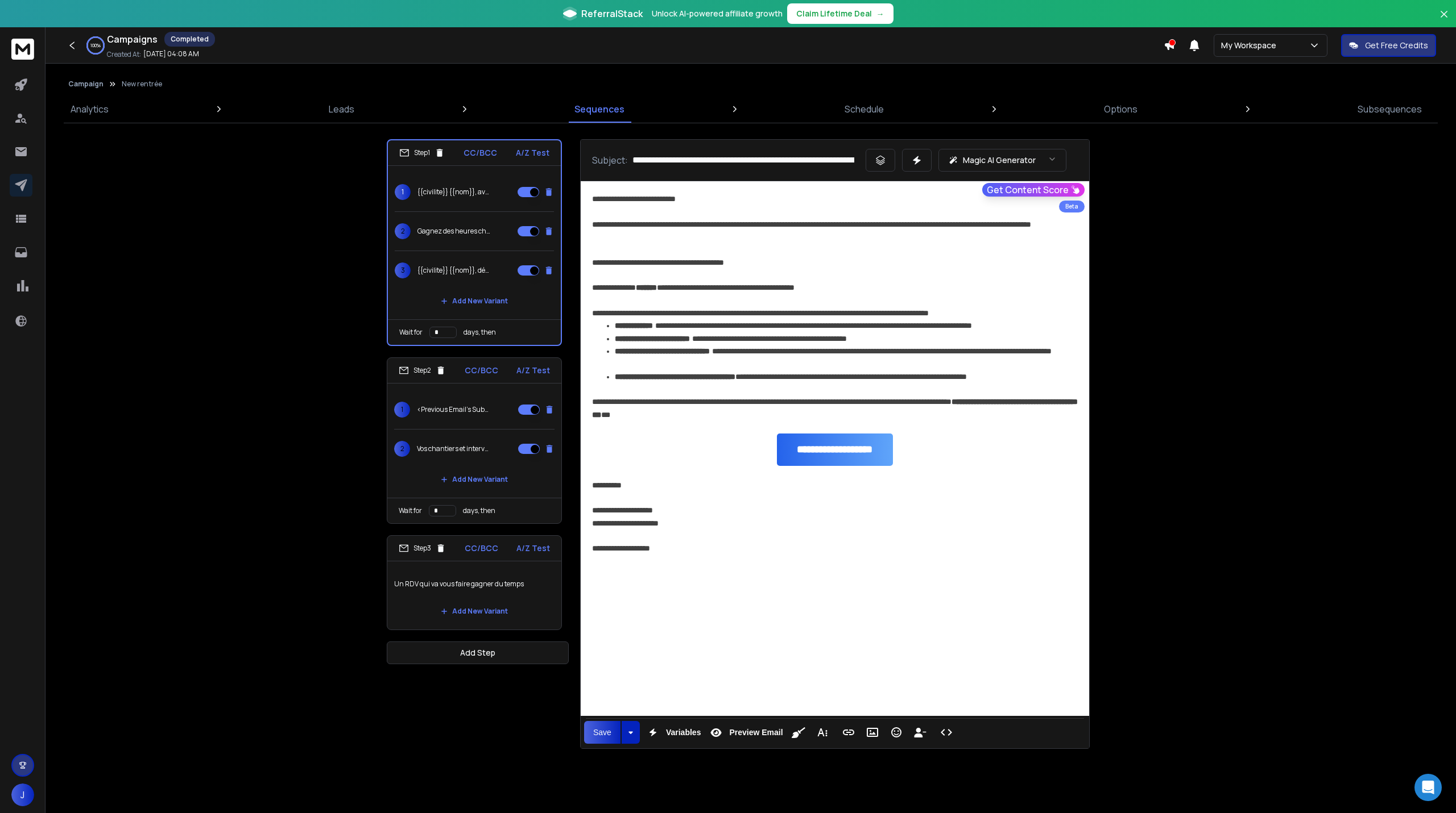
click at [482, 595] on p "Un RDV qui va vous faire gagner du temps" at bounding box center [474, 585] width 160 height 32
type input "**********"
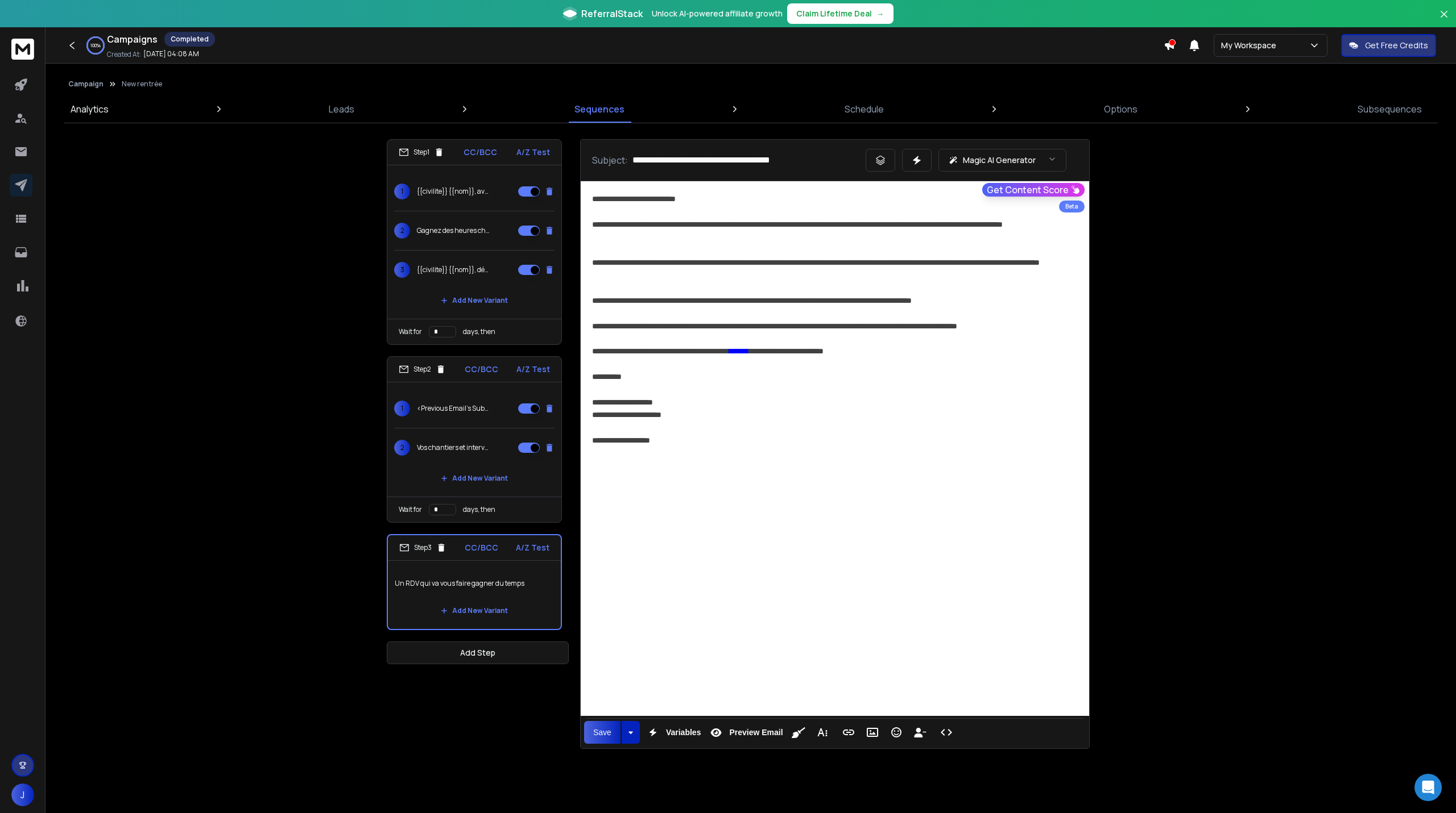
click at [100, 107] on p "Analytics" at bounding box center [89, 109] width 38 height 14
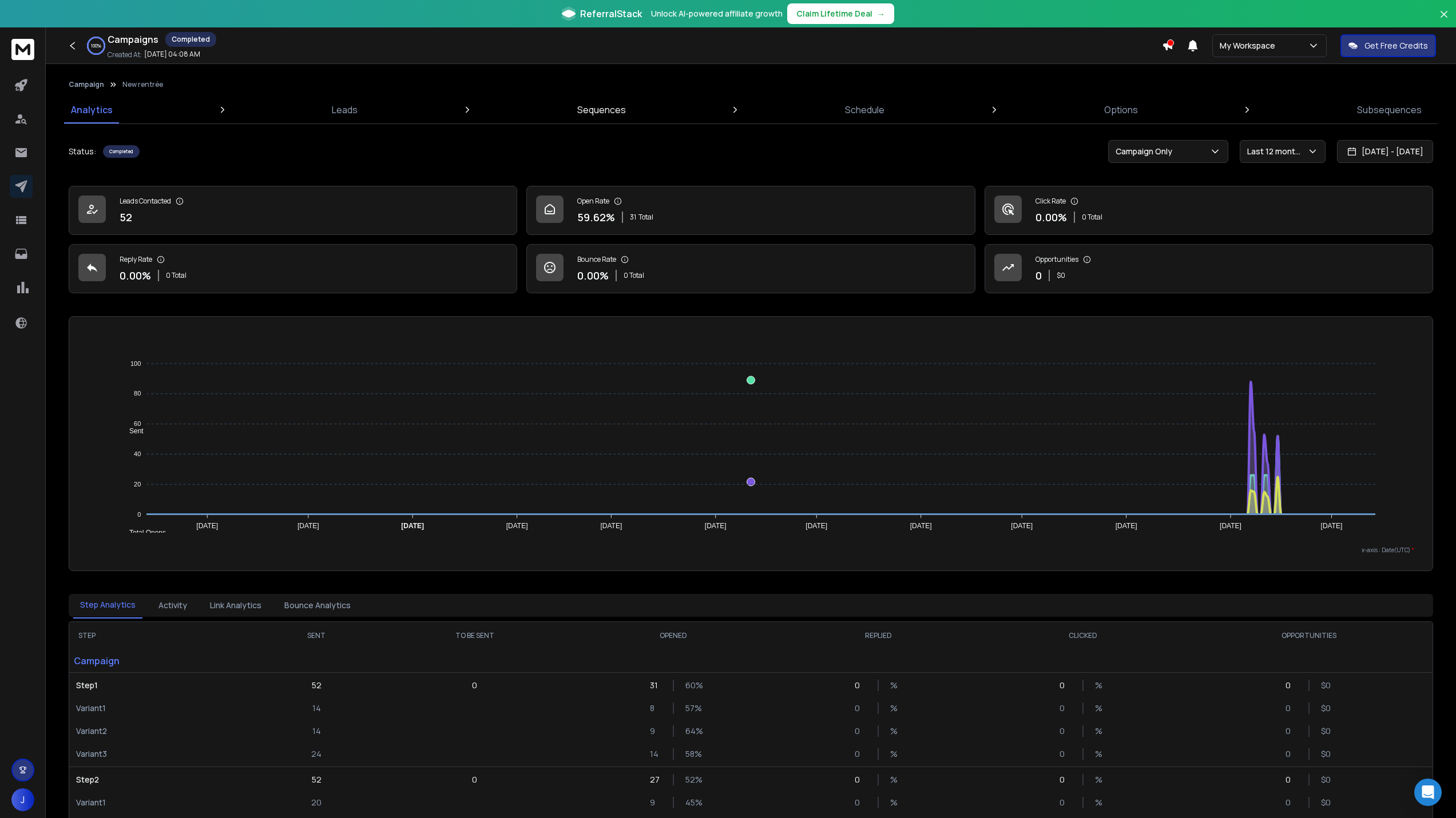
click at [612, 104] on p "Sequences" at bounding box center [601, 110] width 49 height 14
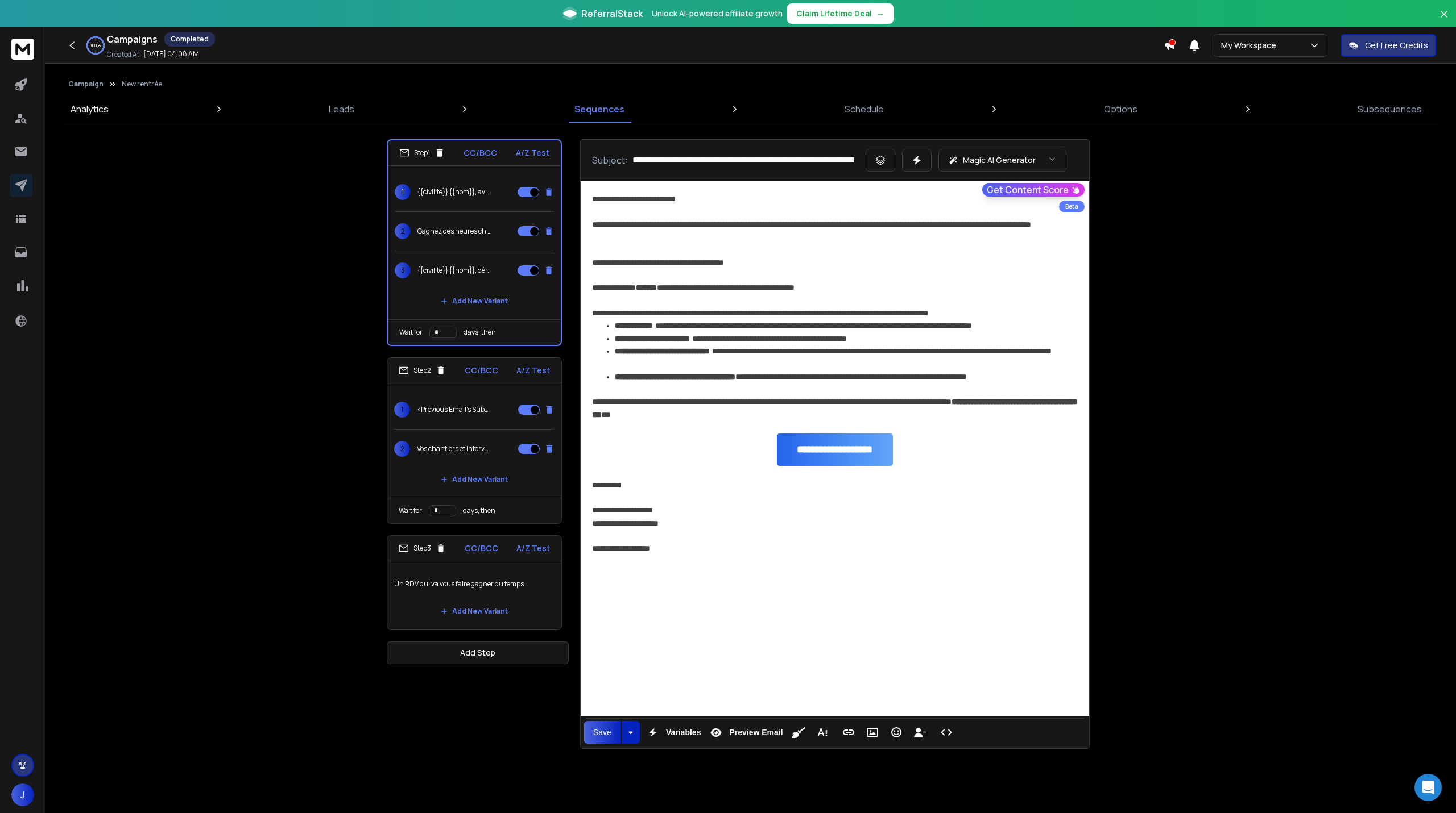
click at [107, 107] on p "Analytics" at bounding box center [89, 109] width 38 height 14
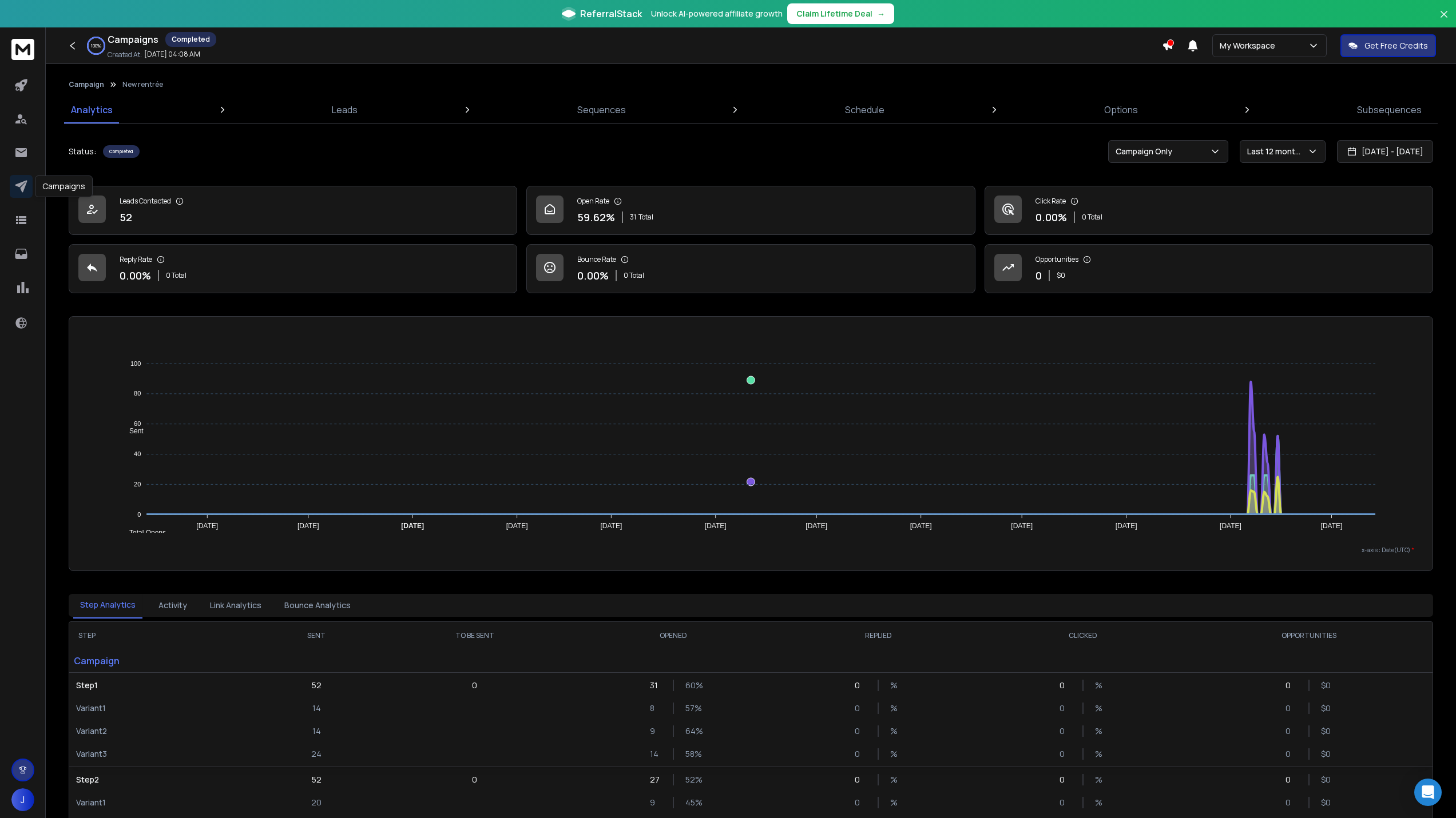
click at [20, 183] on icon at bounding box center [20, 186] width 12 height 12
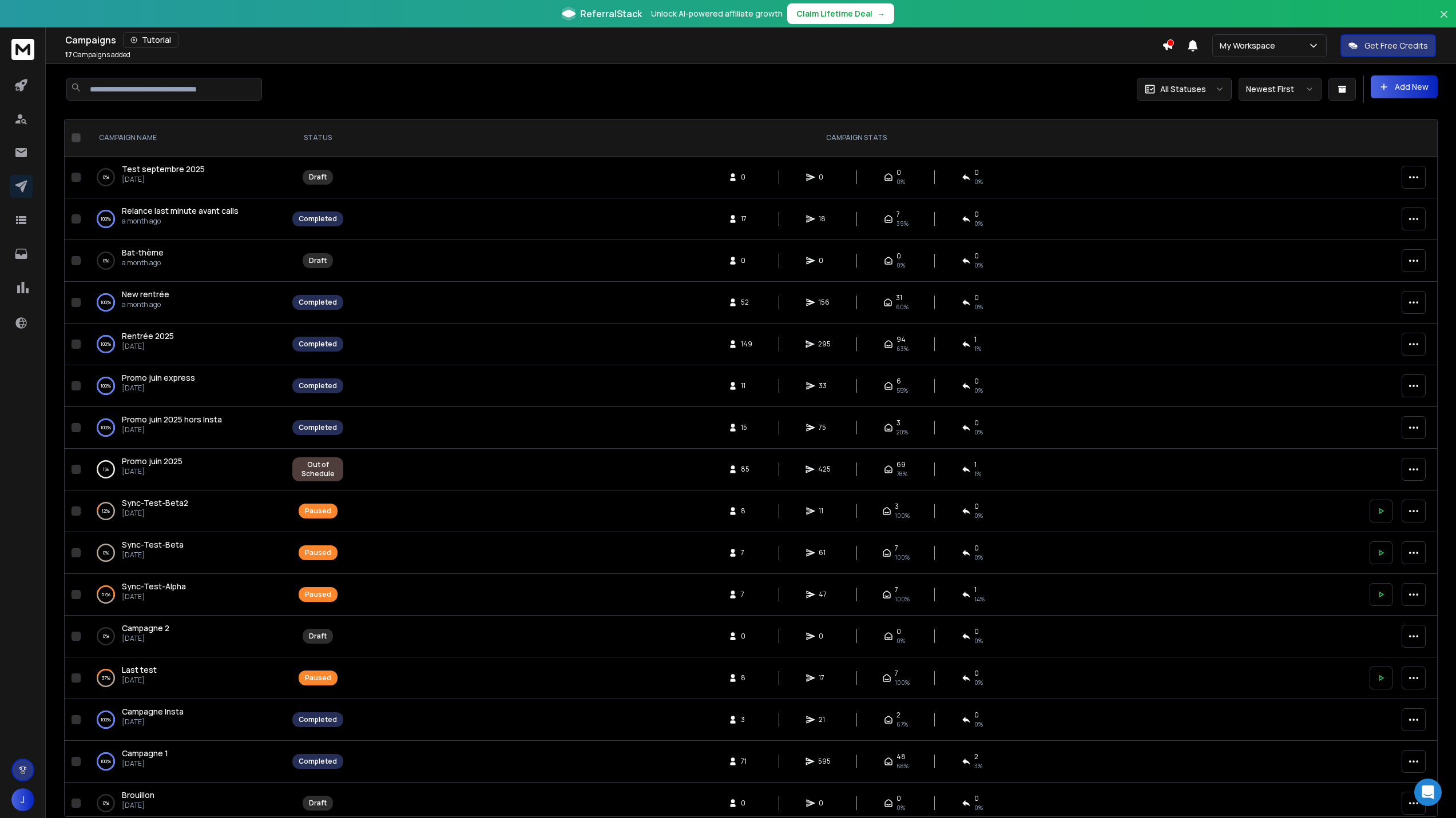
click at [191, 210] on span "Relance last minute avant calls" at bounding box center [180, 210] width 117 height 11
